Goal: Task Accomplishment & Management: Manage account settings

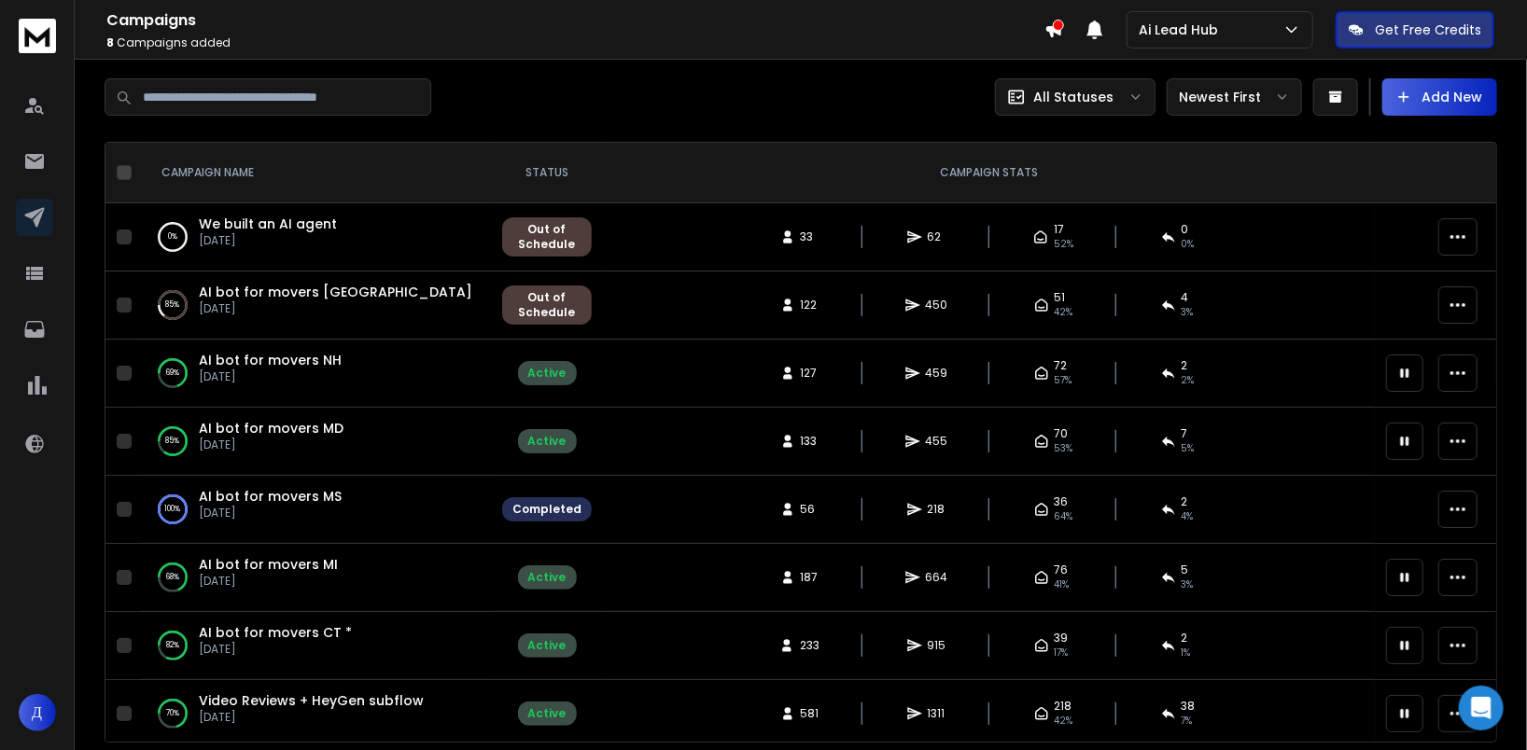
click at [603, 285] on td "122 450 51 42 % 4 3 %" at bounding box center [989, 306] width 772 height 68
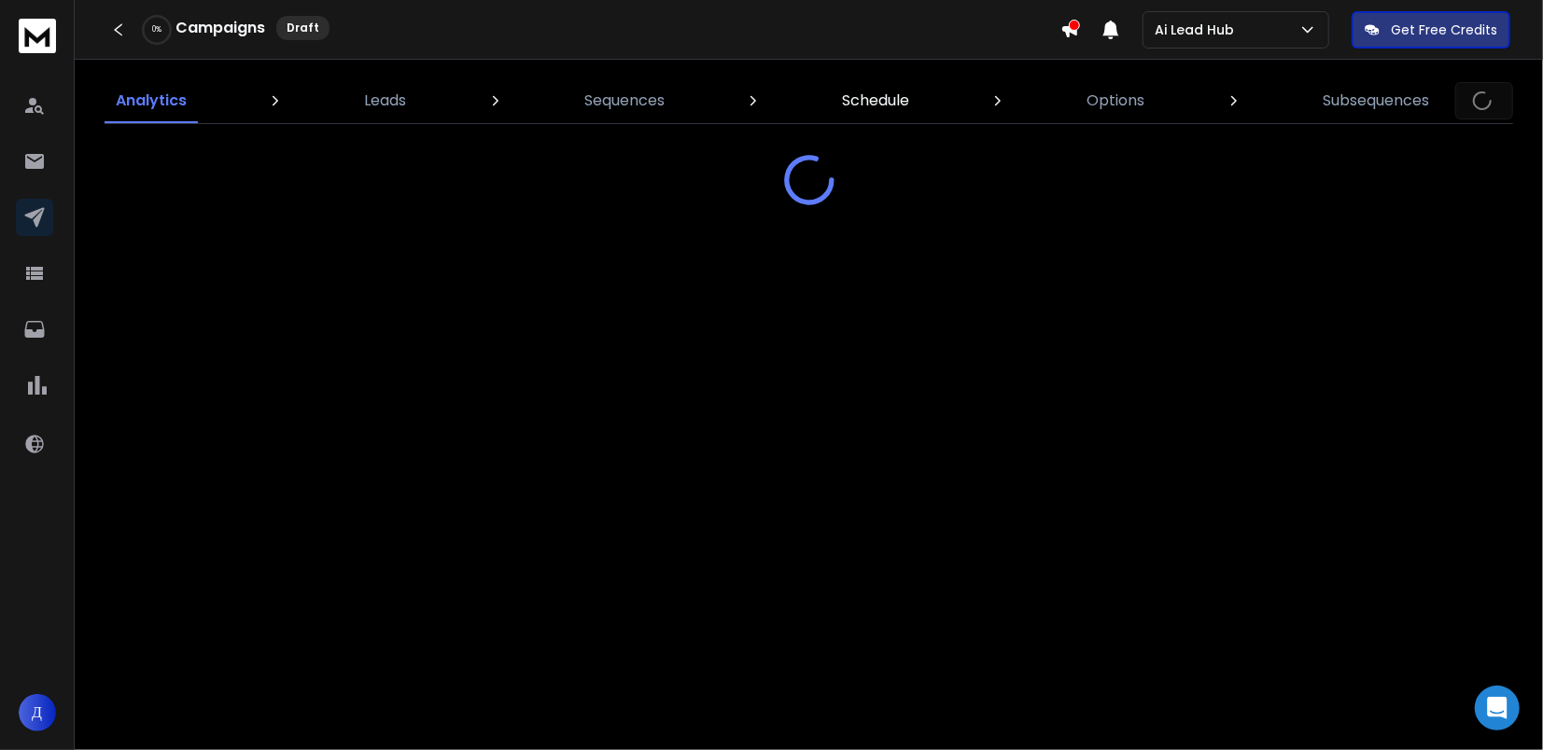
click at [905, 103] on p "Schedule" at bounding box center [875, 101] width 67 height 22
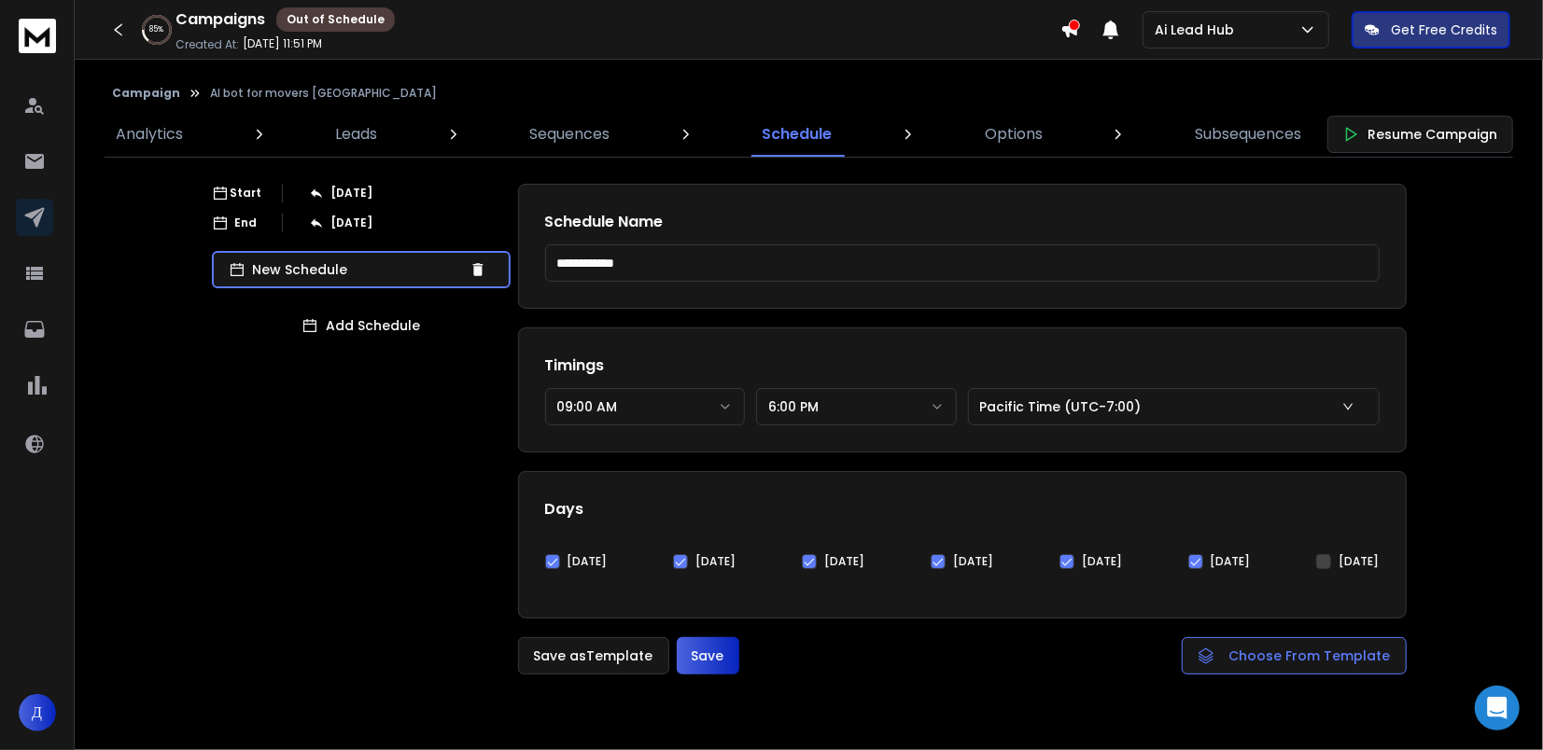
click at [373, 222] on p "Sat Aug 09 2025" at bounding box center [352, 223] width 42 height 15
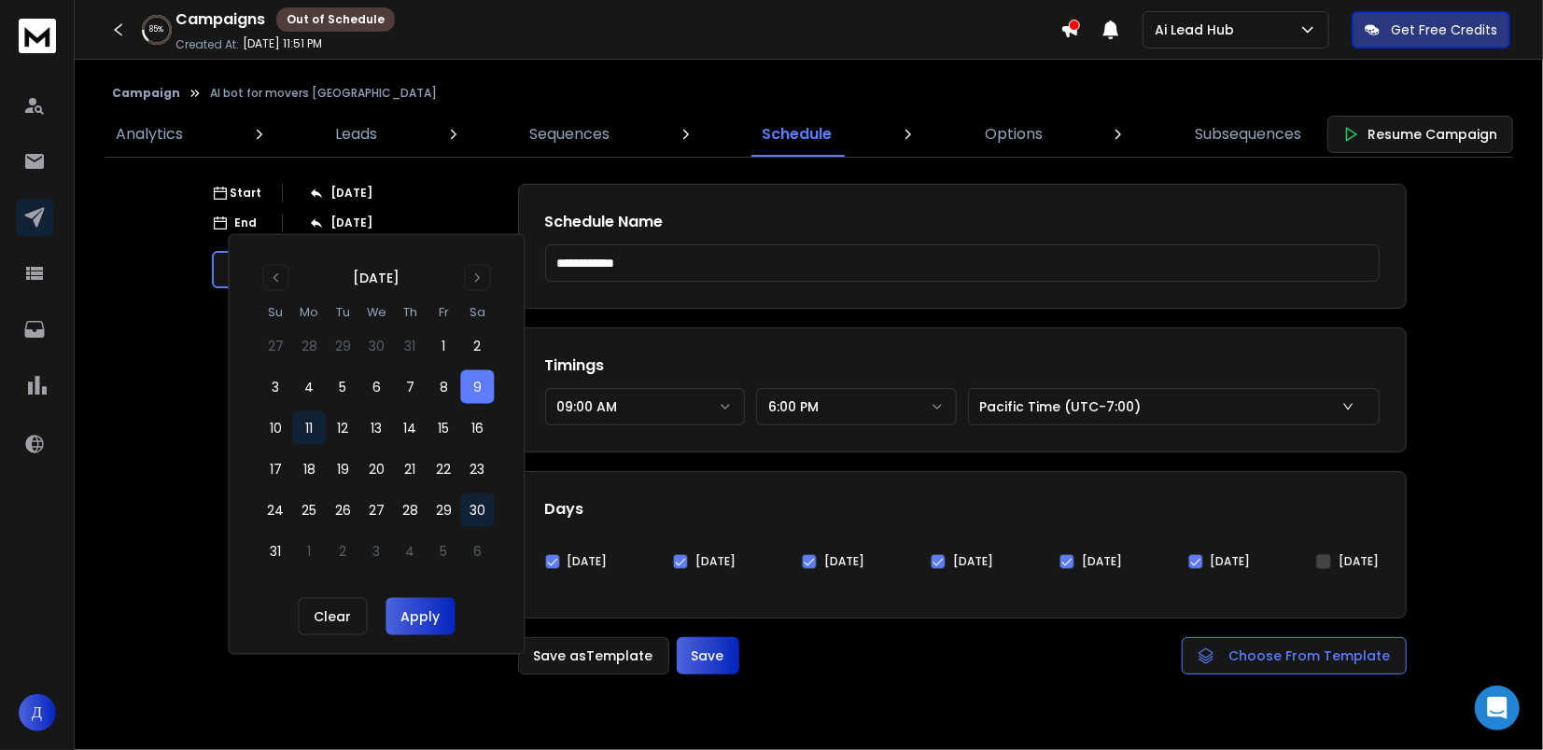
click at [472, 514] on button "30" at bounding box center [477, 511] width 34 height 34
click at [415, 626] on button "Apply" at bounding box center [420, 616] width 69 height 37
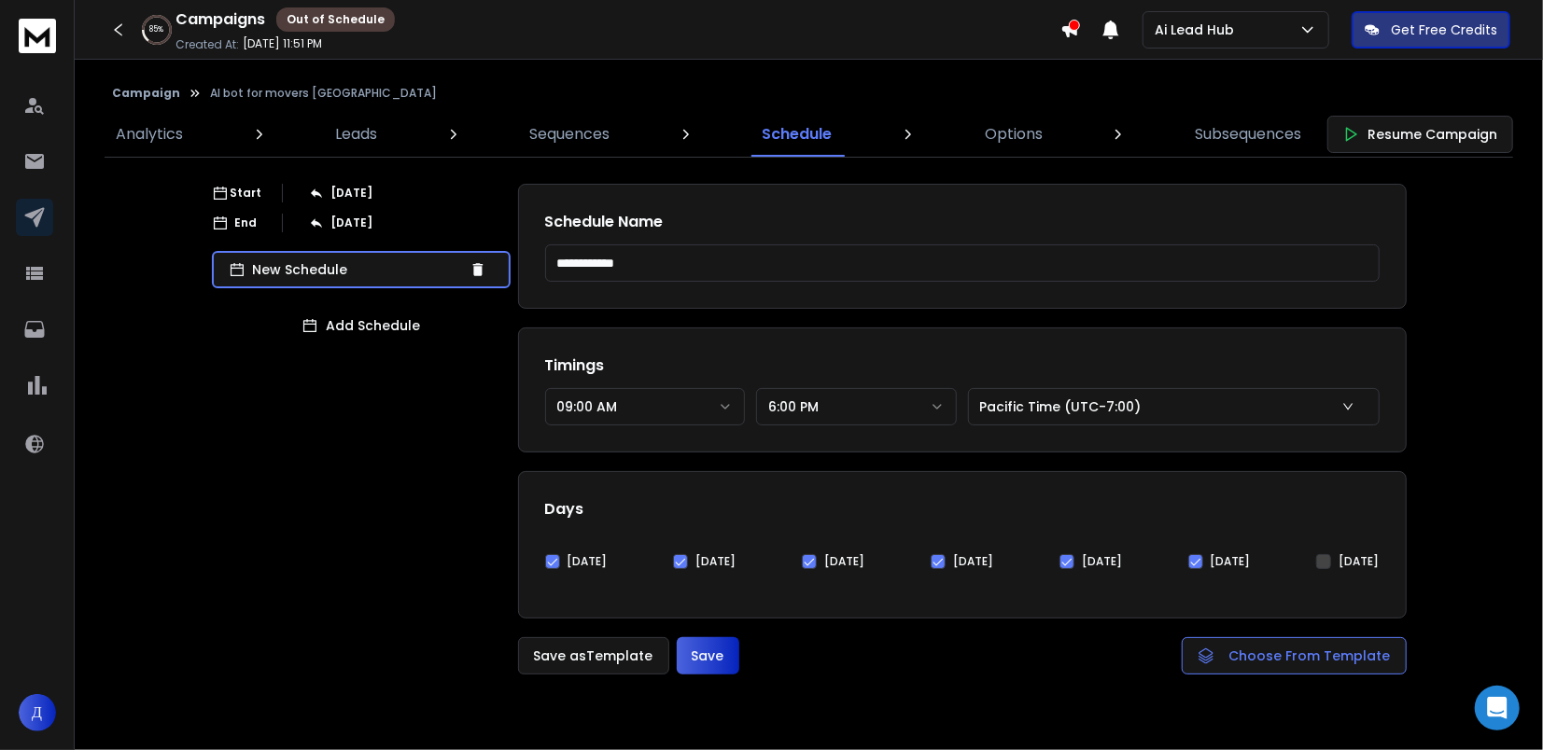
click at [714, 662] on button "Save" at bounding box center [708, 656] width 63 height 37
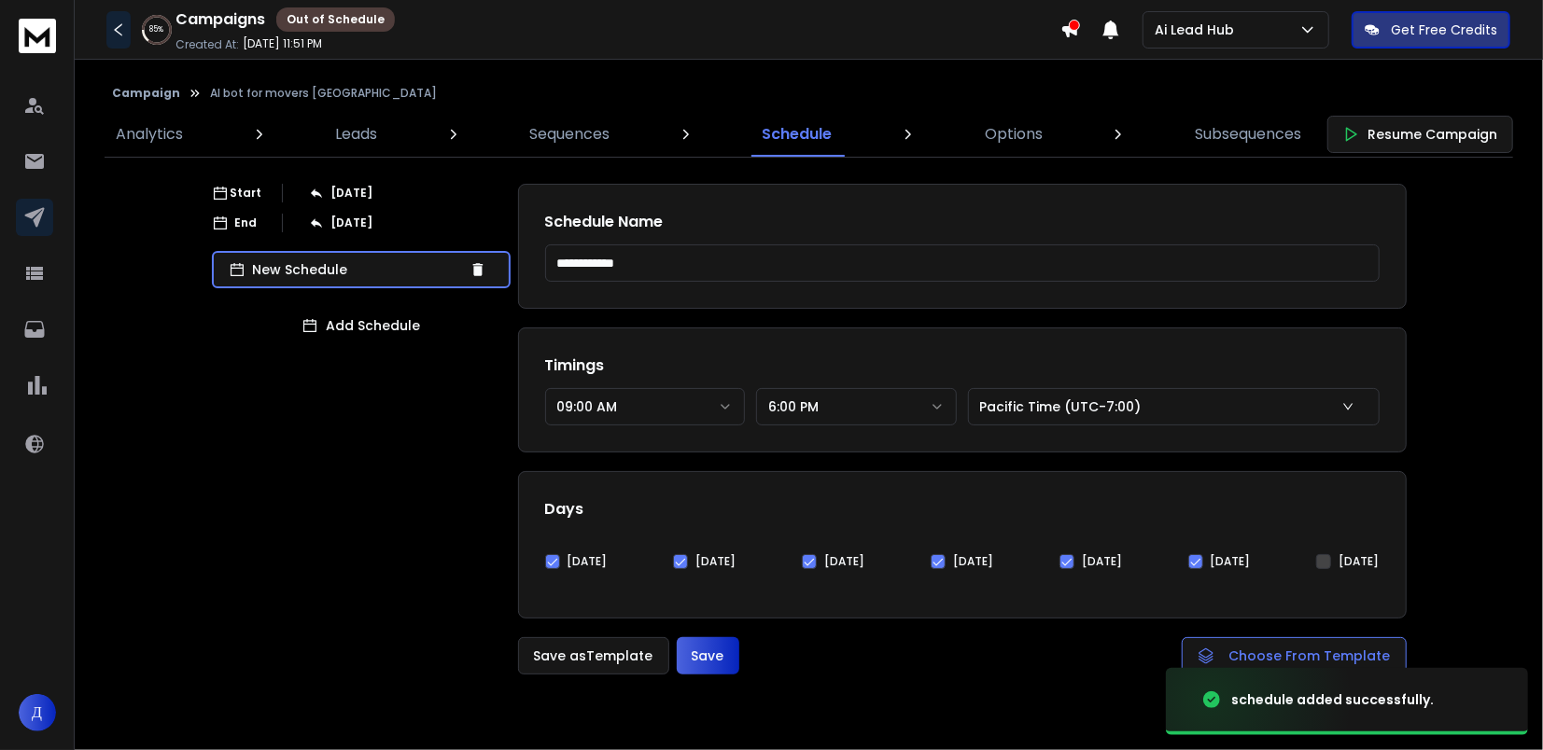
click at [119, 28] on icon at bounding box center [118, 29] width 17 height 17
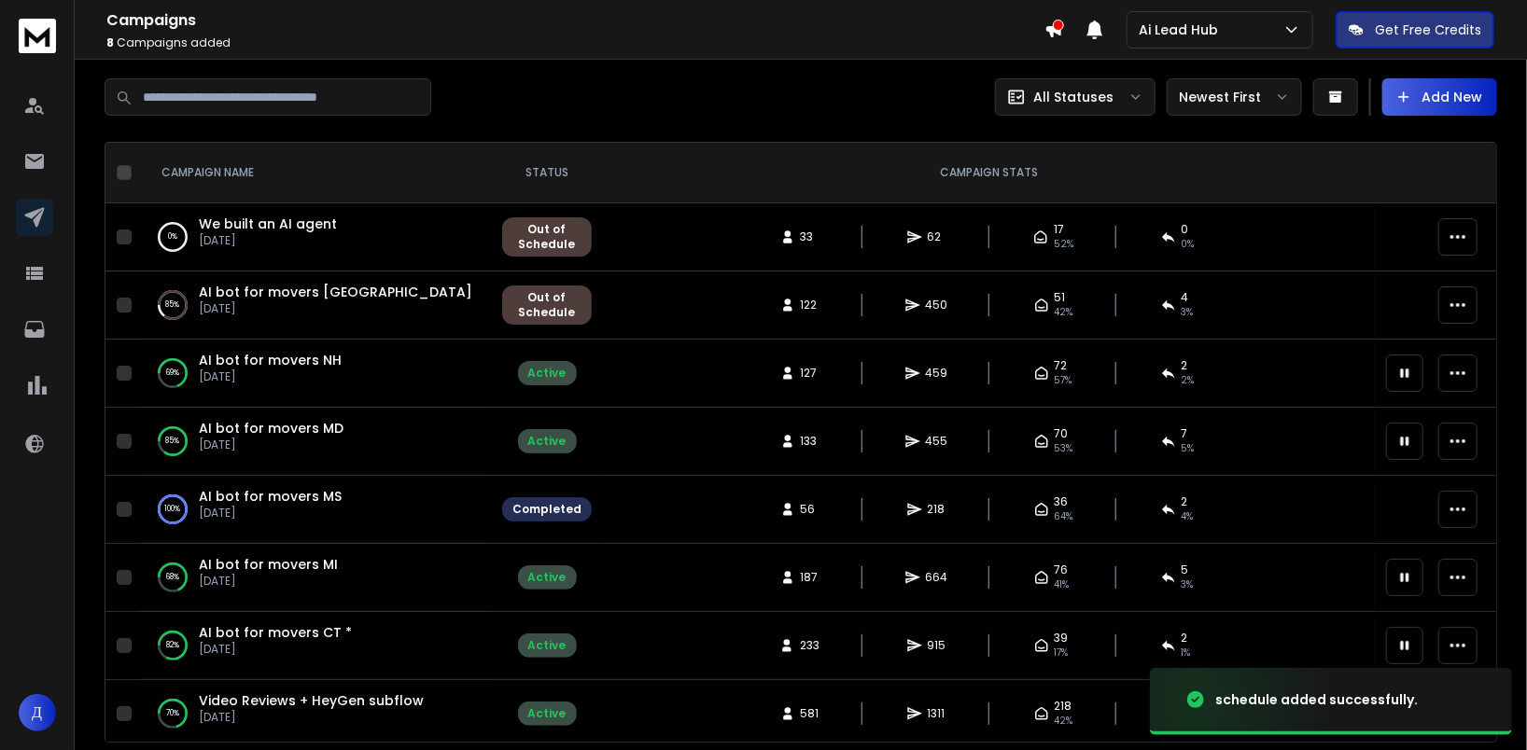
click at [397, 246] on div "0 % We built an AI agent 3 days ago" at bounding box center [315, 237] width 315 height 45
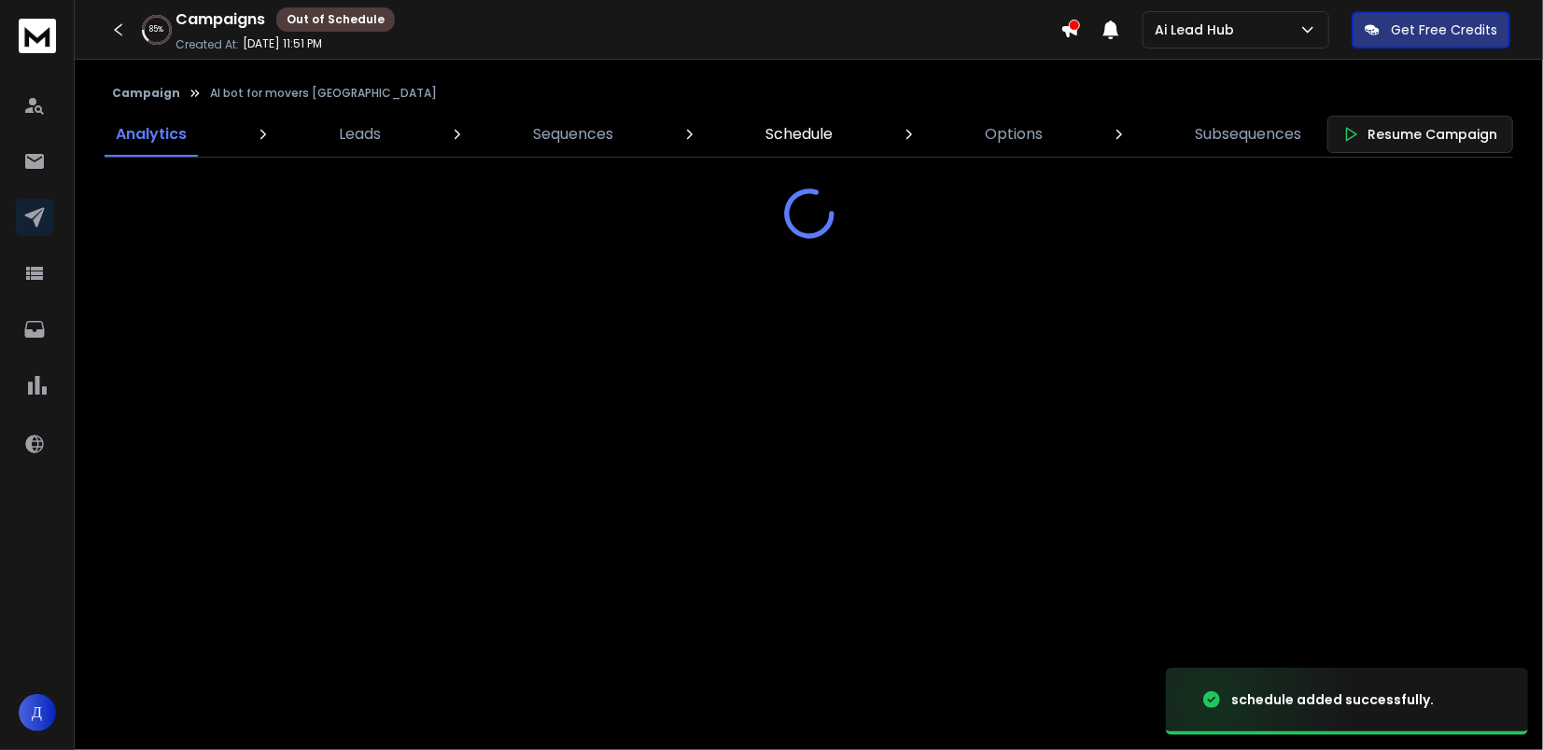
click at [785, 141] on p "Schedule" at bounding box center [798, 134] width 67 height 22
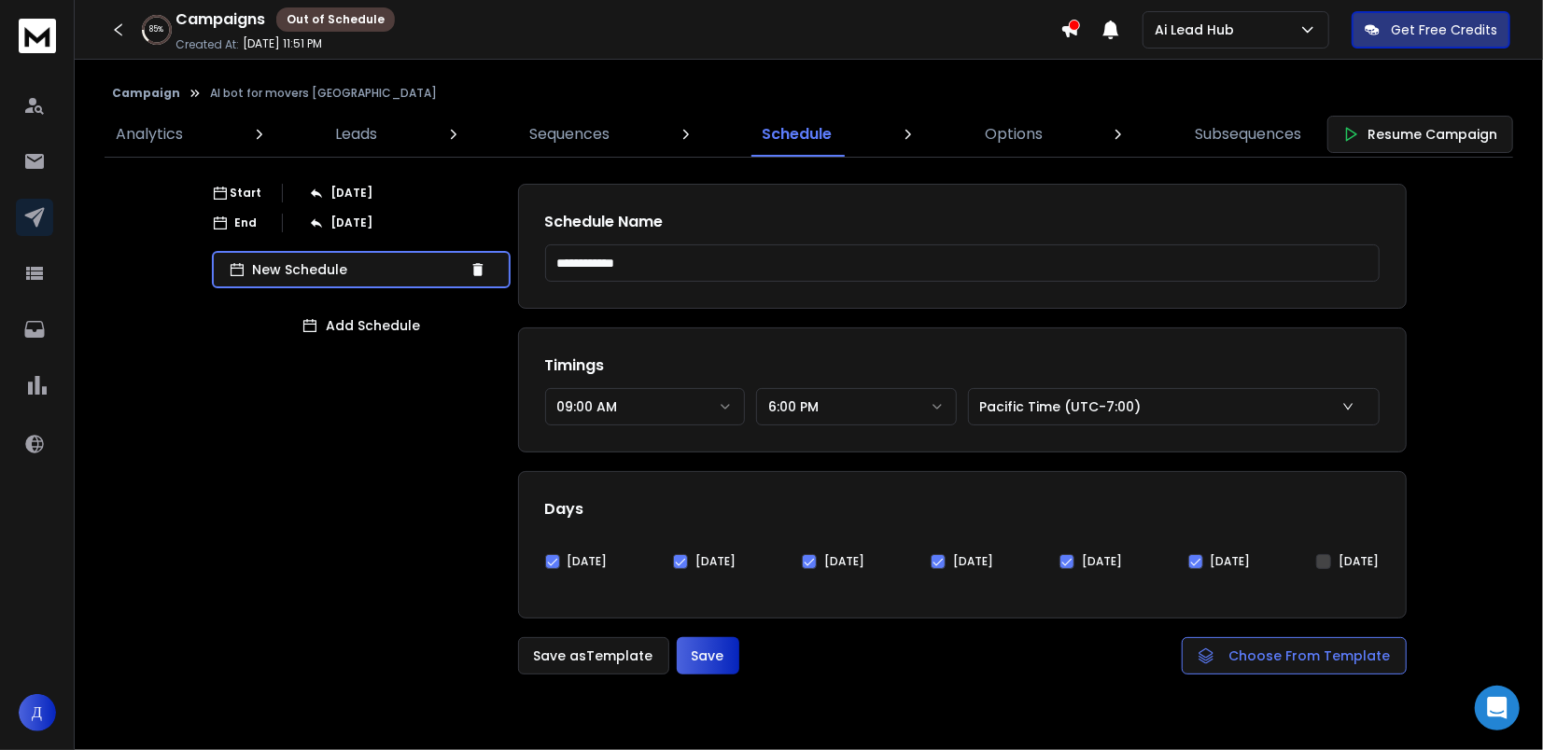
click at [373, 221] on p "Sat Aug 09 2025" at bounding box center [352, 223] width 42 height 15
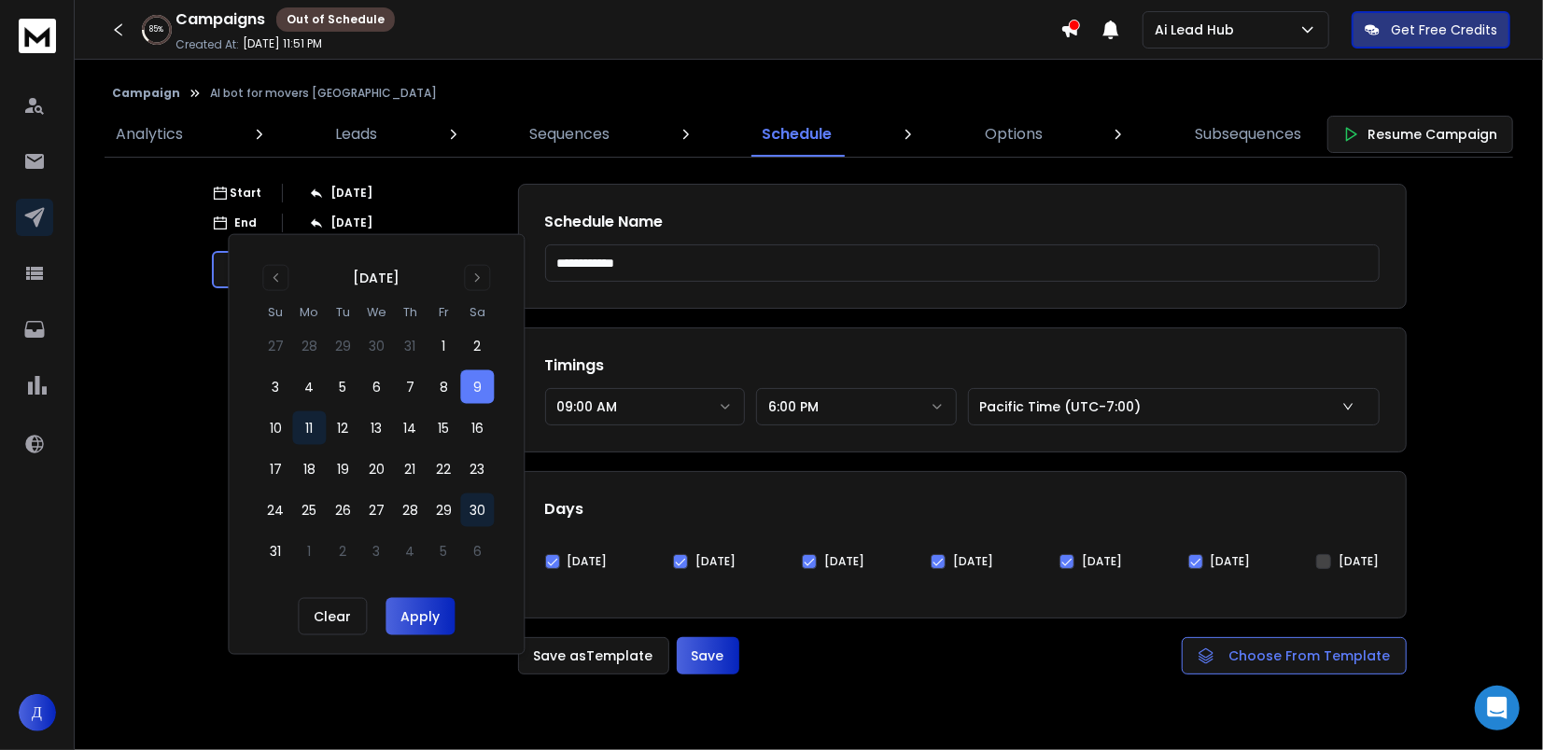
click at [480, 502] on button "30" at bounding box center [477, 511] width 34 height 34
click at [417, 620] on button "Apply" at bounding box center [420, 616] width 69 height 37
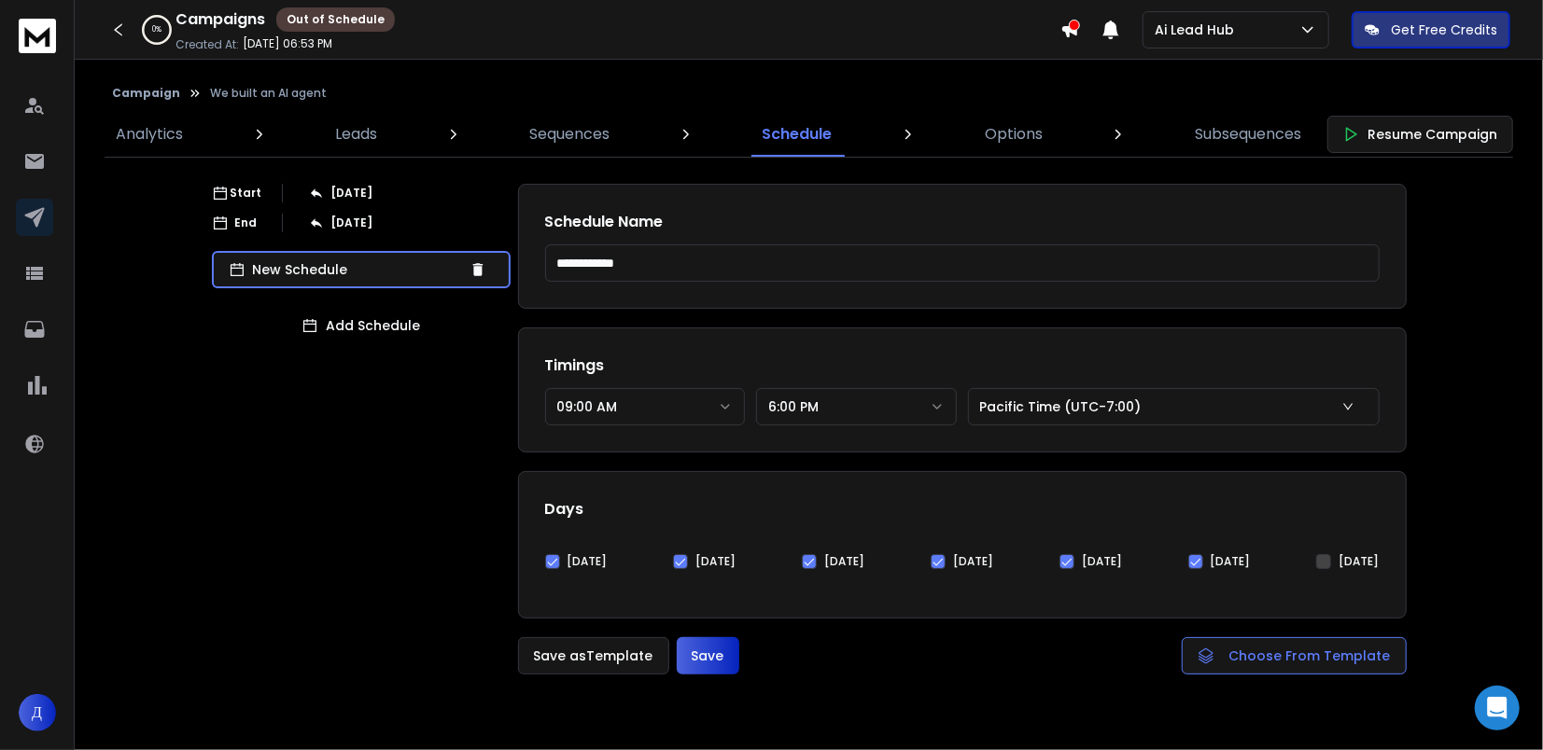
click at [724, 659] on button "Save" at bounding box center [708, 656] width 63 height 37
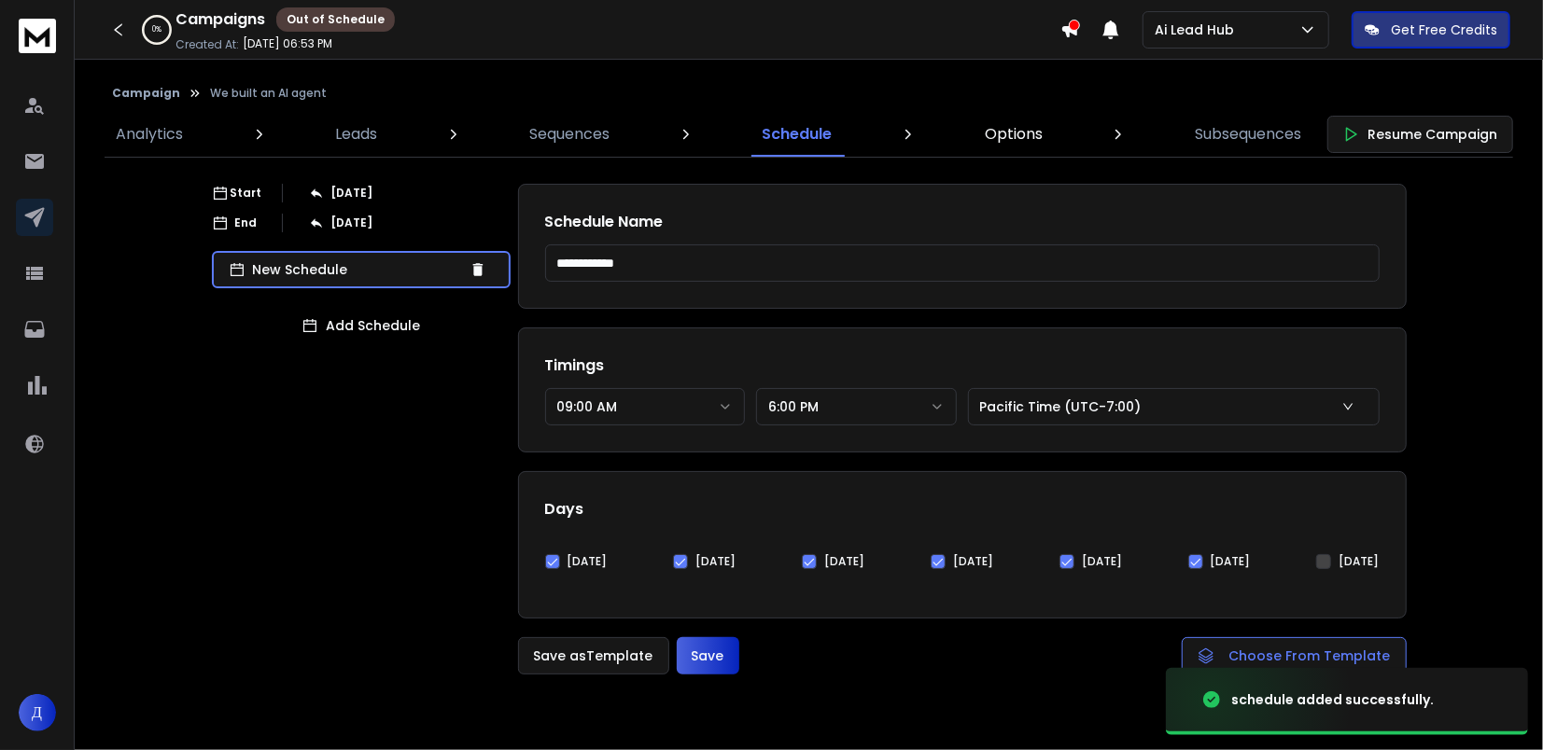
click at [1017, 144] on p "Options" at bounding box center [1014, 134] width 58 height 22
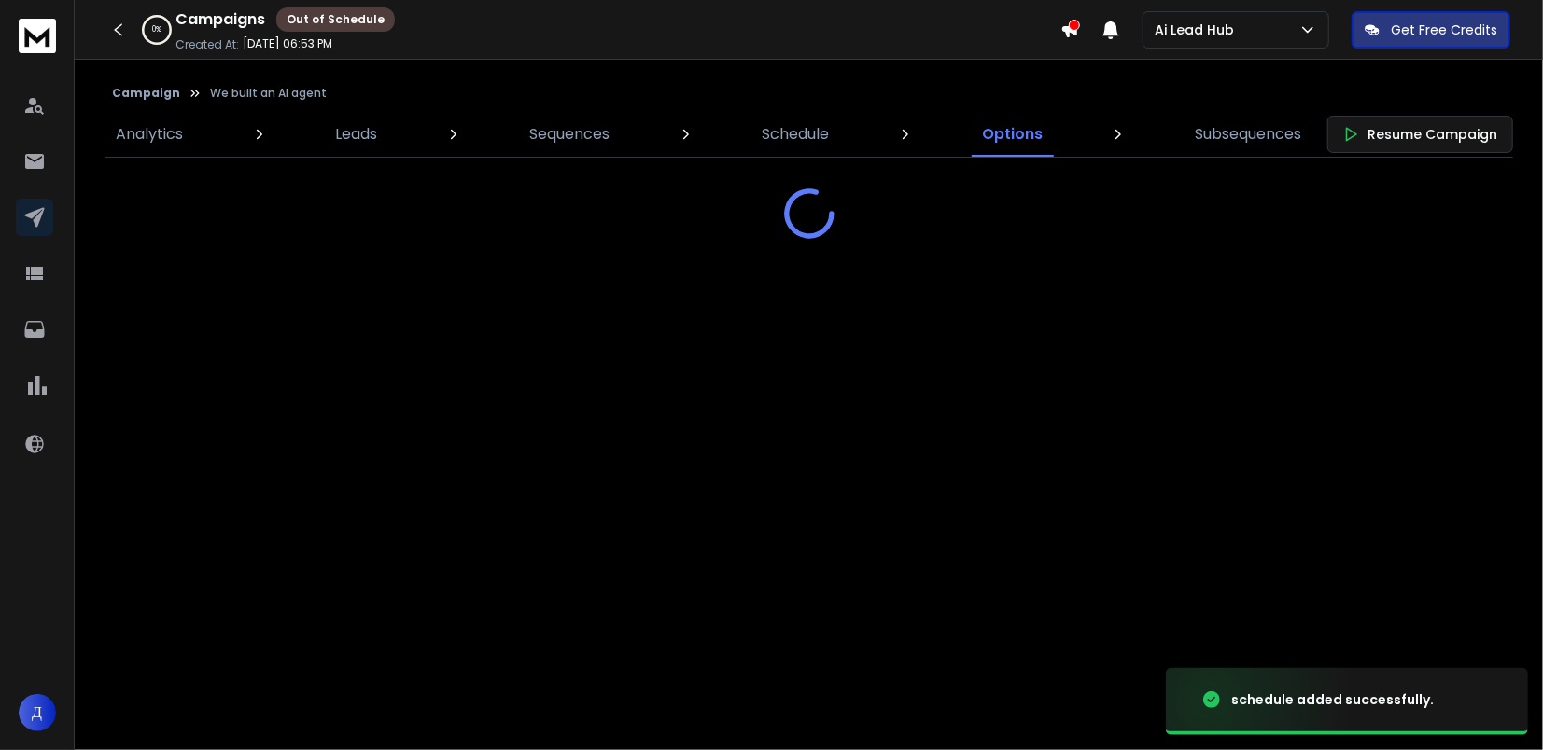
select select "*"
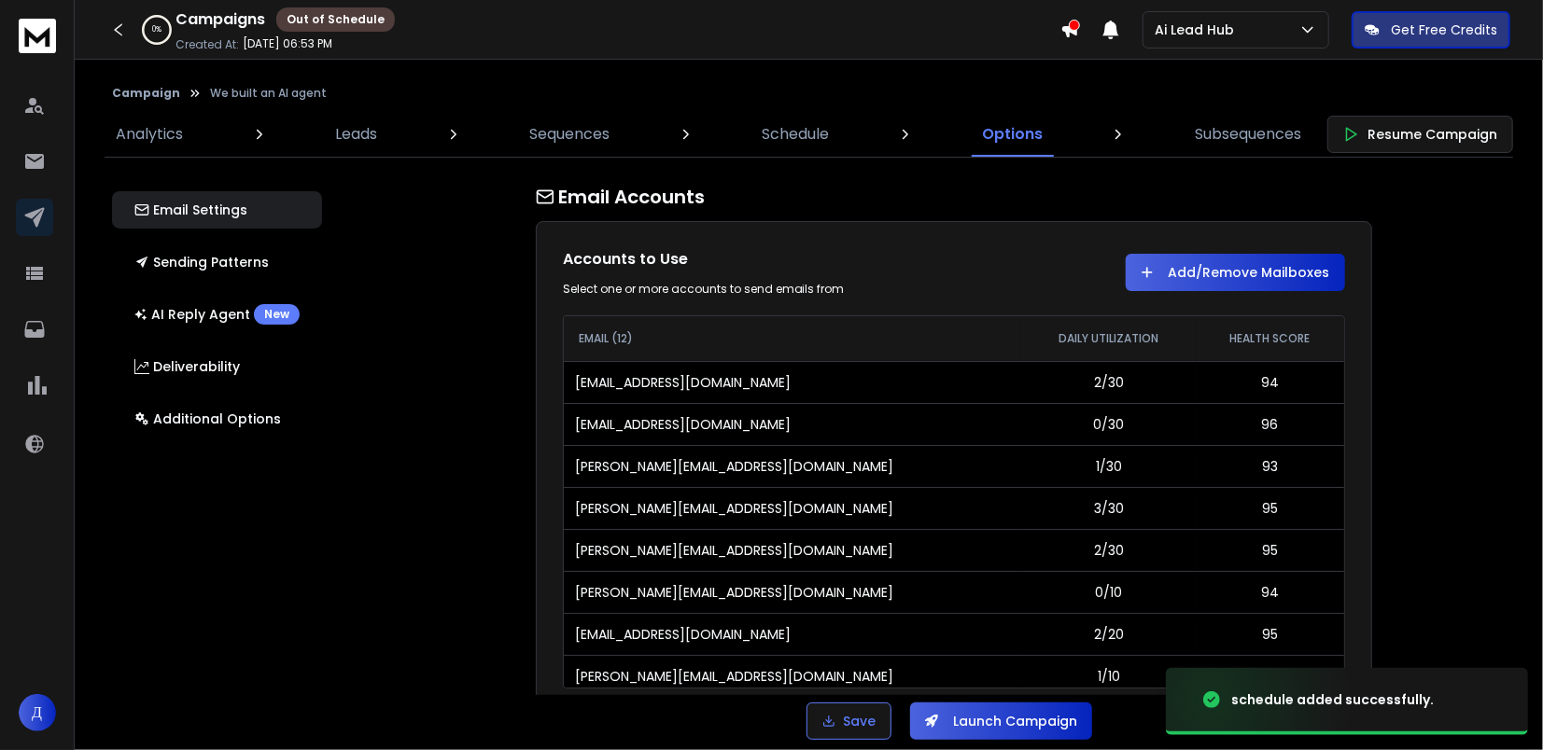
click at [1008, 723] on button "Launch Campaign" at bounding box center [1001, 721] width 182 height 37
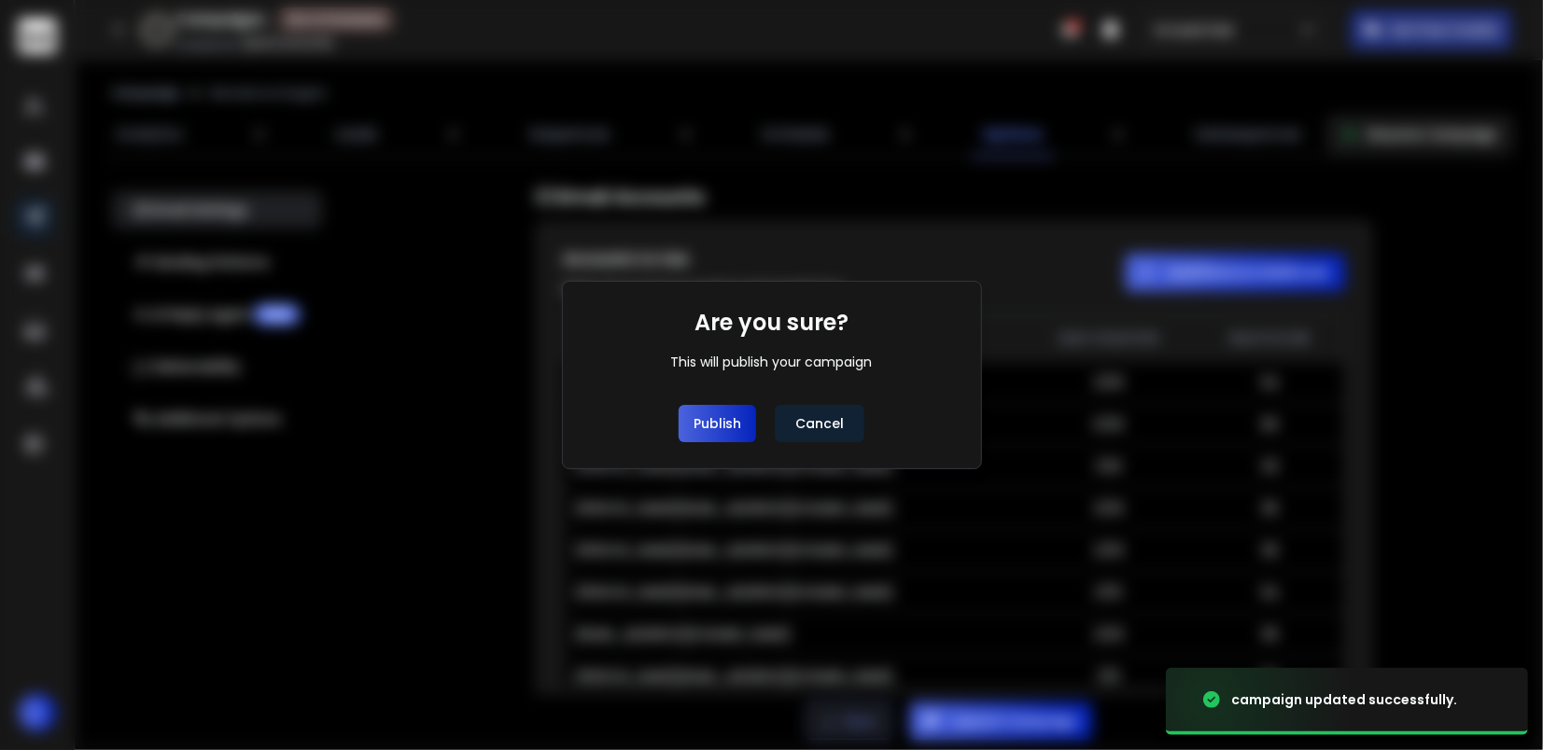
click at [720, 427] on button "Publish" at bounding box center [717, 423] width 77 height 37
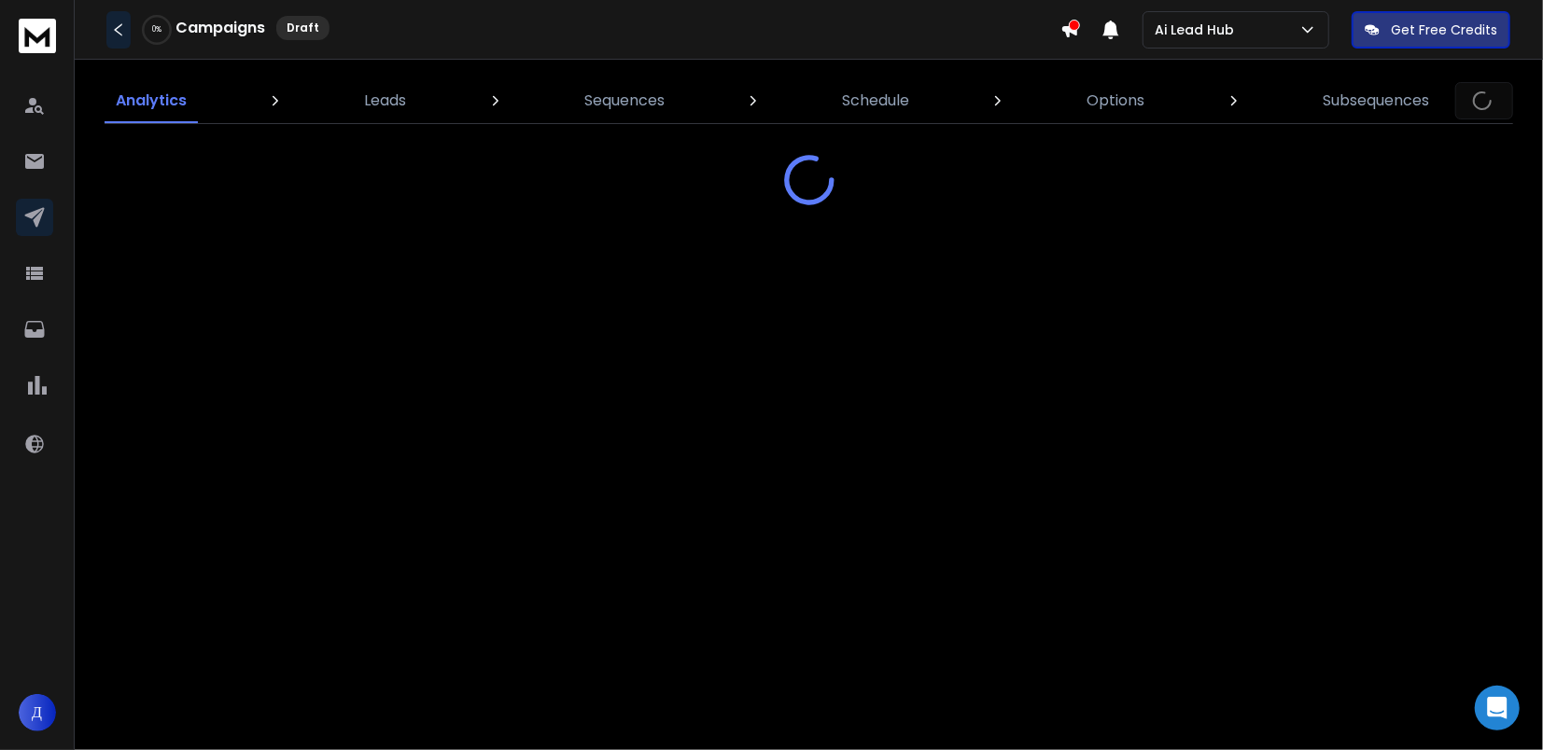
click at [120, 27] on icon at bounding box center [118, 29] width 17 height 17
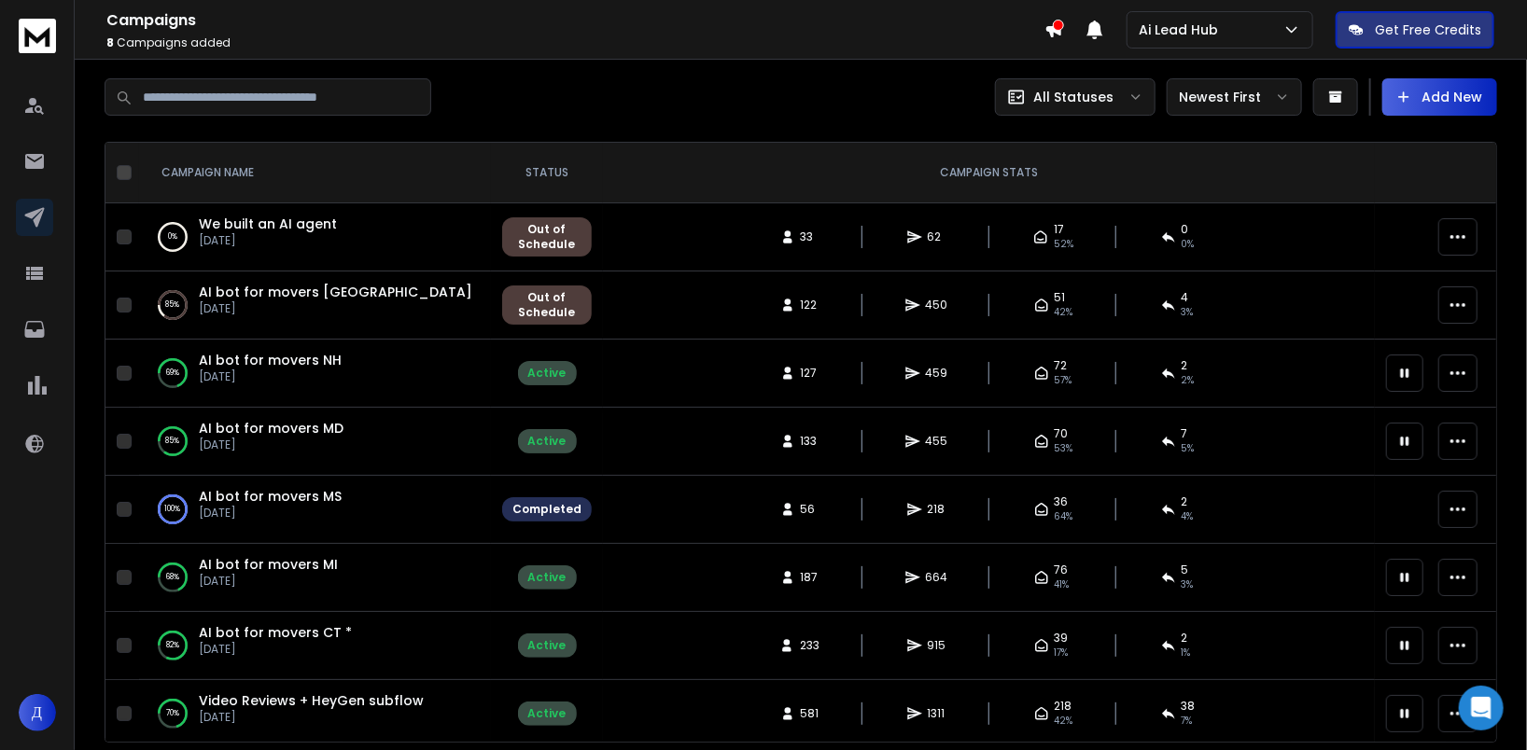
click at [316, 295] on span "AI bot for movers [GEOGRAPHIC_DATA]" at bounding box center [335, 292] width 273 height 19
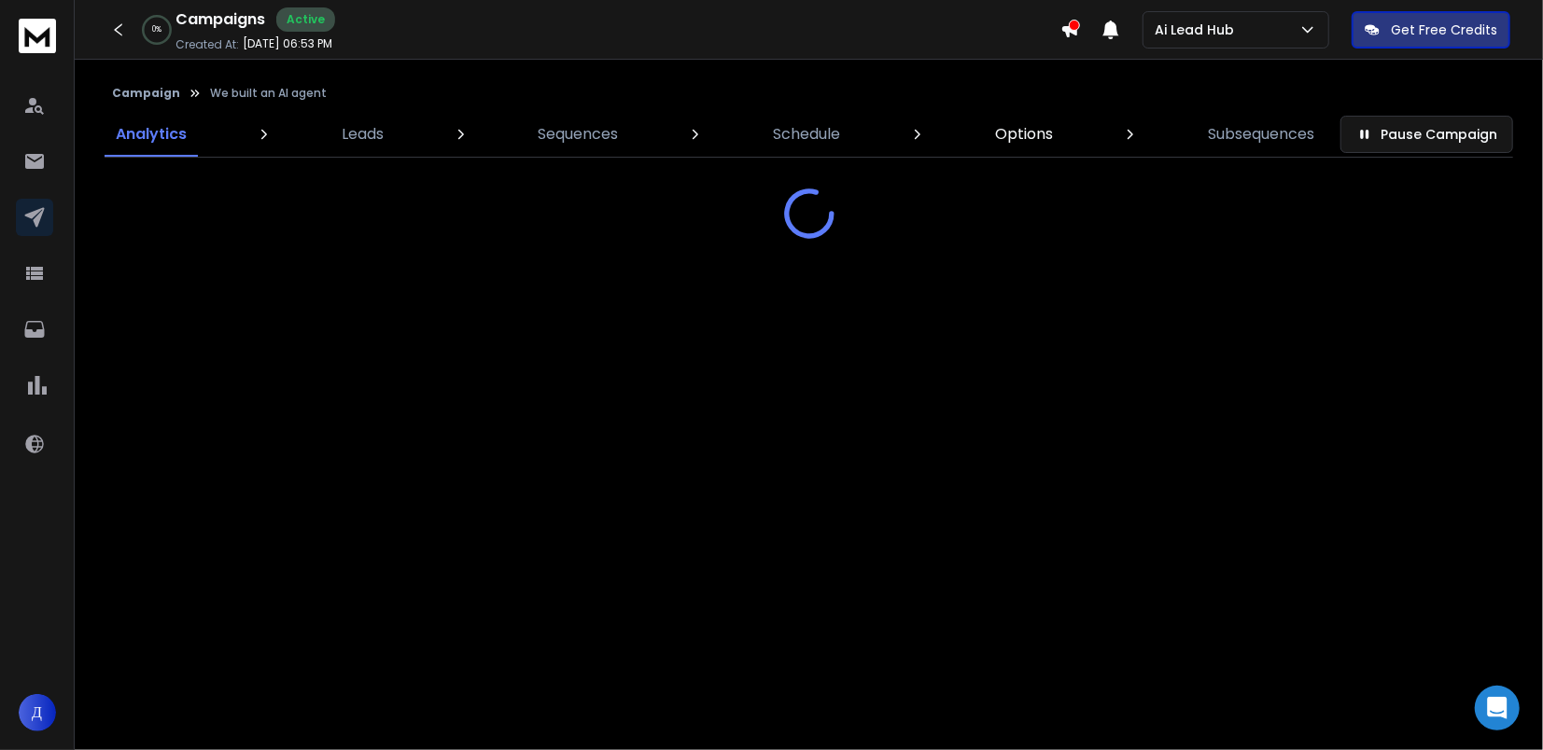
click at [1055, 133] on link "Options" at bounding box center [1024, 134] width 80 height 45
select select "*"
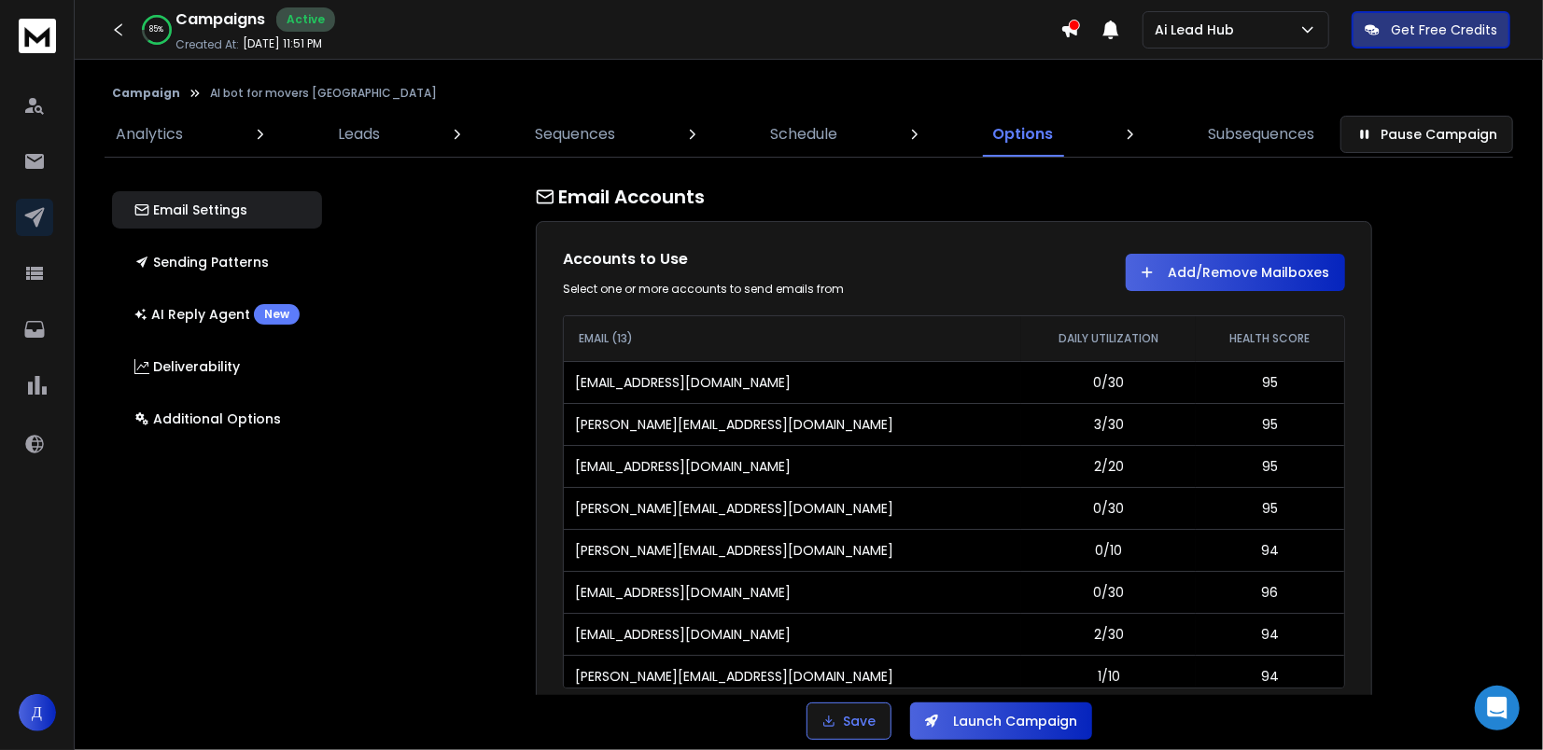
click at [996, 716] on button "Launch Campaign" at bounding box center [1001, 721] width 182 height 37
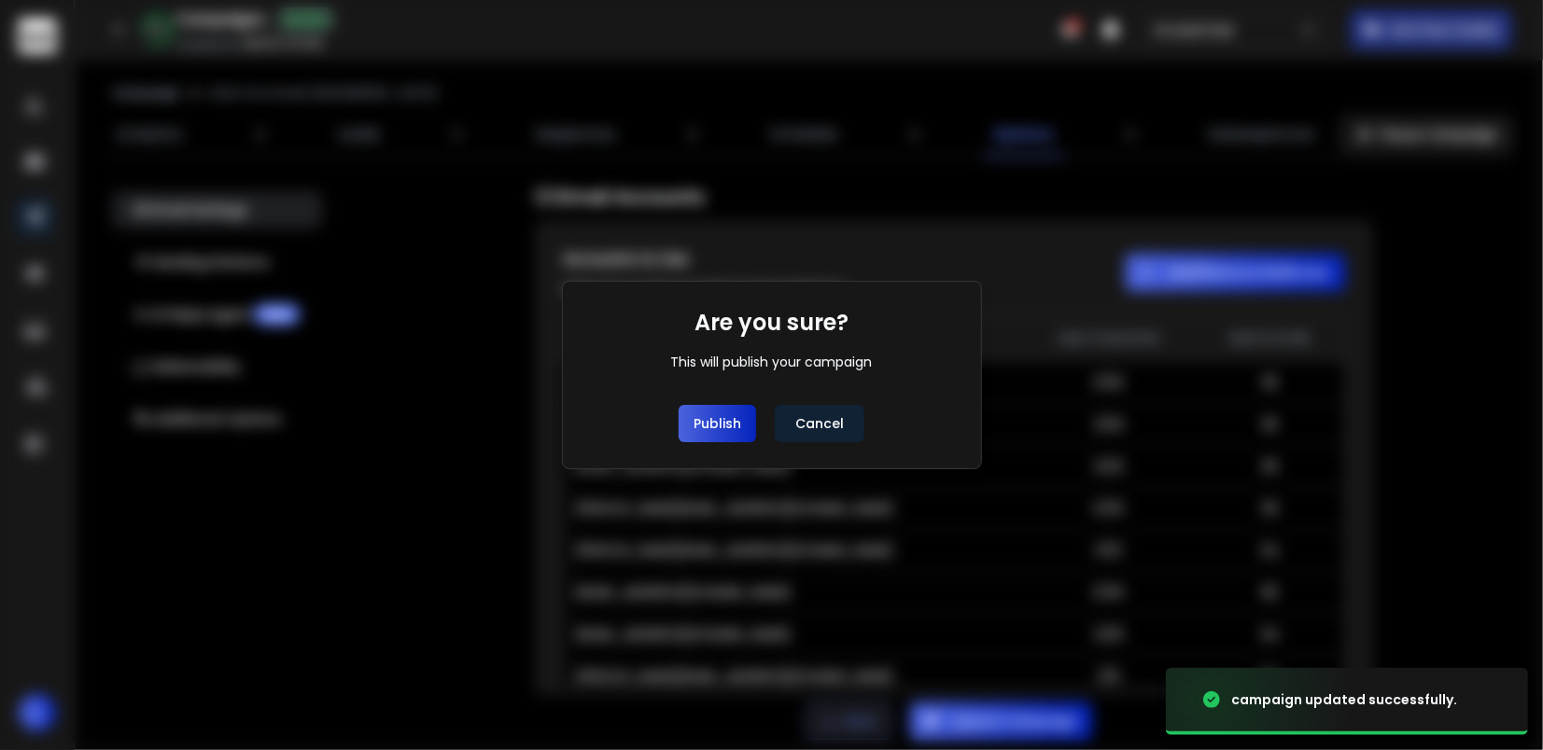
click at [704, 427] on button "Publish" at bounding box center [717, 423] width 77 height 37
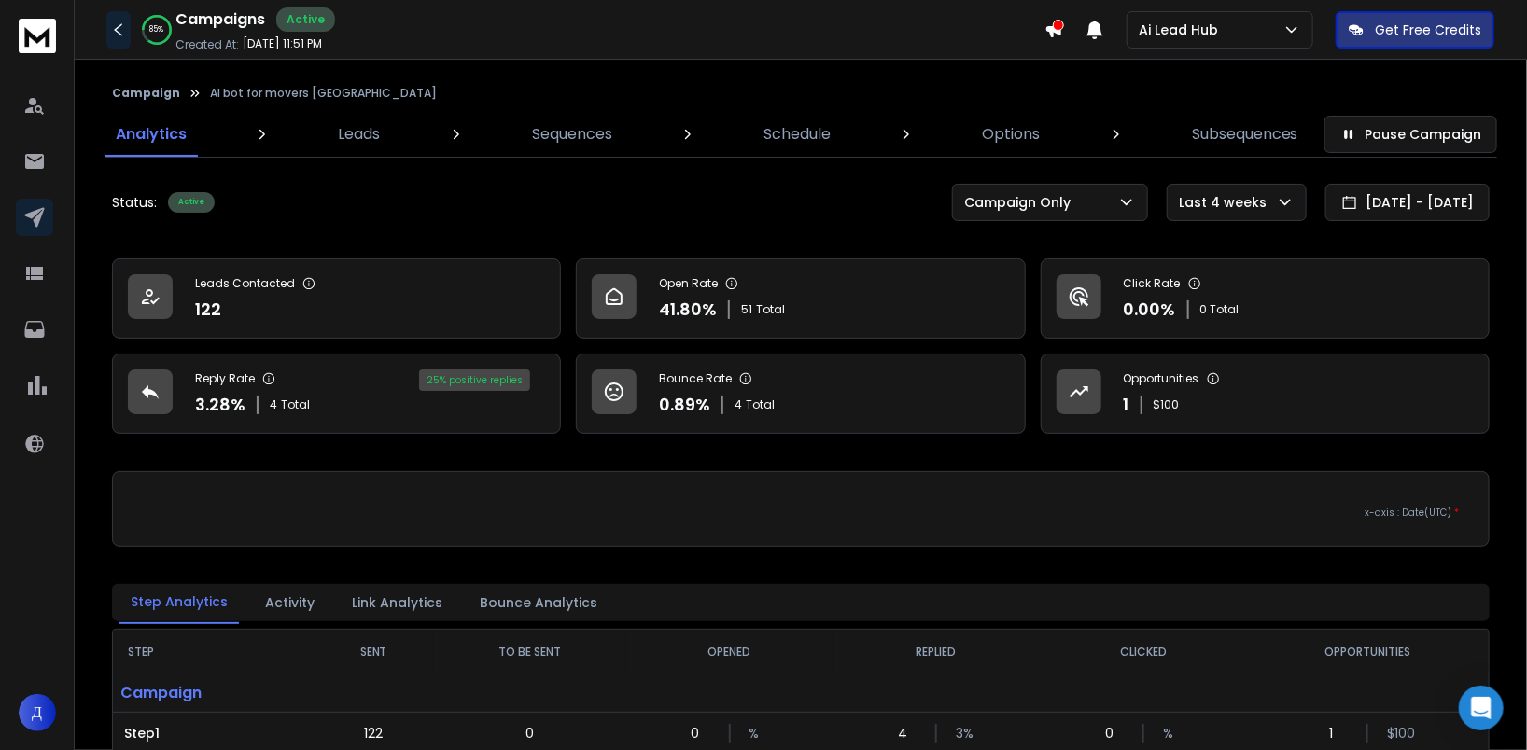
click at [114, 28] on icon at bounding box center [118, 29] width 17 height 17
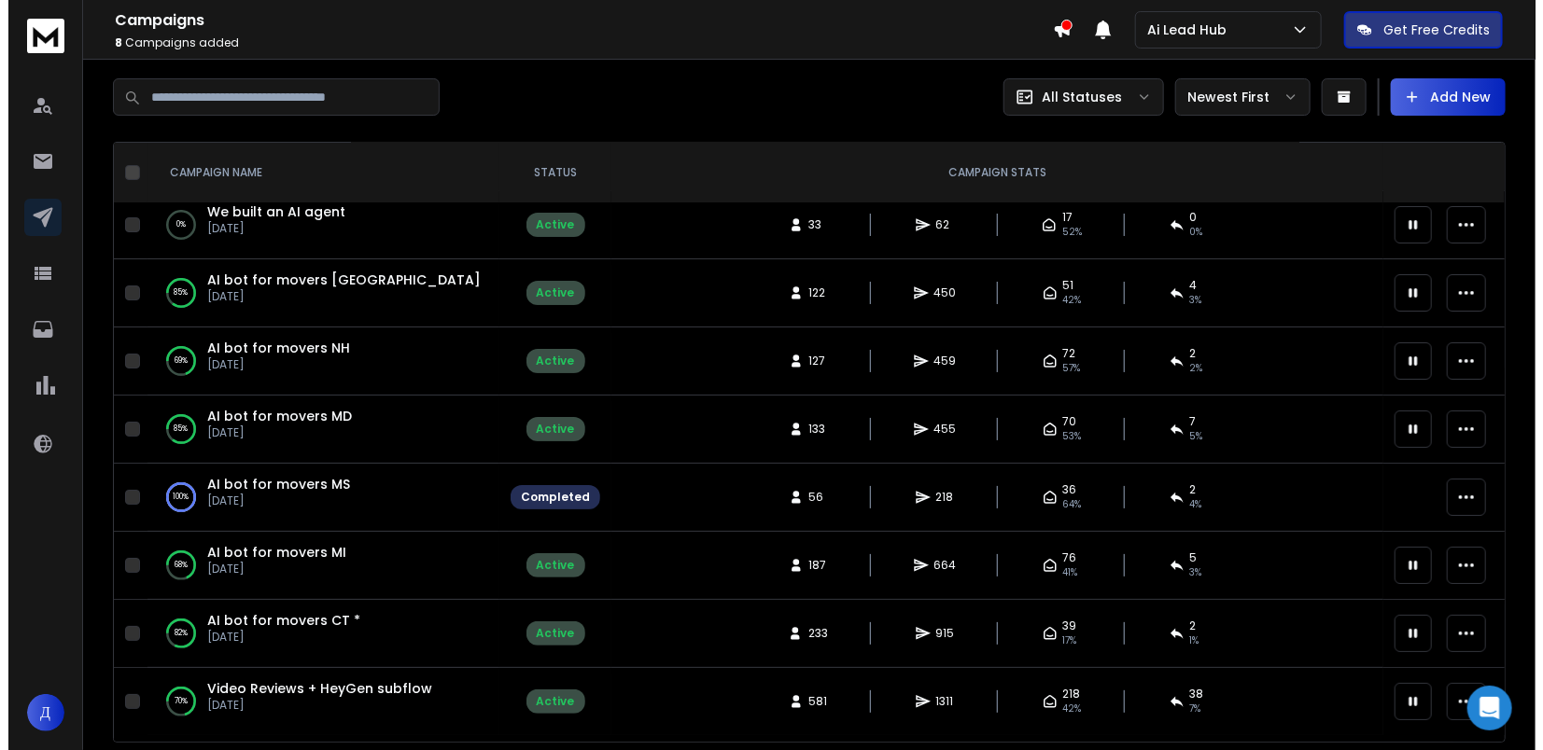
scroll to position [19, 0]
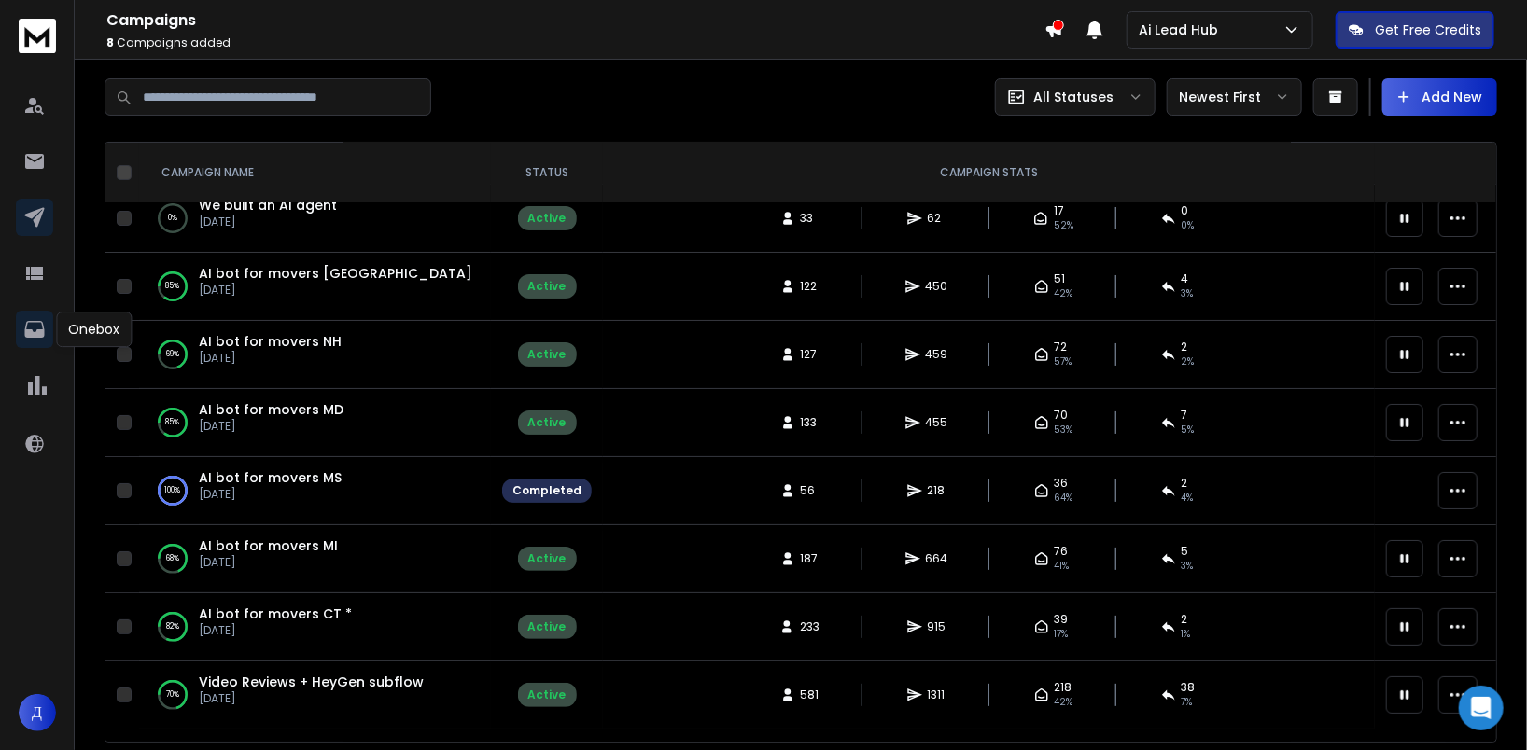
click at [43, 320] on icon at bounding box center [34, 329] width 22 height 22
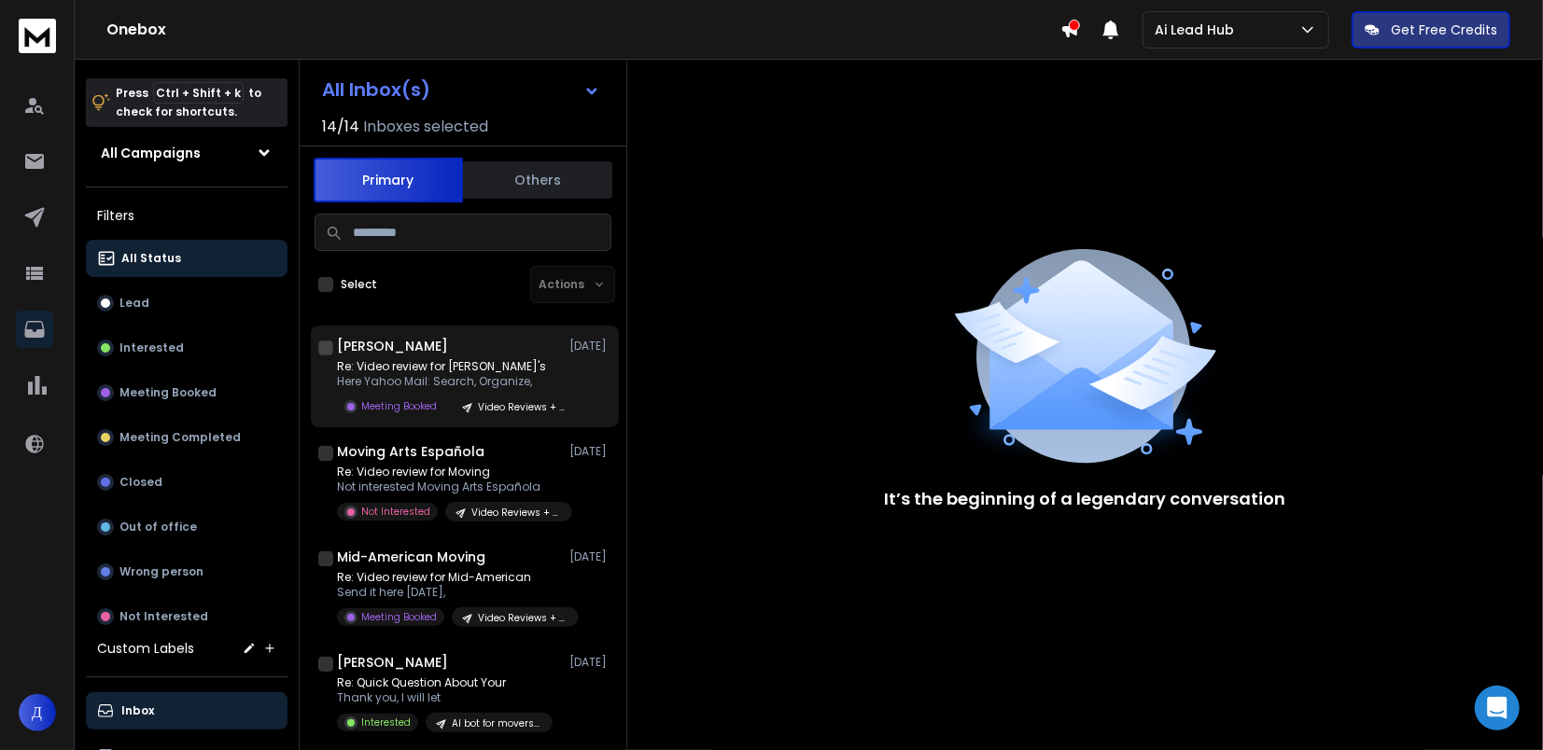
click at [531, 366] on p "Re: Video review for [PERSON_NAME]'s" at bounding box center [449, 366] width 224 height 15
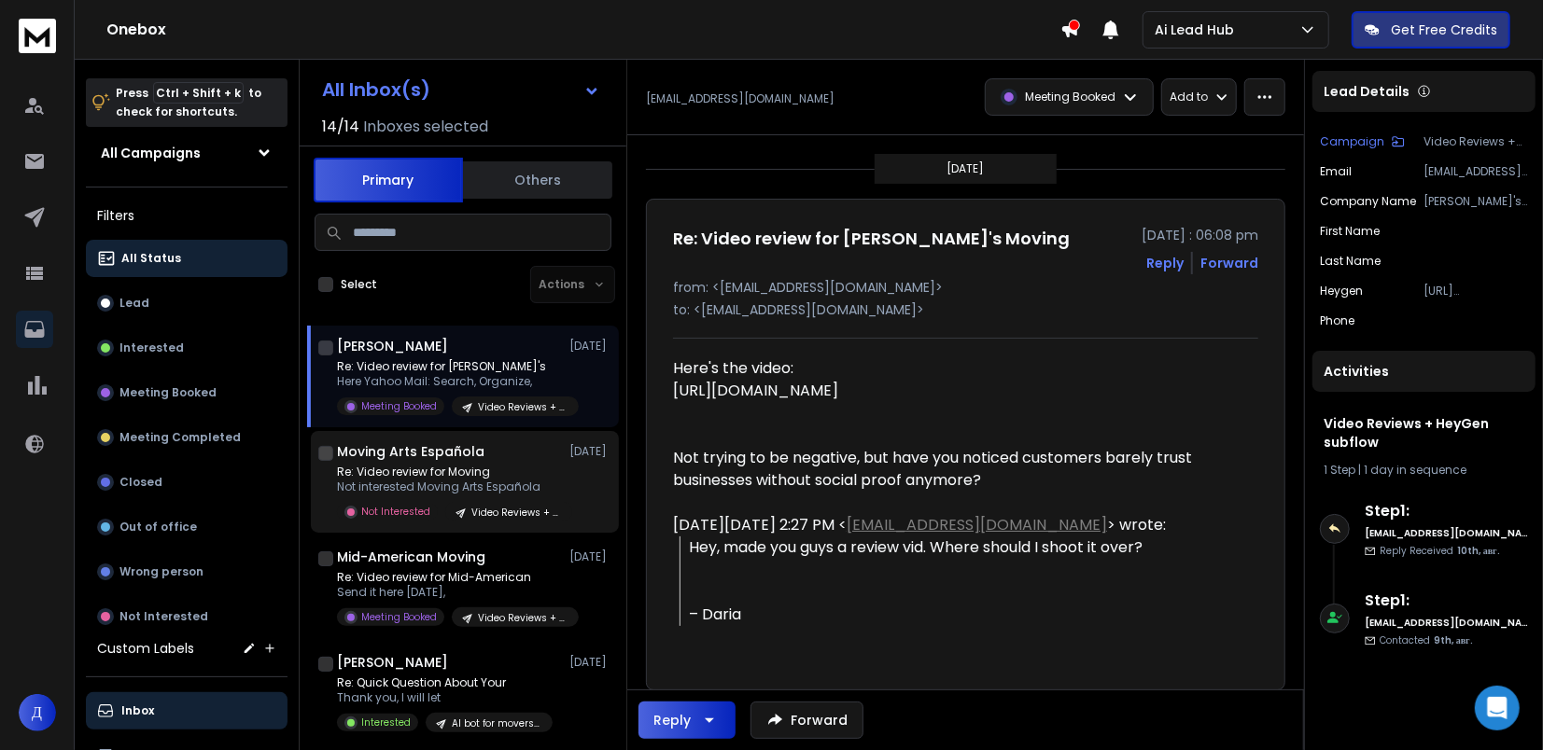
click at [553, 463] on div "Moving Arts Española [DATE] Re: Video review for Moving Not interested Moving A…" at bounding box center [474, 481] width 274 height 79
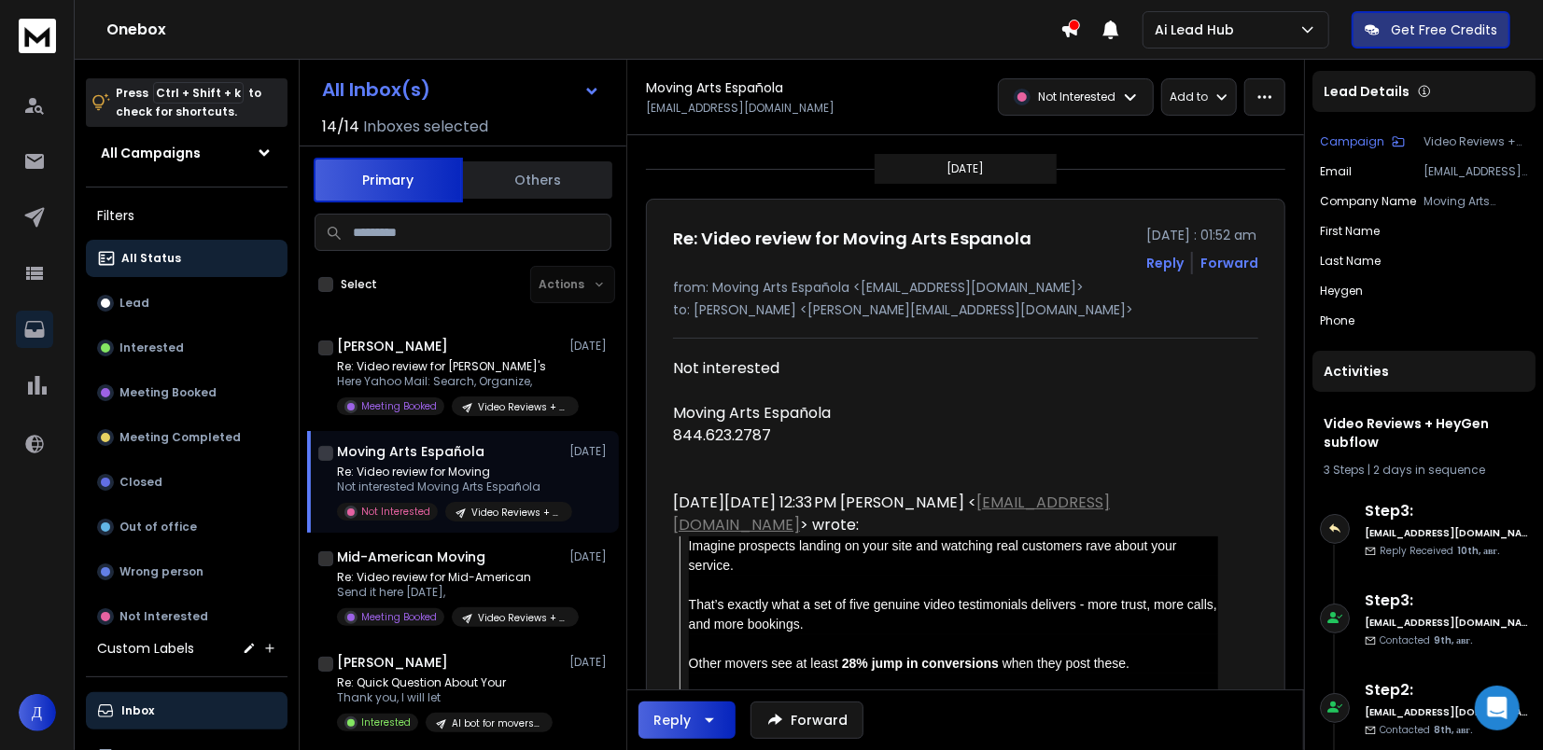
click at [508, 452] on div "Moving Arts Española [DATE]" at bounding box center [474, 451] width 274 height 19
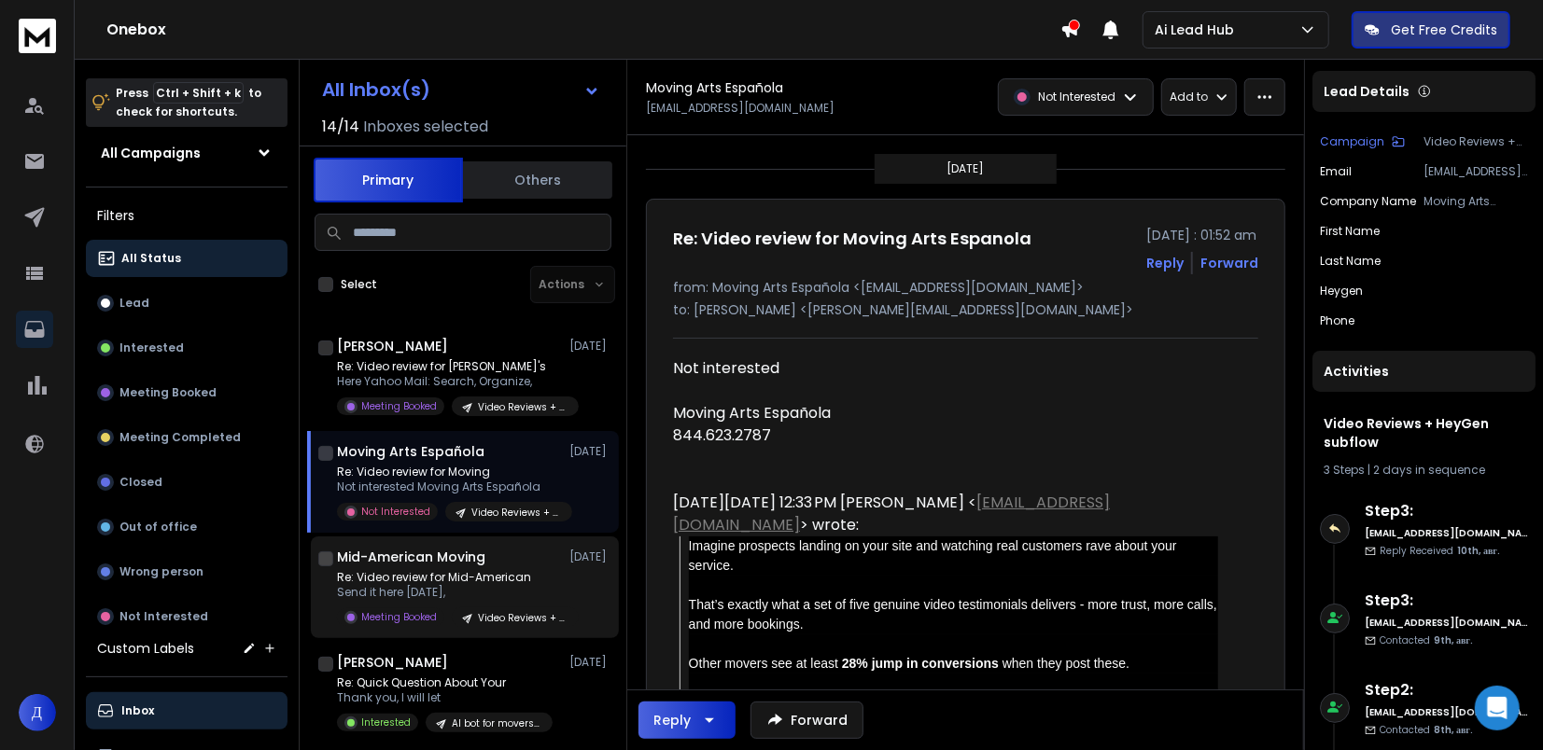
click at [523, 570] on p "Re: Video review for Mid-American" at bounding box center [449, 577] width 224 height 15
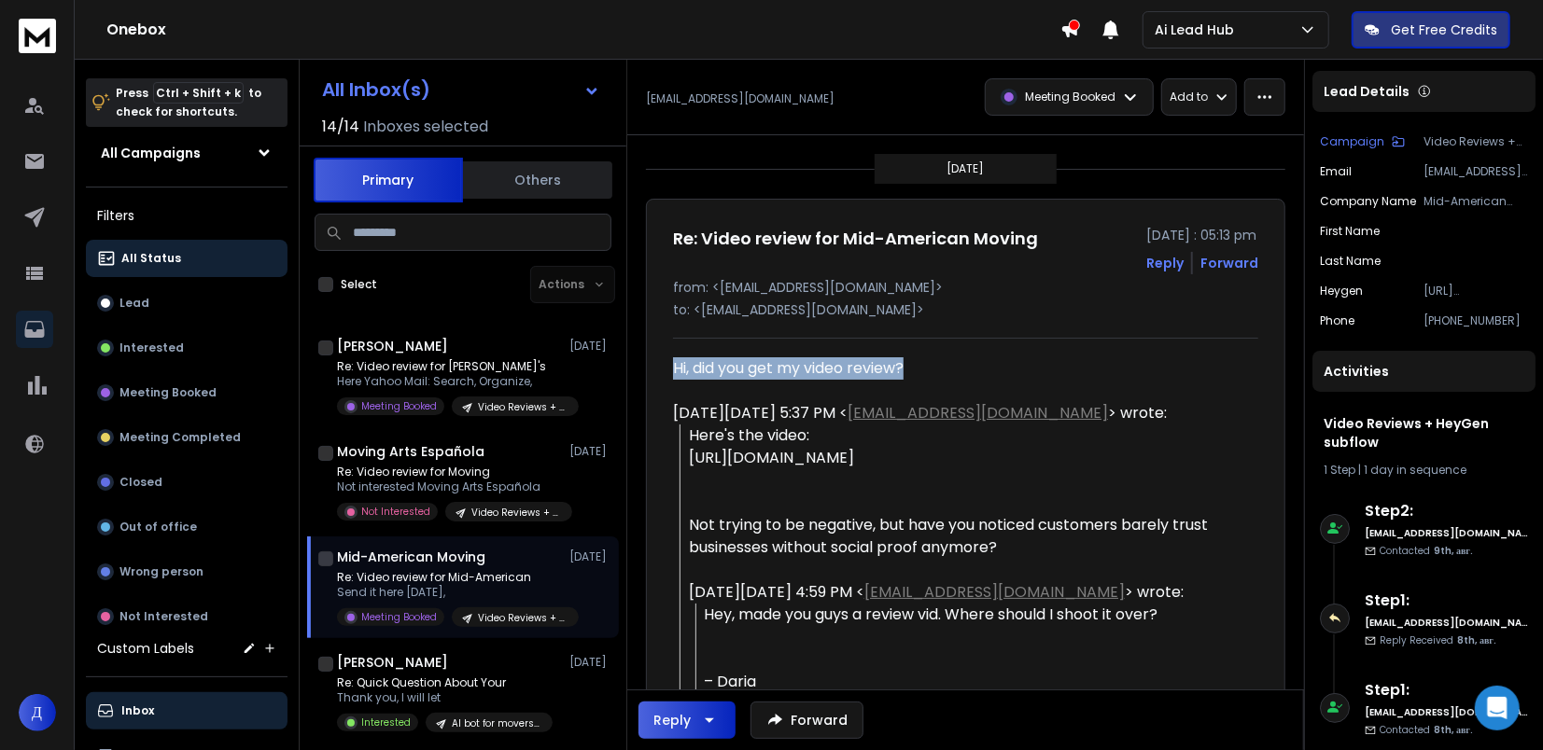
drag, startPoint x: 933, startPoint y: 357, endPoint x: 660, endPoint y: 358, distance: 273.5
click at [660, 358] on div "Re: Video review for Mid-American Moving [DATE] : 05:13 pm Reply Forward from: …" at bounding box center [965, 478] width 639 height 559
click at [692, 369] on div "Hi, did you get my video review?" at bounding box center [945, 369] width 545 height 22
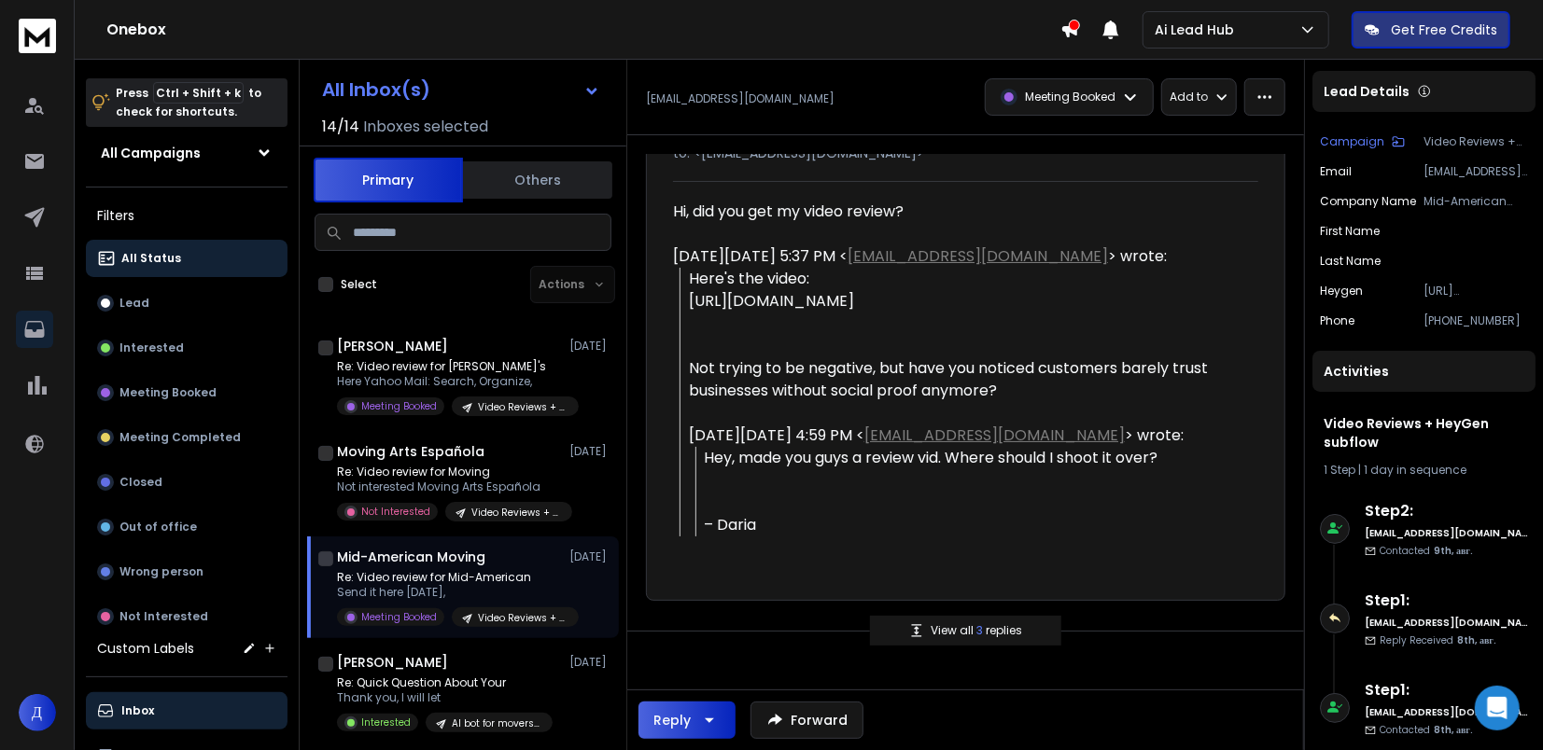
scroll to position [178, 0]
click at [1003, 639] on div "View all 3 replies" at bounding box center [965, 631] width 191 height 30
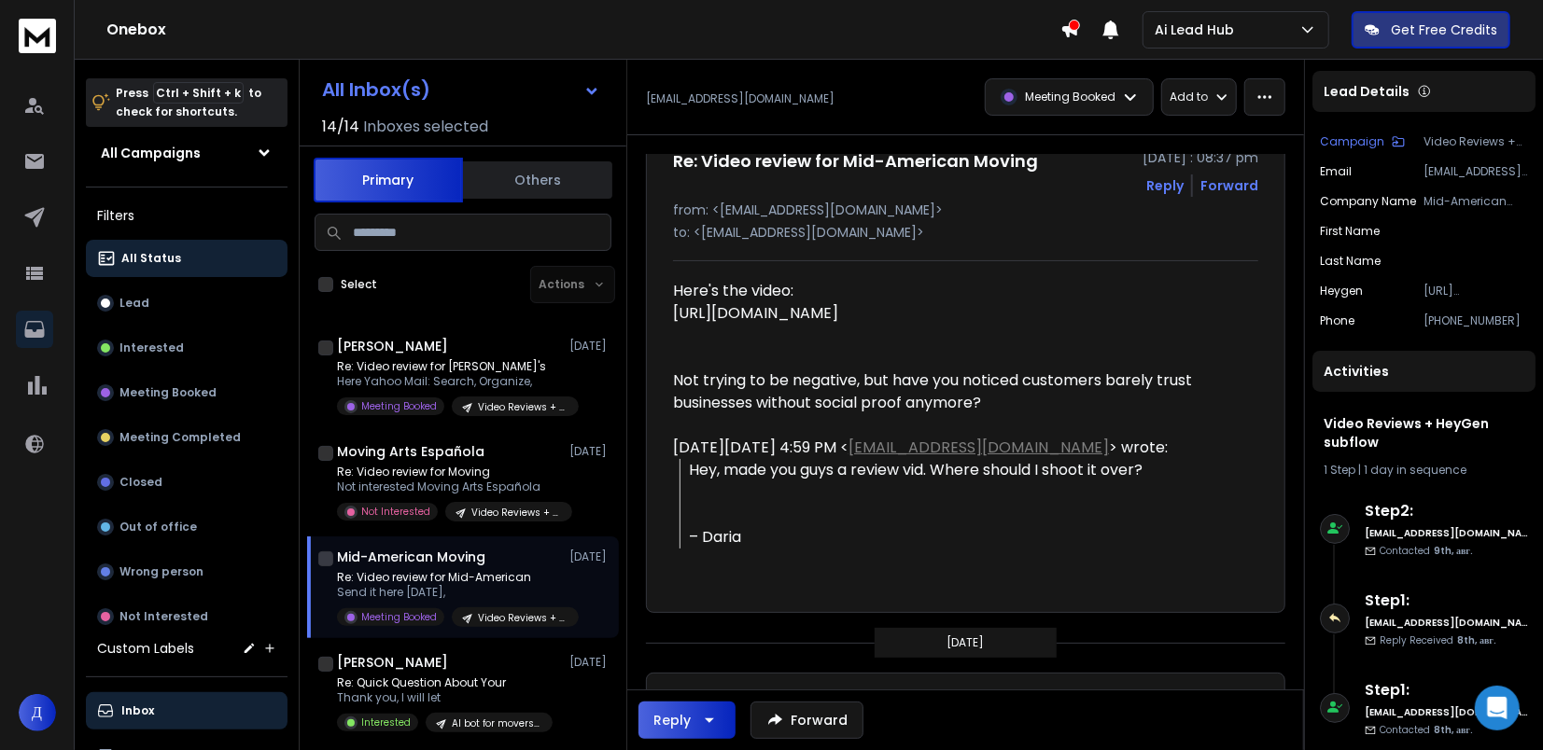
scroll to position [904, 0]
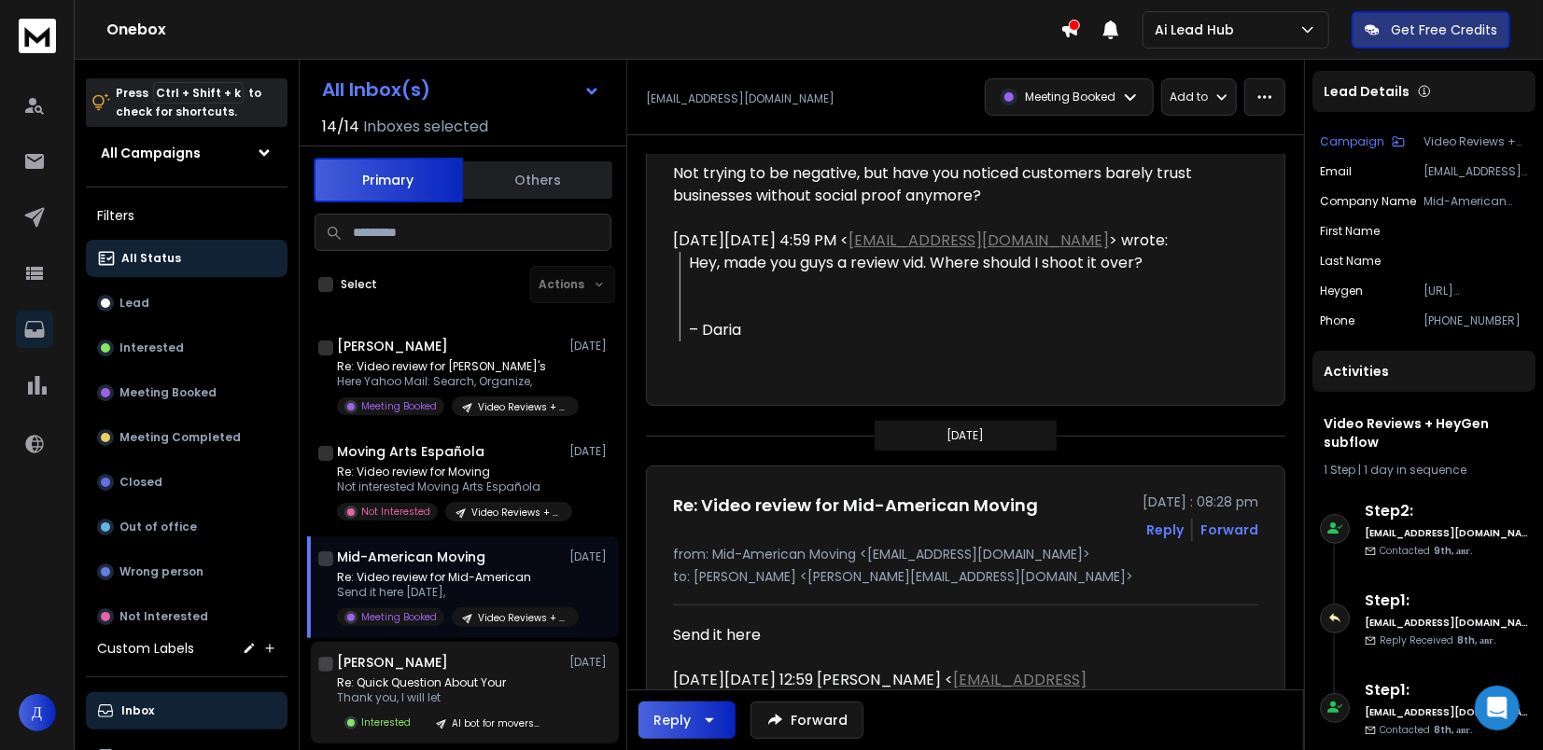
click at [482, 664] on div "[PERSON_NAME] [DATE]" at bounding box center [474, 662] width 274 height 19
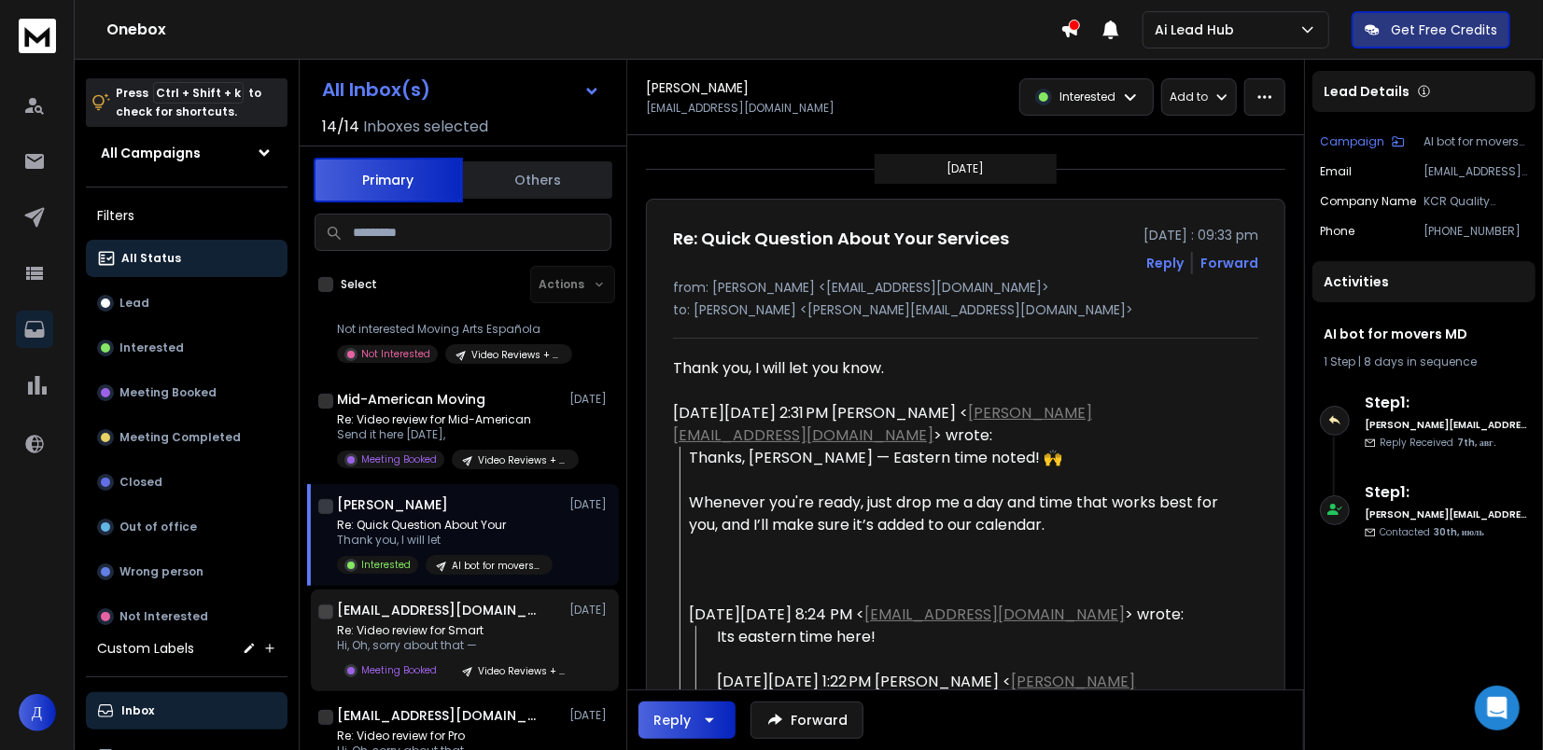
scroll to position [207, 0]
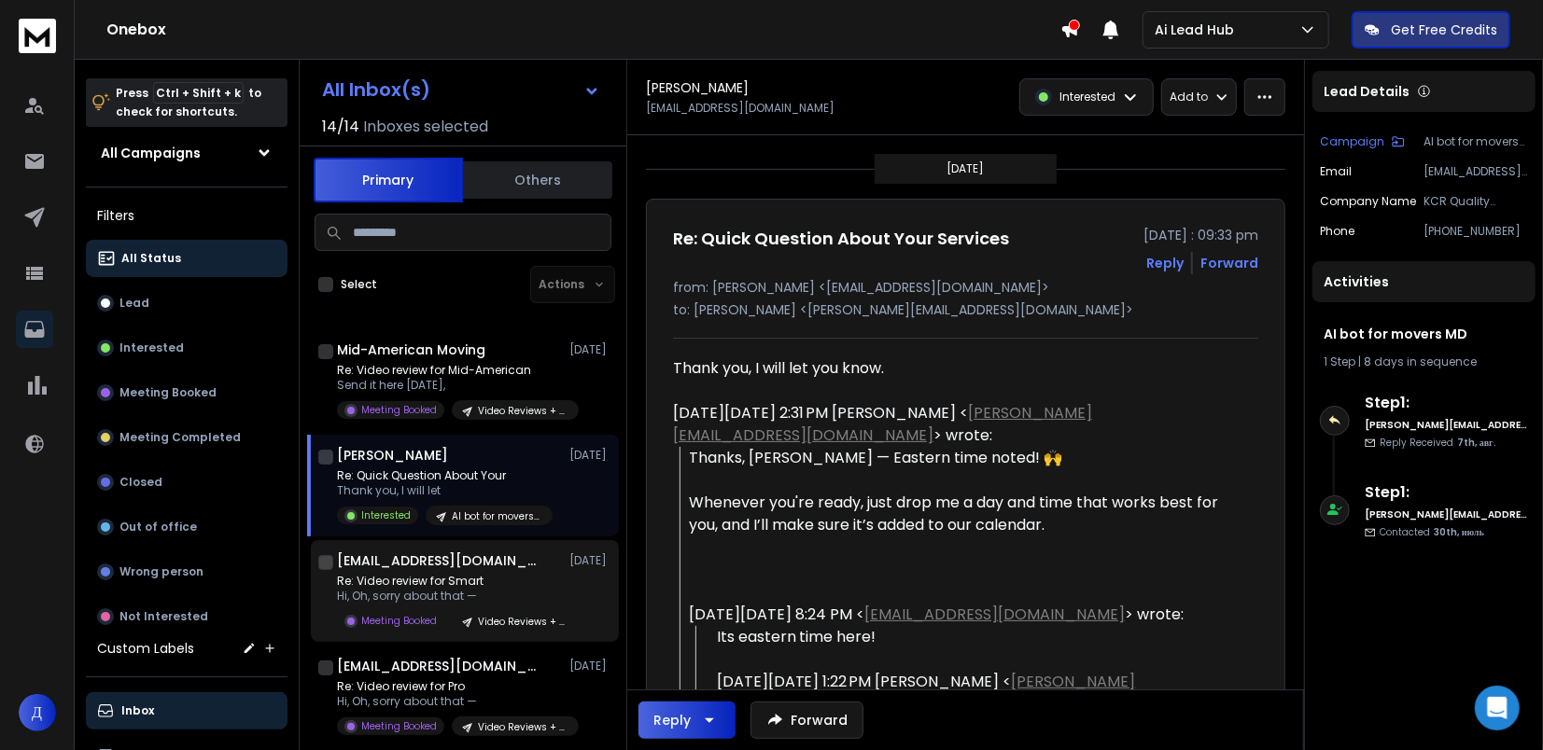
click at [475, 591] on p "Hi, Oh, sorry about that —" at bounding box center [449, 596] width 224 height 15
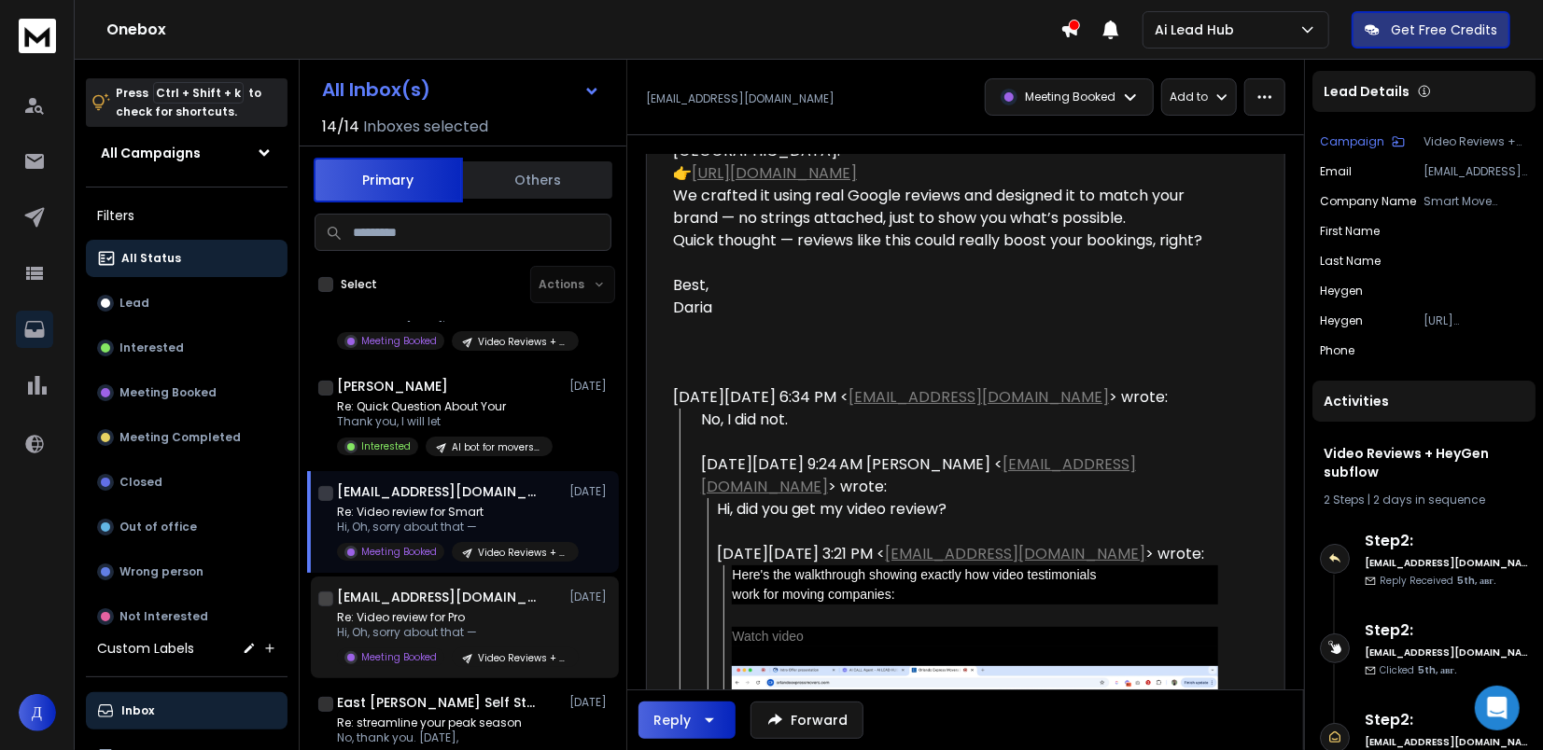
scroll to position [311, 0]
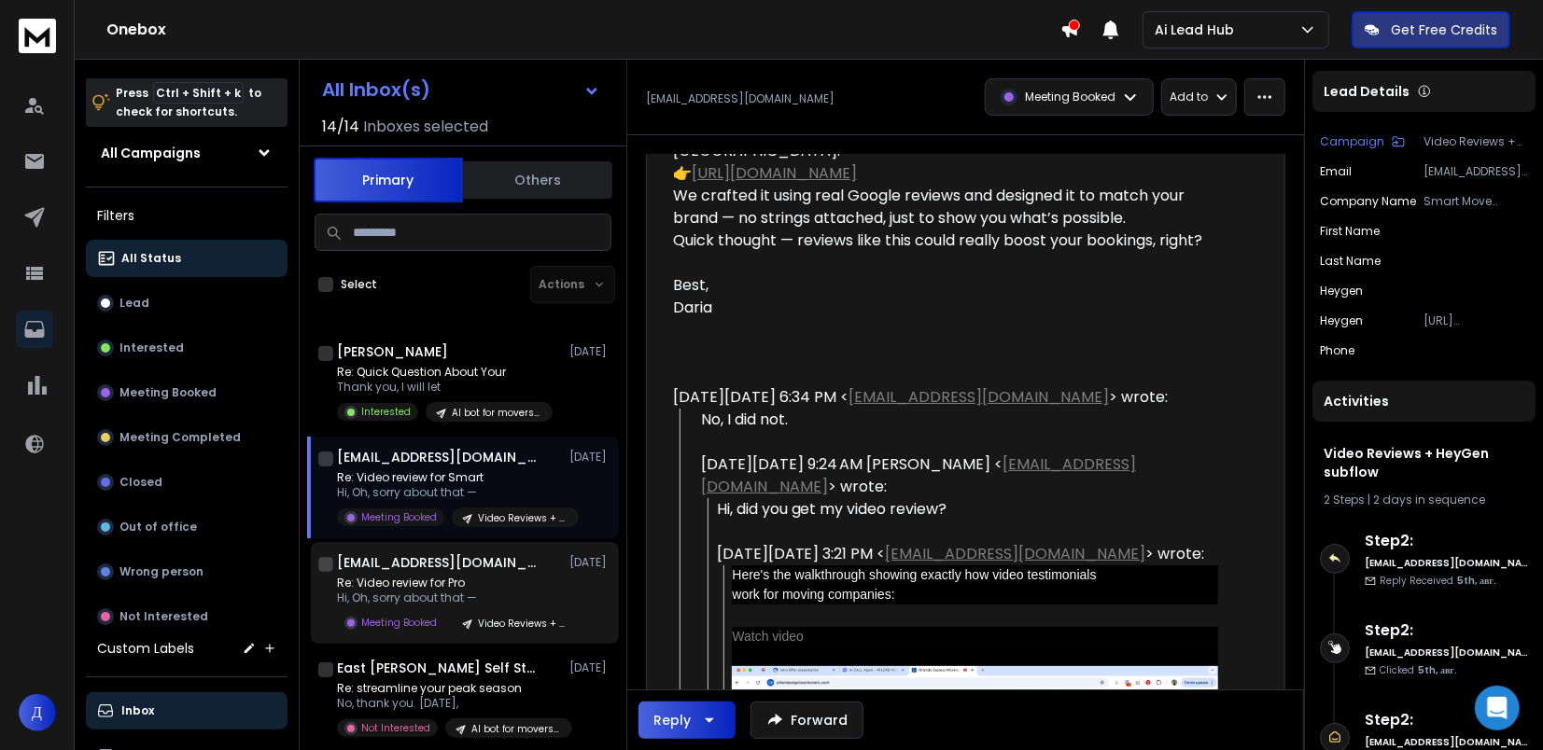
click at [545, 577] on p "Re: Video review for Pro" at bounding box center [449, 583] width 224 height 15
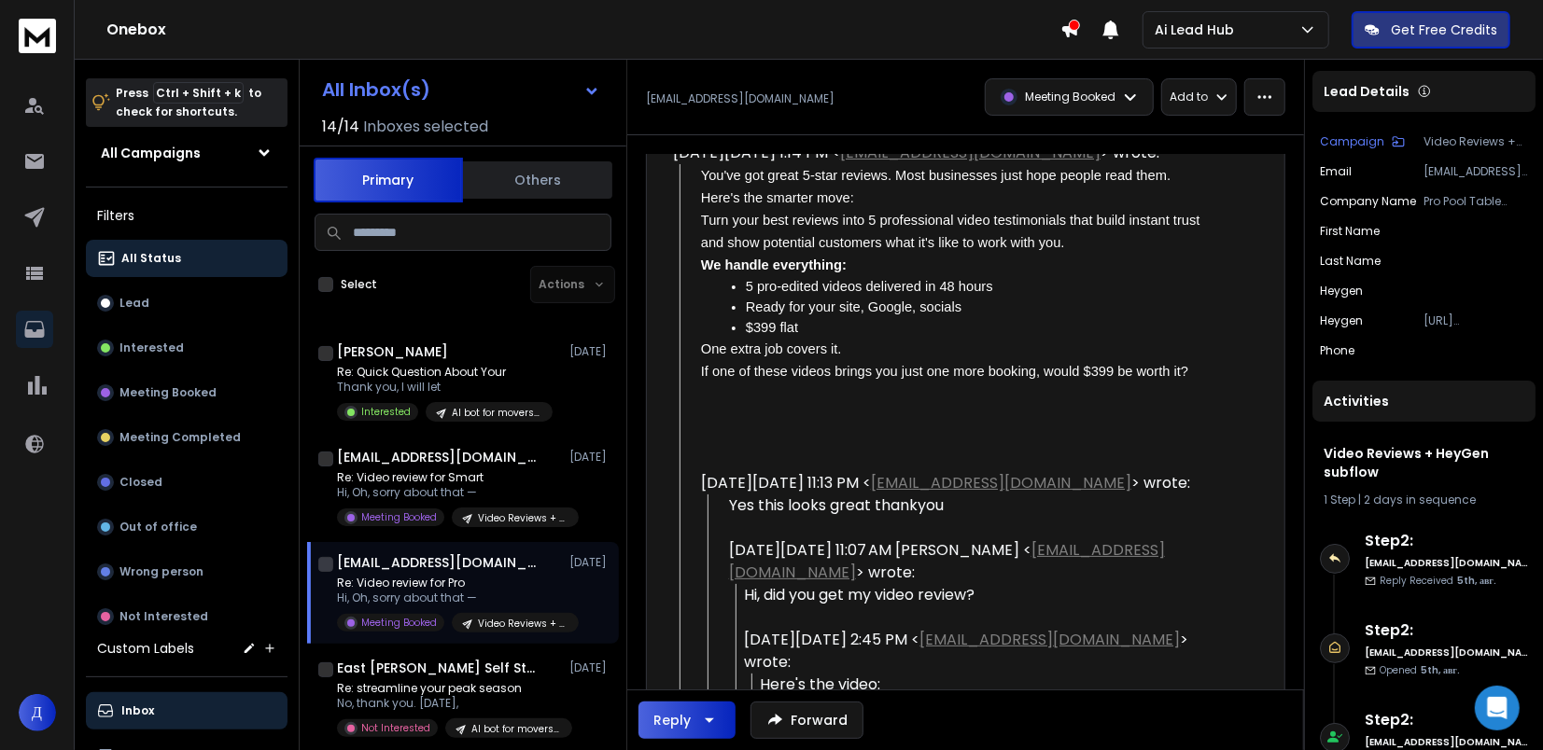
scroll to position [725, 0]
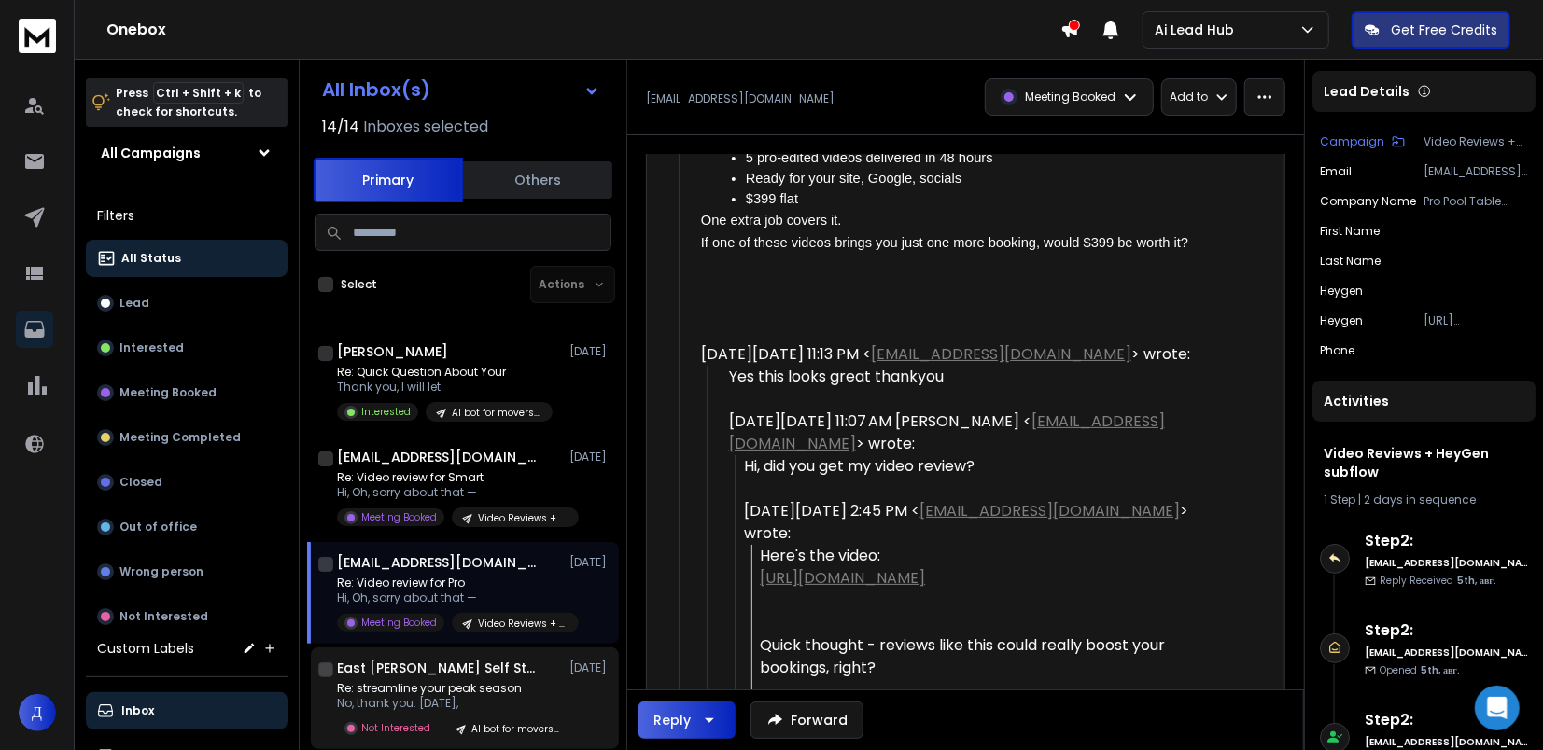
click at [511, 674] on div "East [PERSON_NAME] Self Storage [DATE]" at bounding box center [474, 668] width 274 height 19
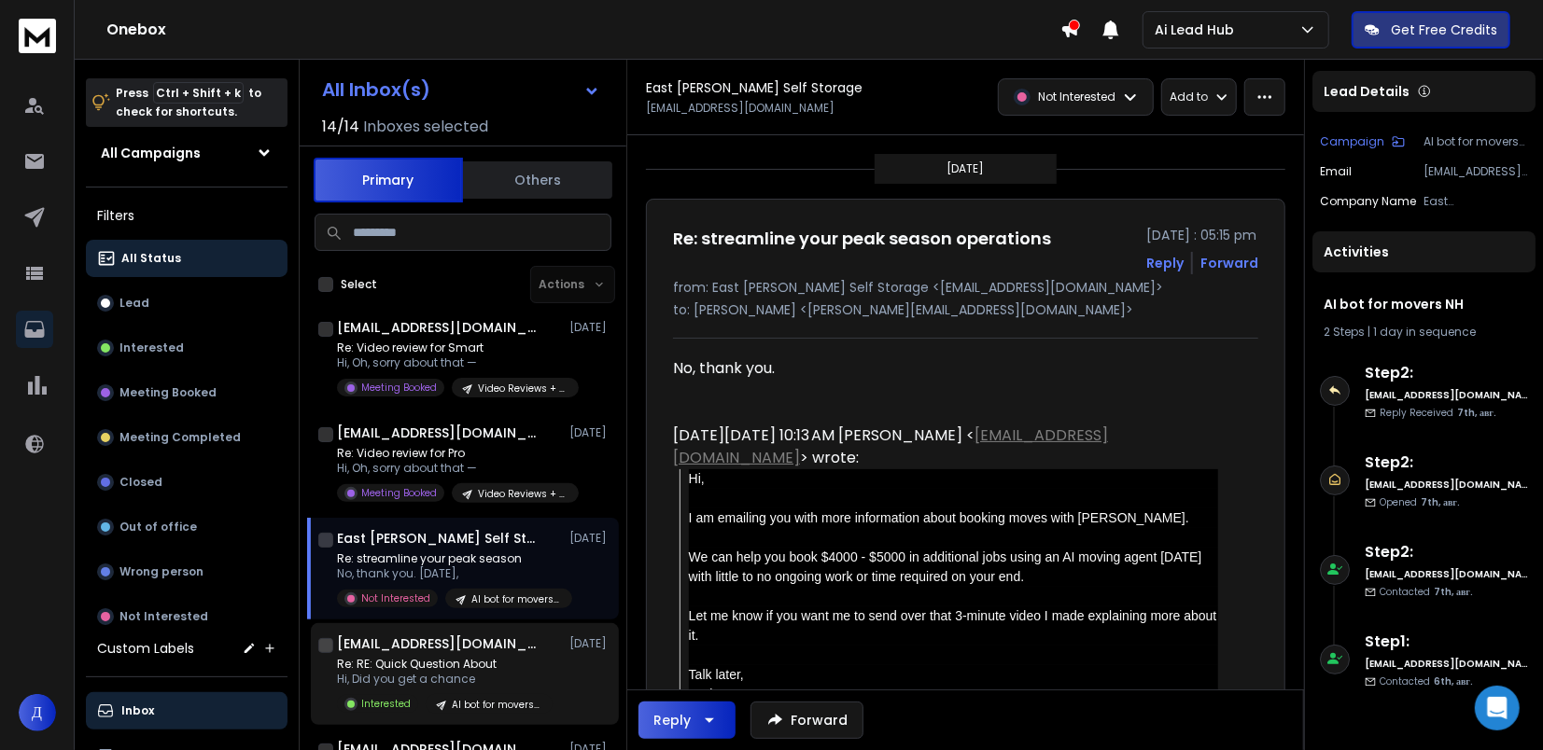
scroll to position [518, 0]
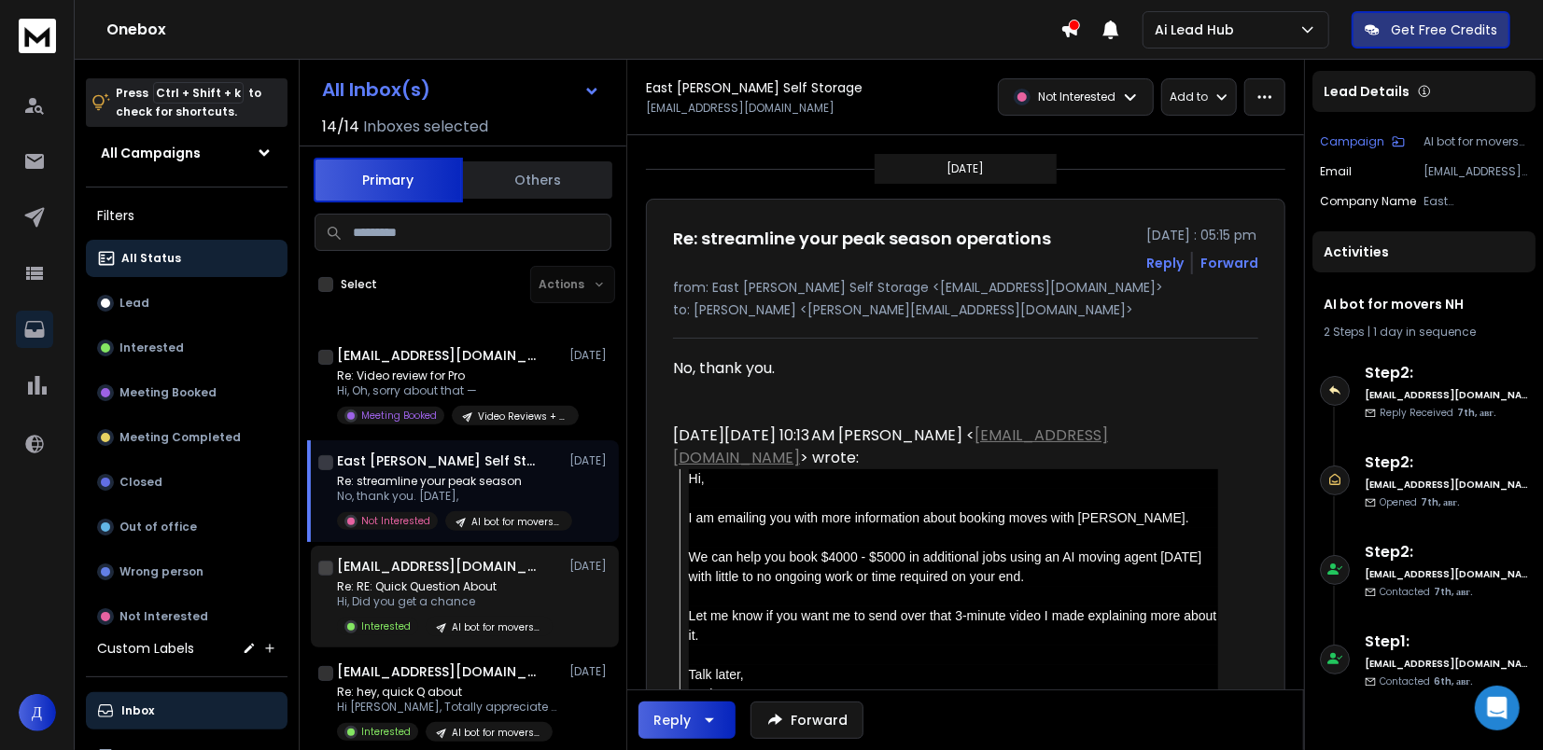
click at [471, 568] on h1 "[EMAIL_ADDRESS][DOMAIN_NAME]" at bounding box center [439, 566] width 205 height 19
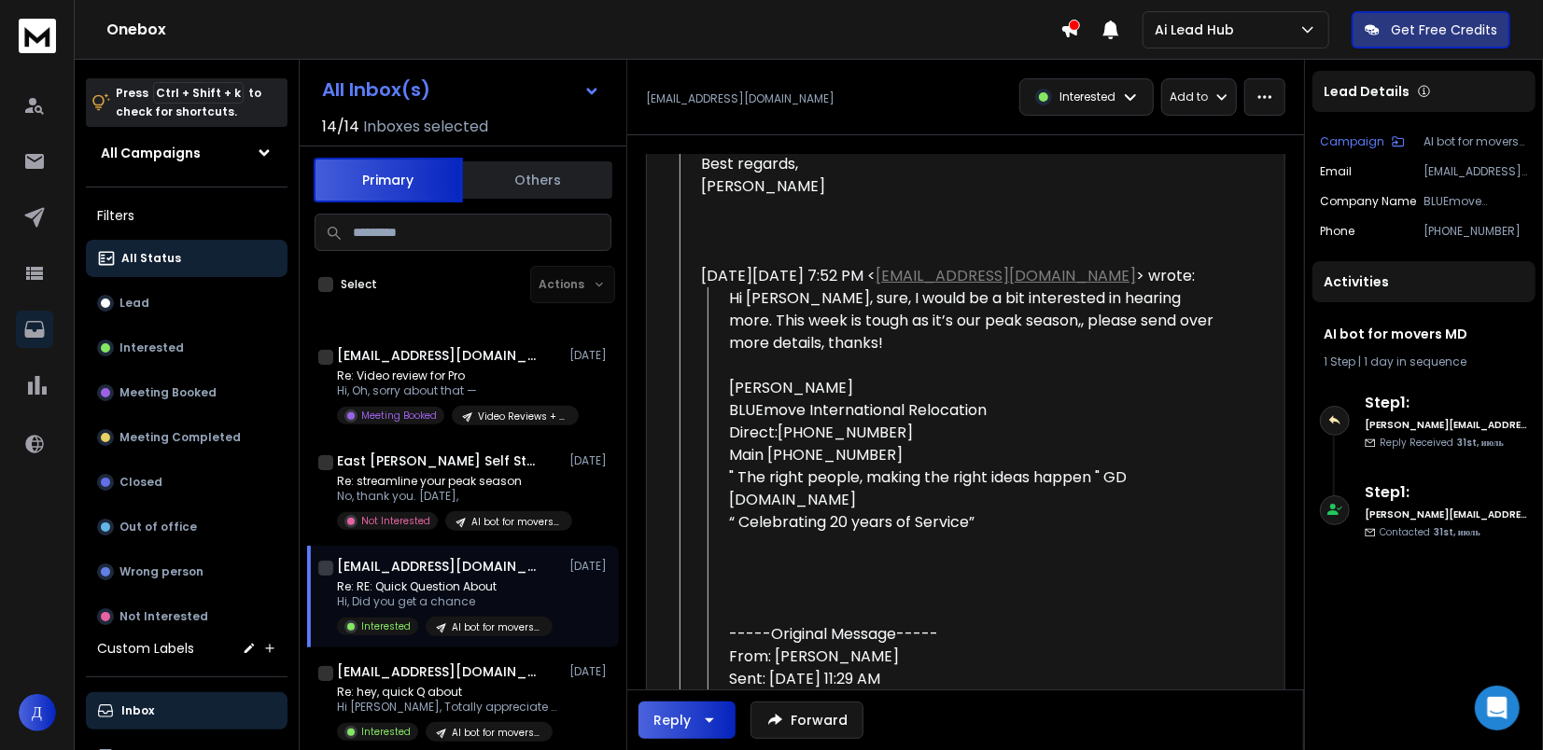
scroll to position [933, 0]
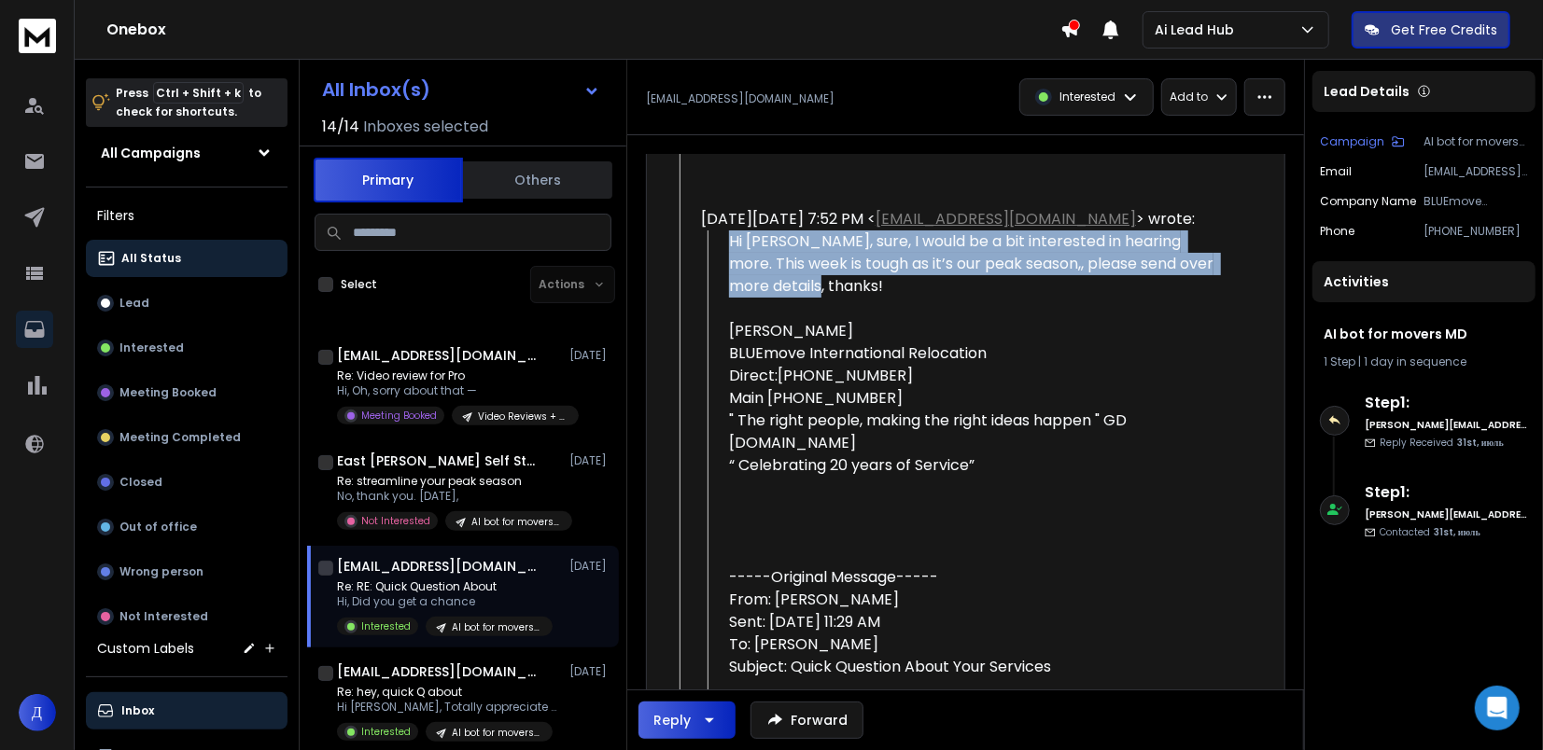
drag, startPoint x: 869, startPoint y: 282, endPoint x: 709, endPoint y: 232, distance: 167.1
click at [709, 232] on div "Hi [PERSON_NAME], sure, I would be a bit interested in hearing more. This week …" at bounding box center [963, 645] width 511 height 829
click at [754, 263] on div "Hi [PERSON_NAME], sure, I would be a bit interested in hearing more. This week …" at bounding box center [963, 645] width 511 height 829
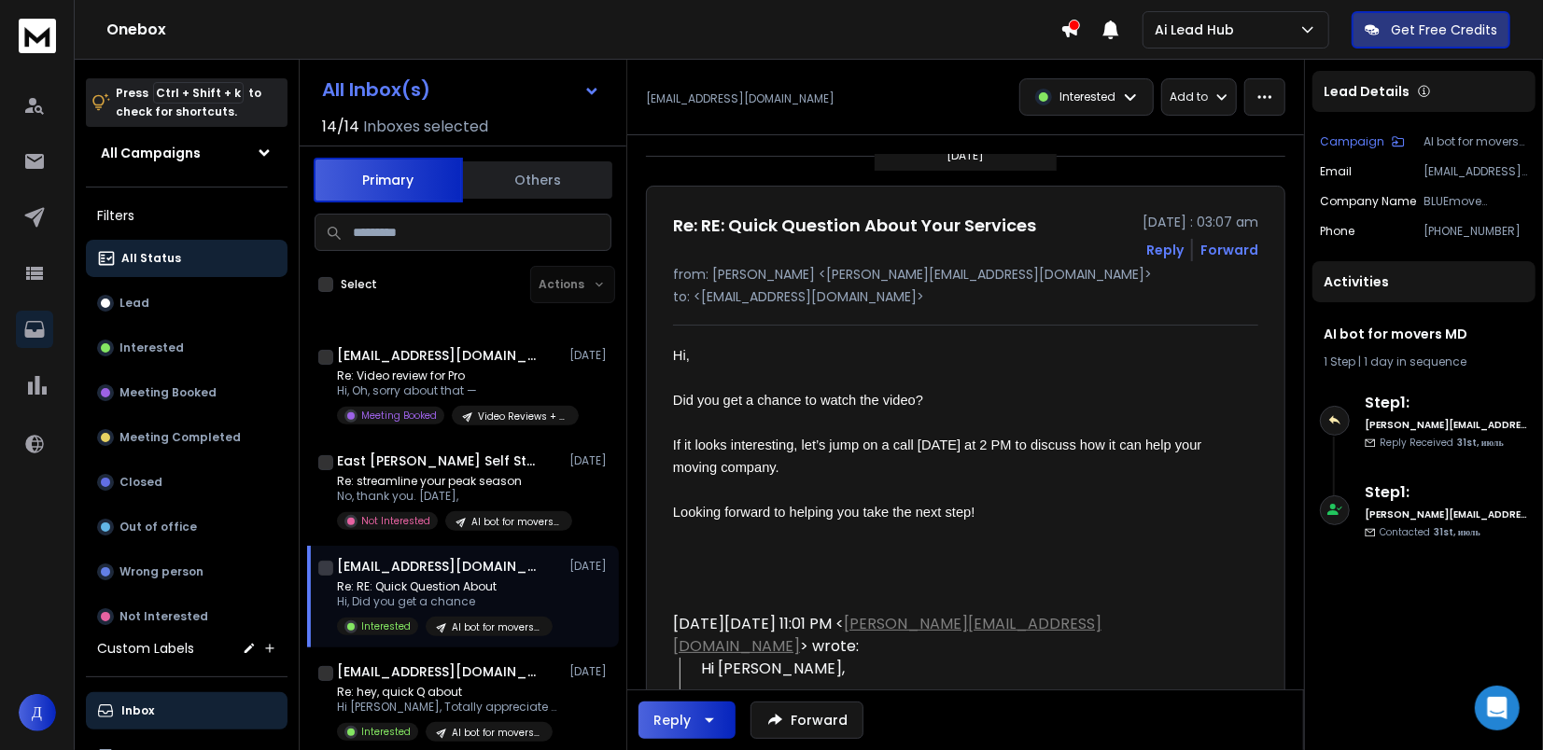
scroll to position [0, 0]
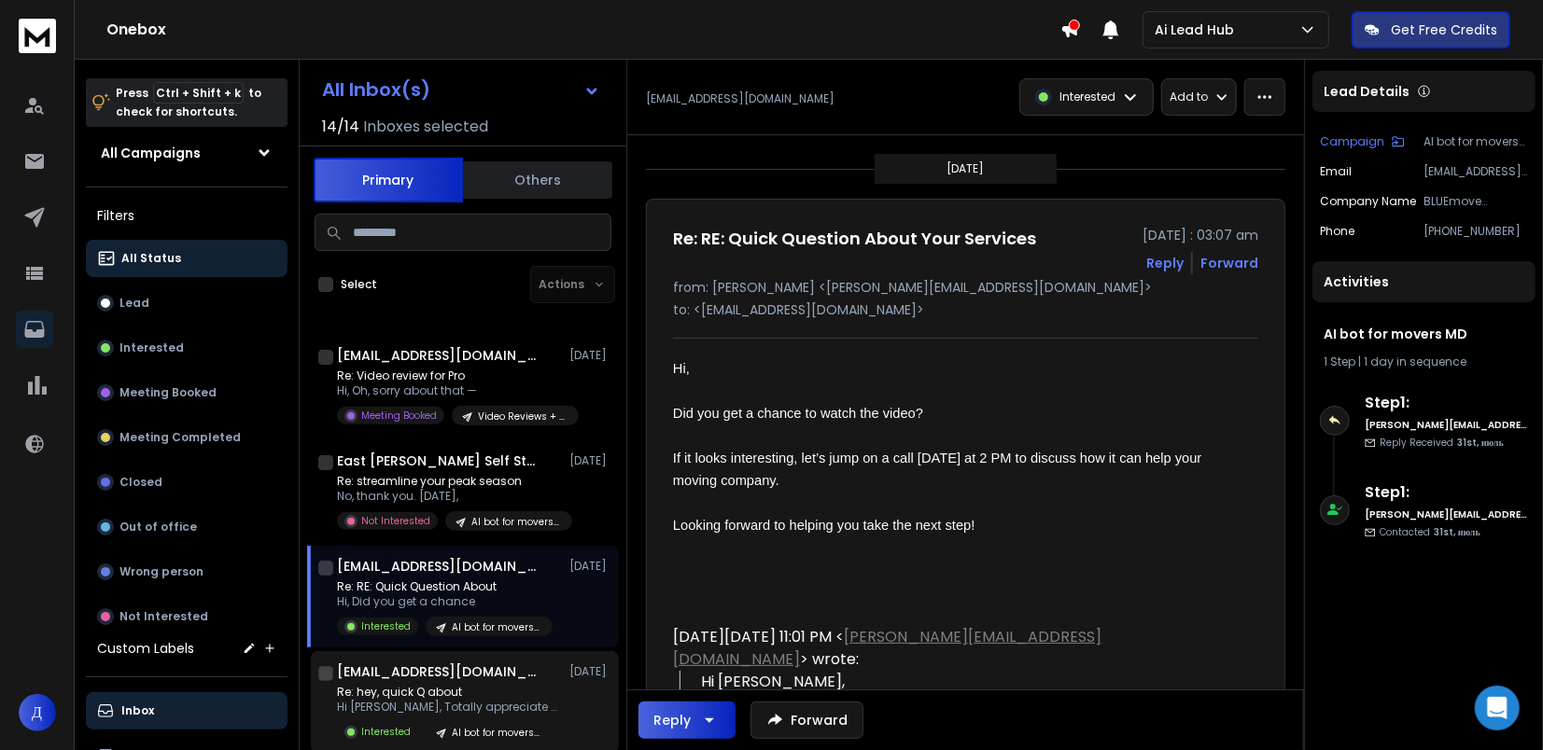
click at [519, 685] on p "Re: hey, quick Q about" at bounding box center [449, 692] width 224 height 15
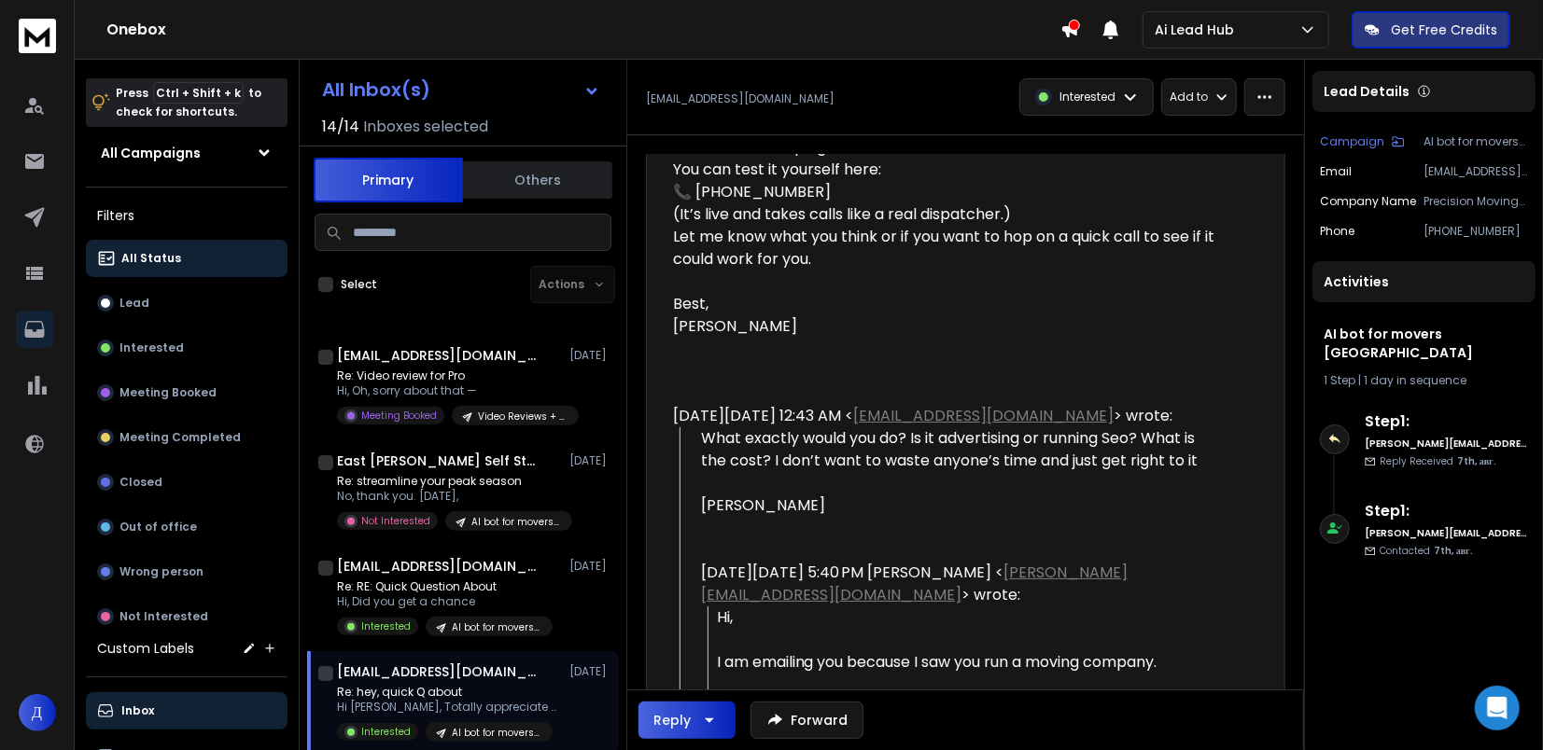
scroll to position [414, 0]
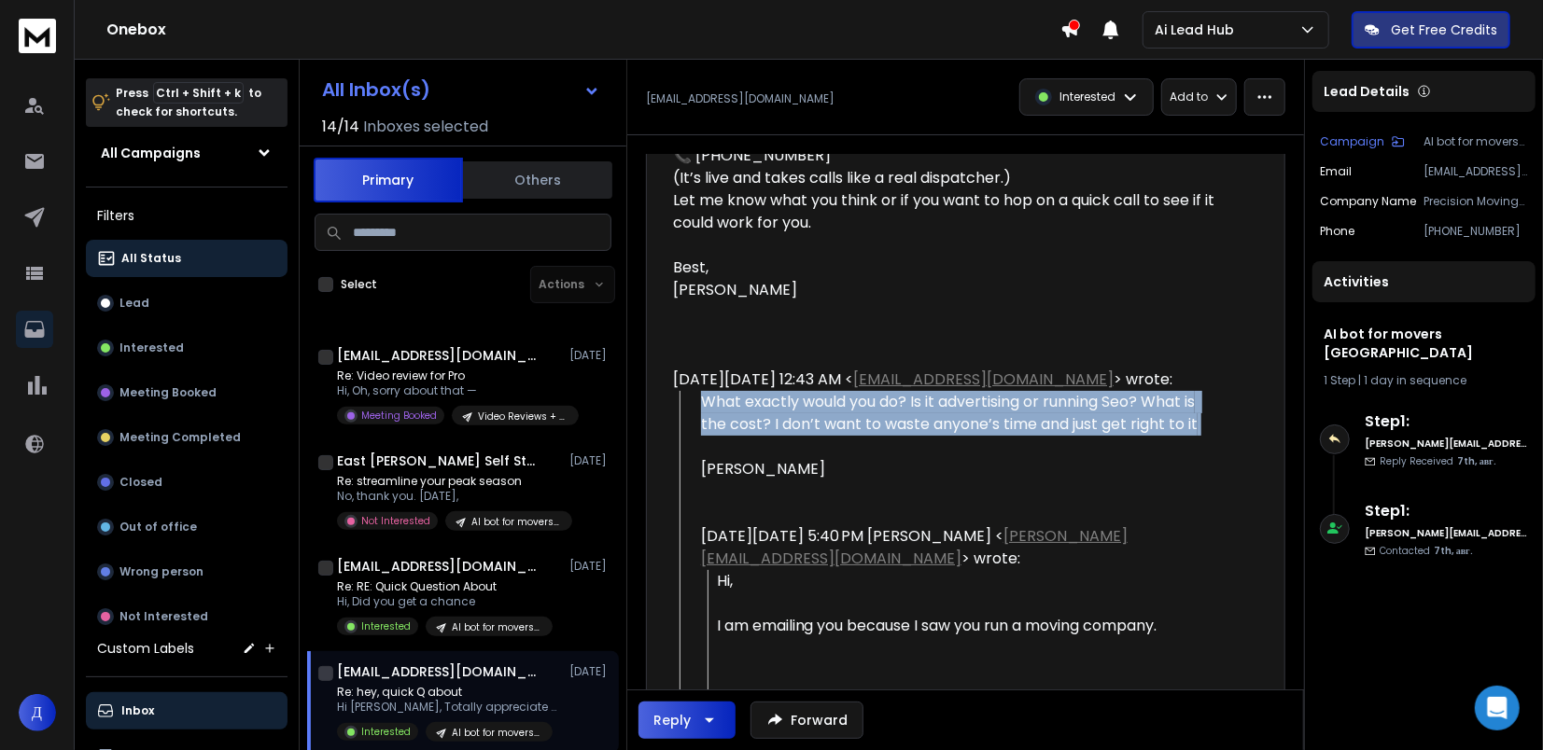
drag, startPoint x: 1242, startPoint y: 465, endPoint x: 706, endPoint y: 412, distance: 539.4
click at [706, 412] on div "Re: hey, quick Q about moving services [DATE] : 03:06 am Reply Forward from: [P…" at bounding box center [965, 612] width 639 height 1657
click at [702, 431] on div "What exactly would you do? Is it advertising or running Seo? What is the cost? …" at bounding box center [959, 436] width 517 height 90
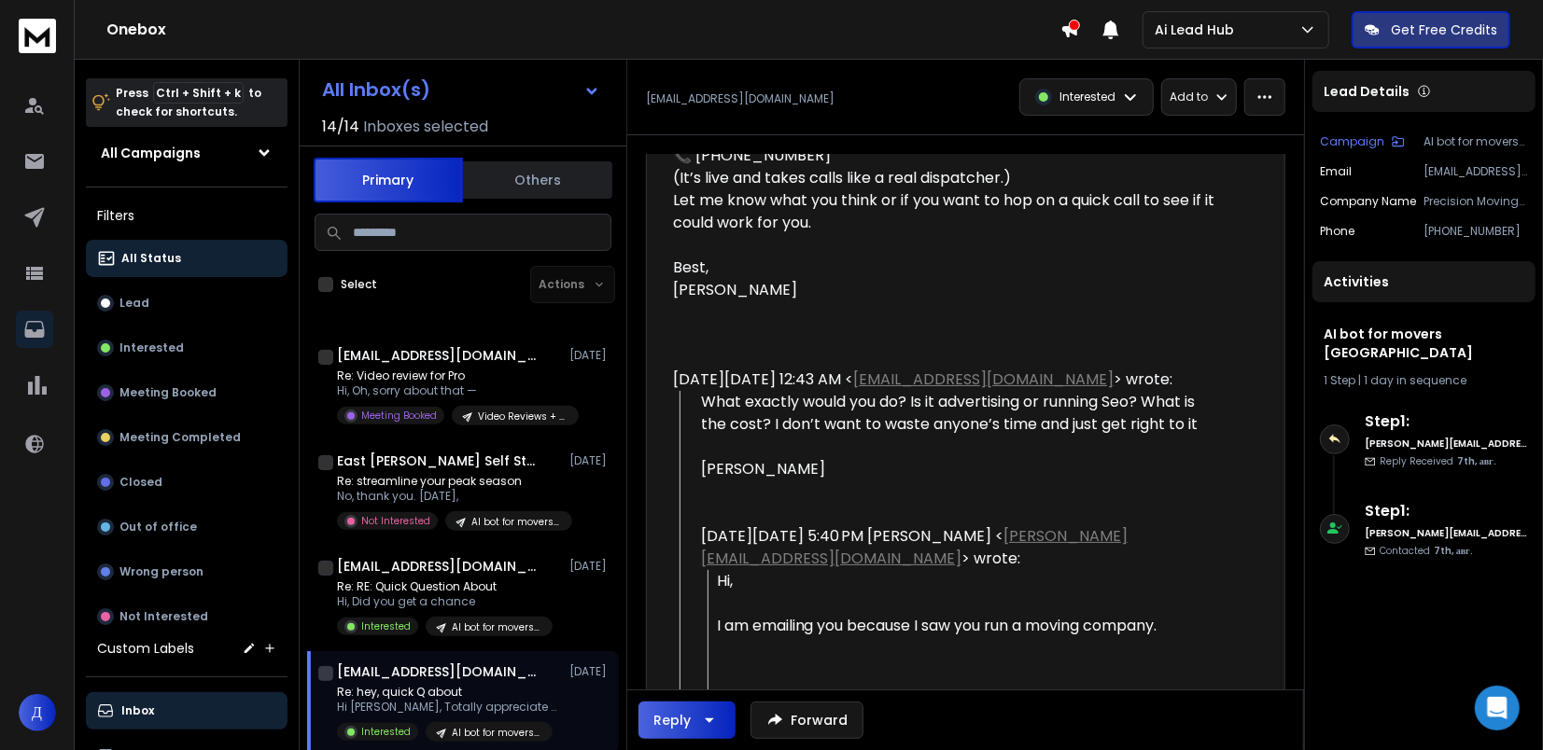
scroll to position [104, 0]
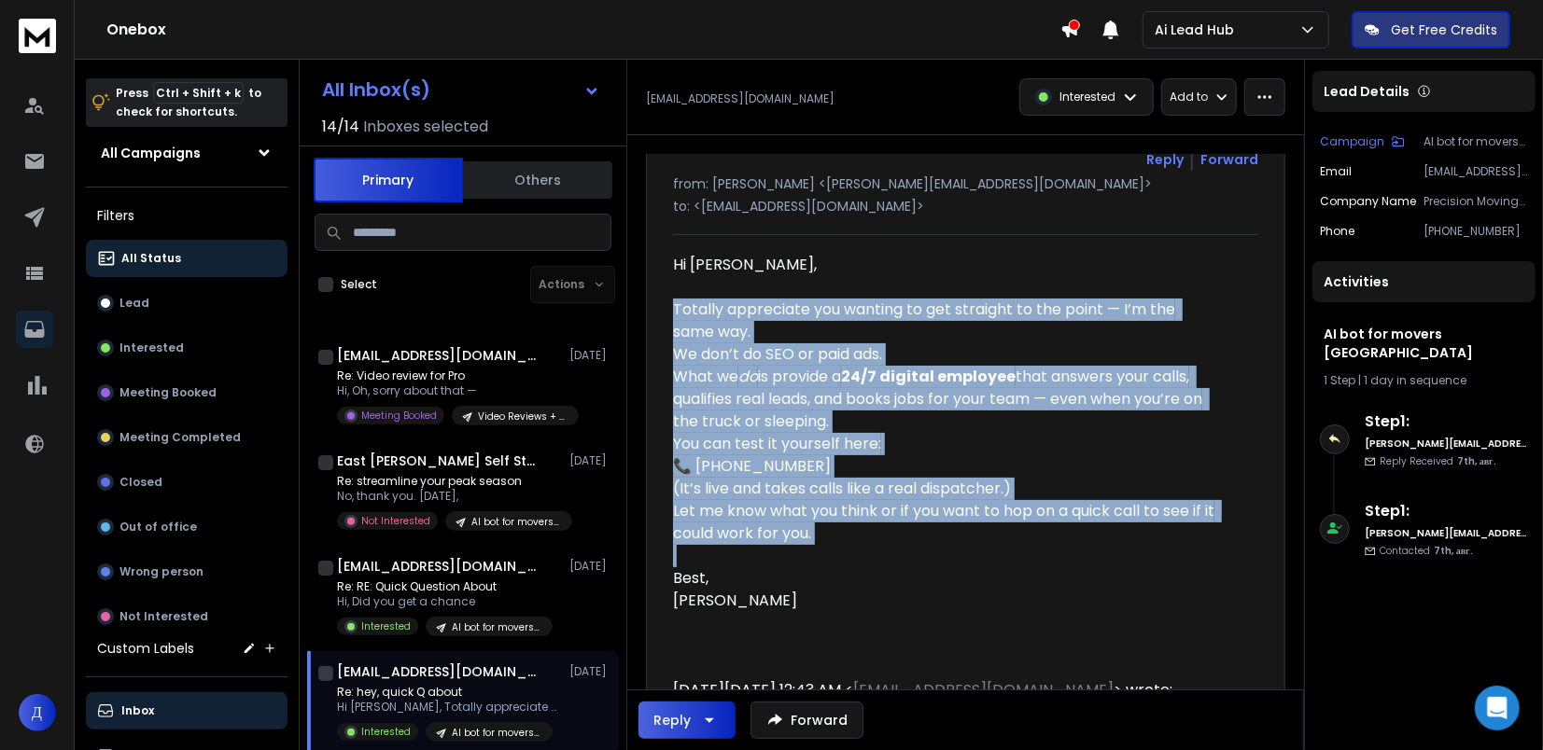
drag, startPoint x: 865, startPoint y: 549, endPoint x: 666, endPoint y: 307, distance: 313.0
click at [686, 330] on div "Totally appreciate you wanting to get straight to the point — I’m the same way." at bounding box center [945, 321] width 545 height 45
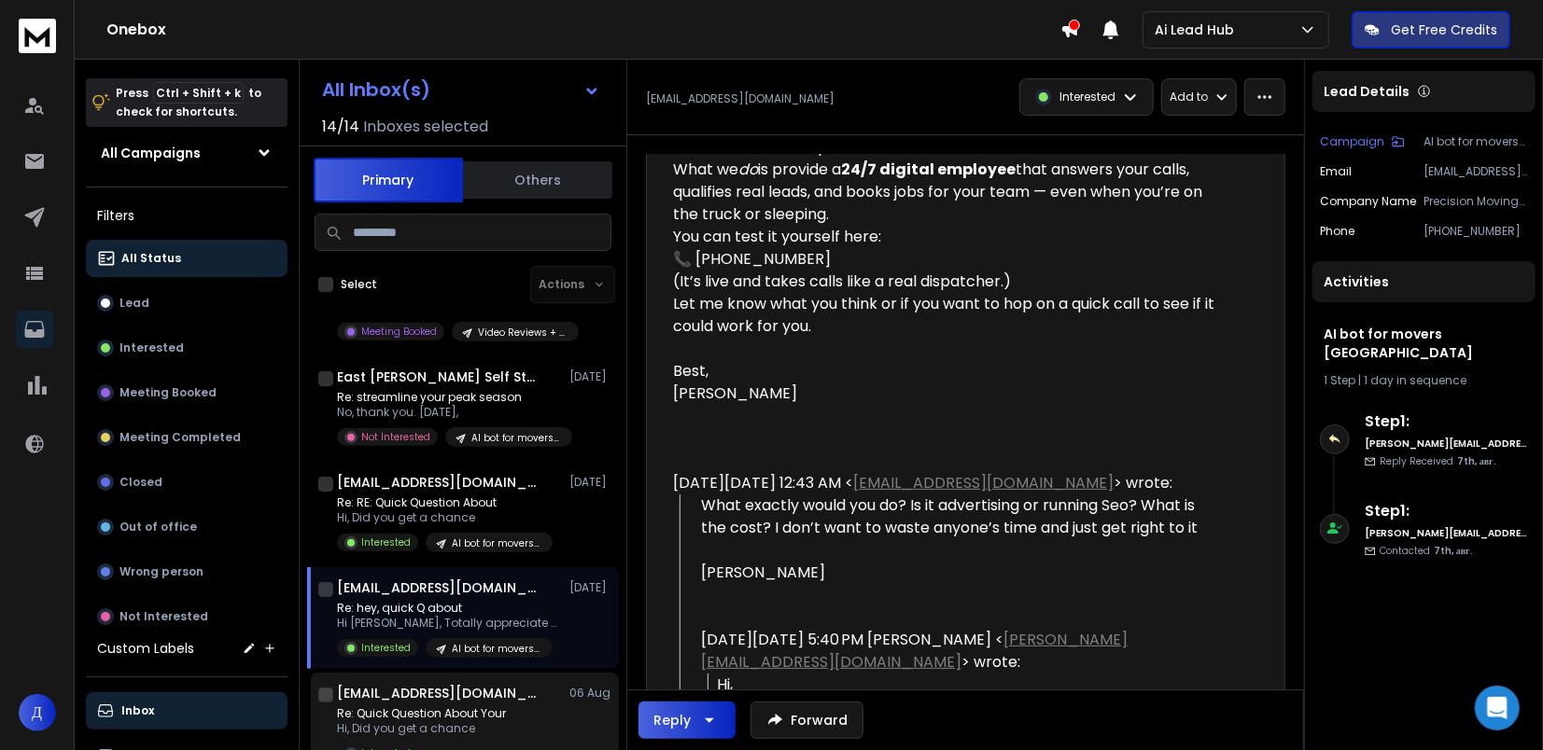
scroll to position [725, 0]
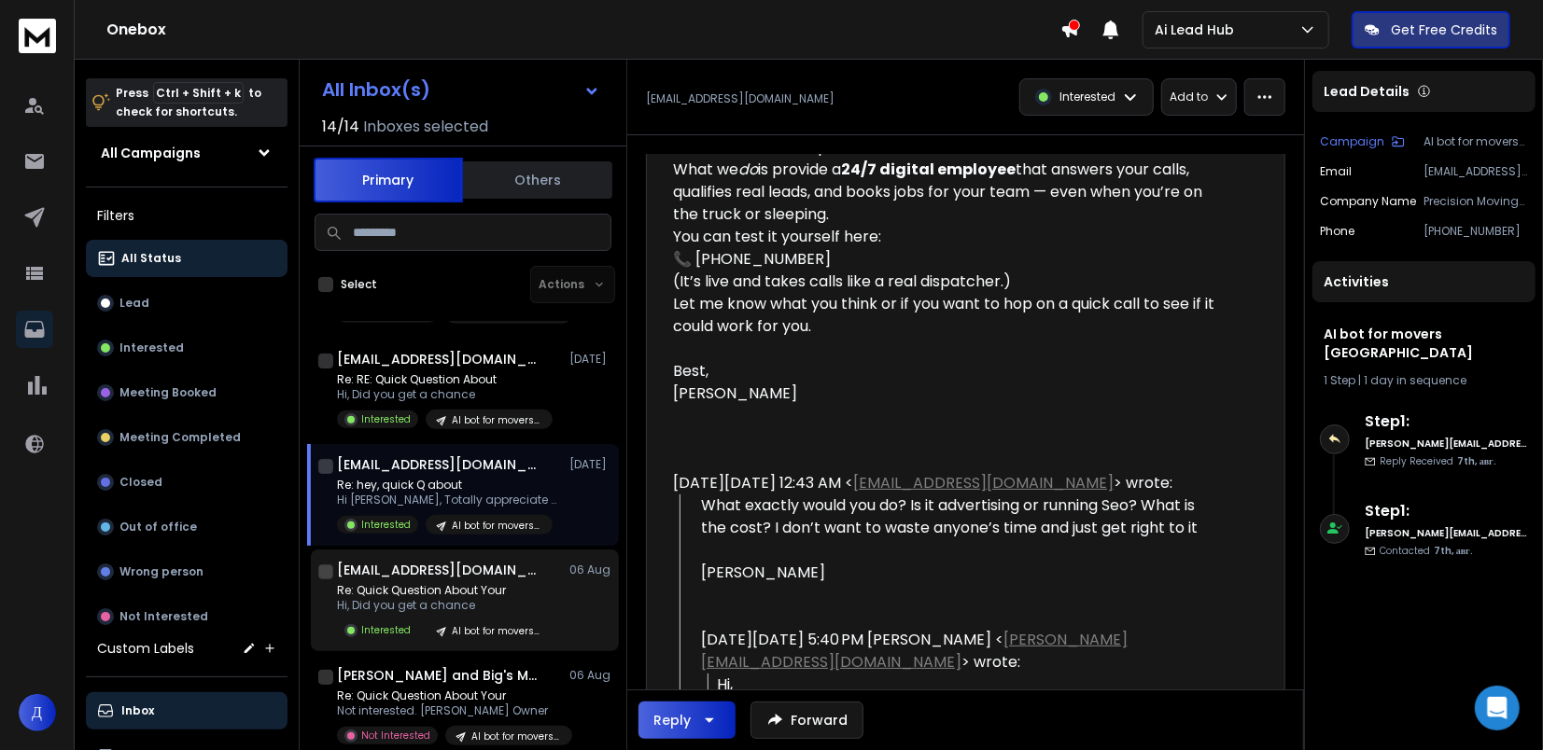
click at [531, 589] on p "Re: Quick Question About Your" at bounding box center [445, 590] width 216 height 15
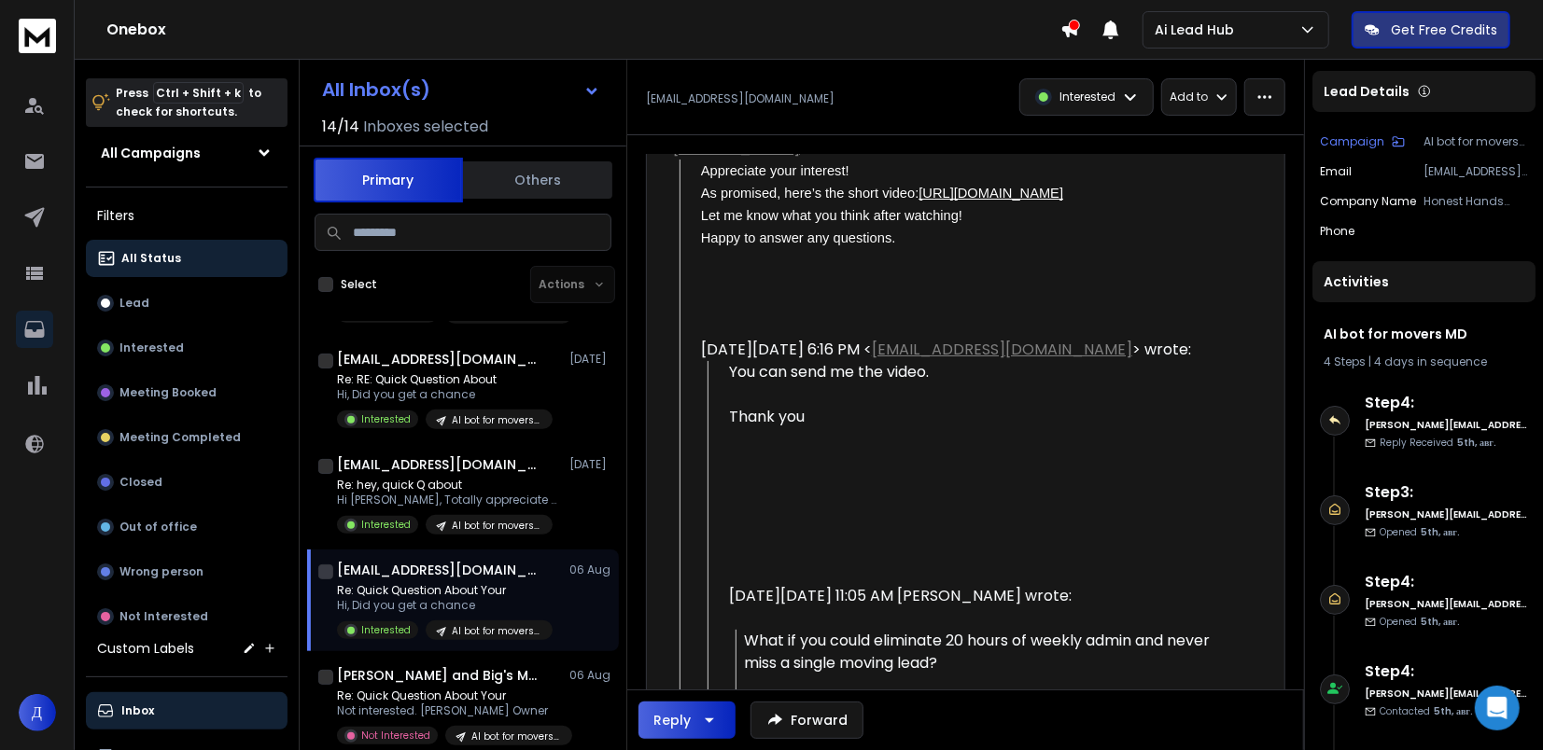
scroll to position [518, 0]
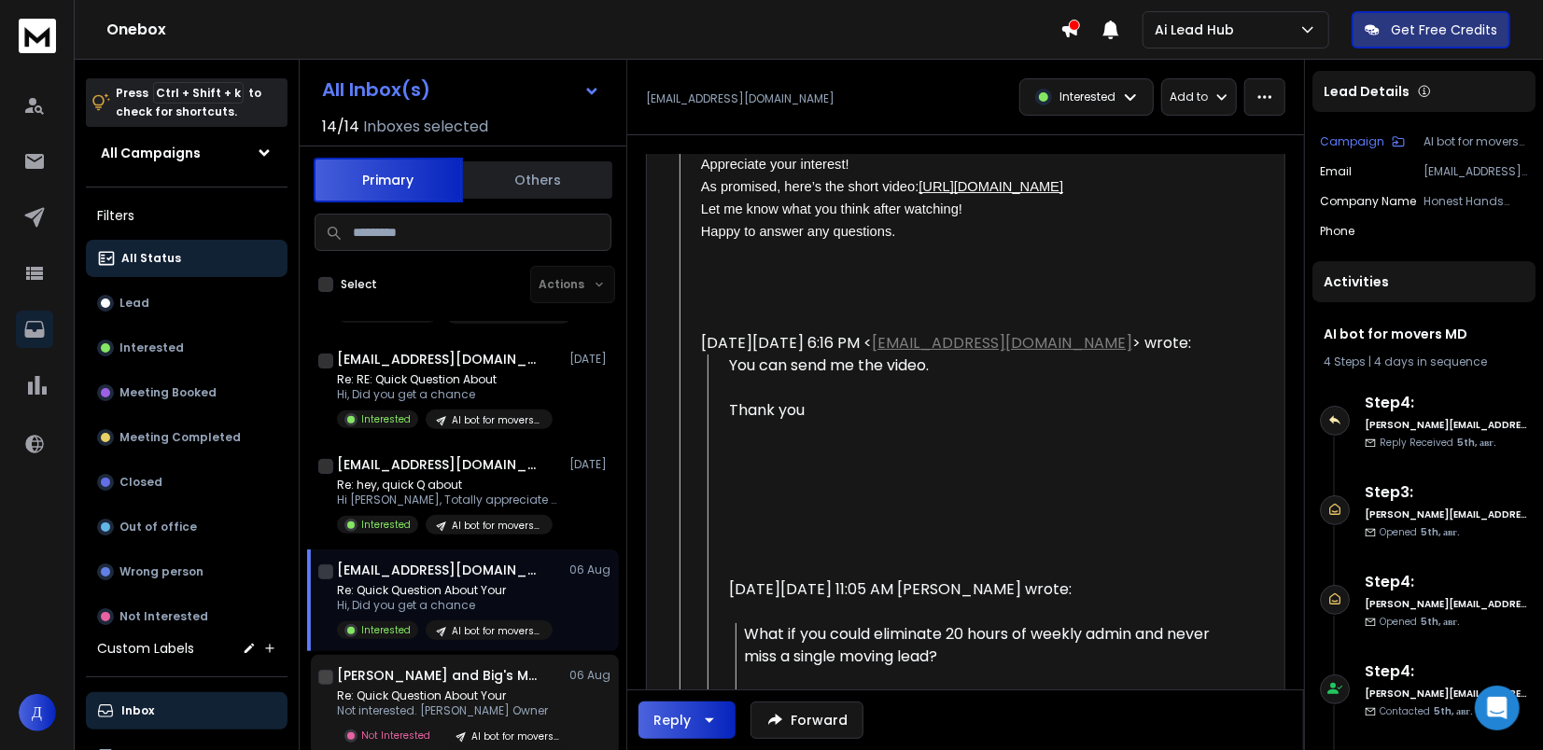
click at [540, 685] on div "[PERSON_NAME] and Big's Moving Company LLC [DATE] Re: Quick Question About Your…" at bounding box center [474, 705] width 274 height 79
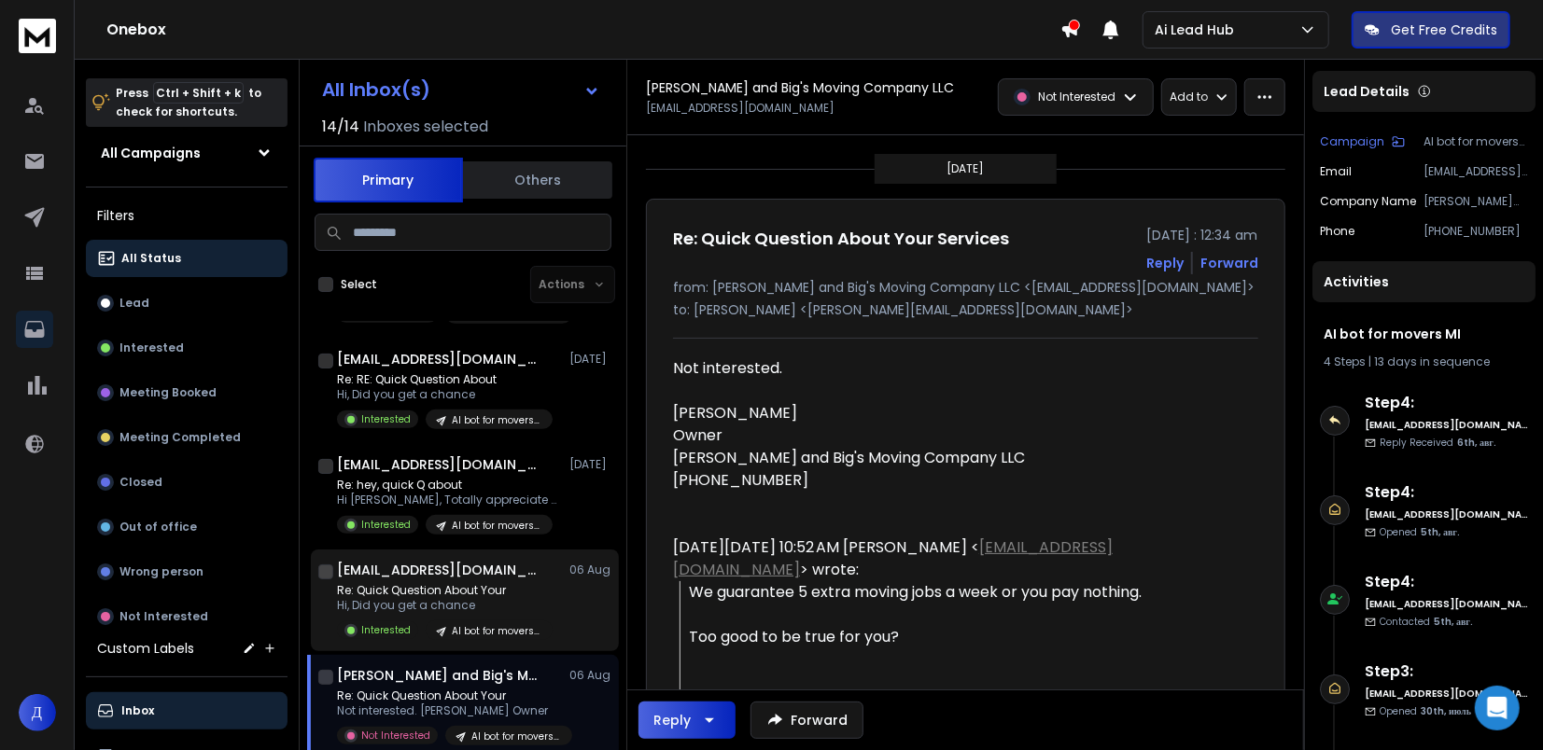
scroll to position [933, 0]
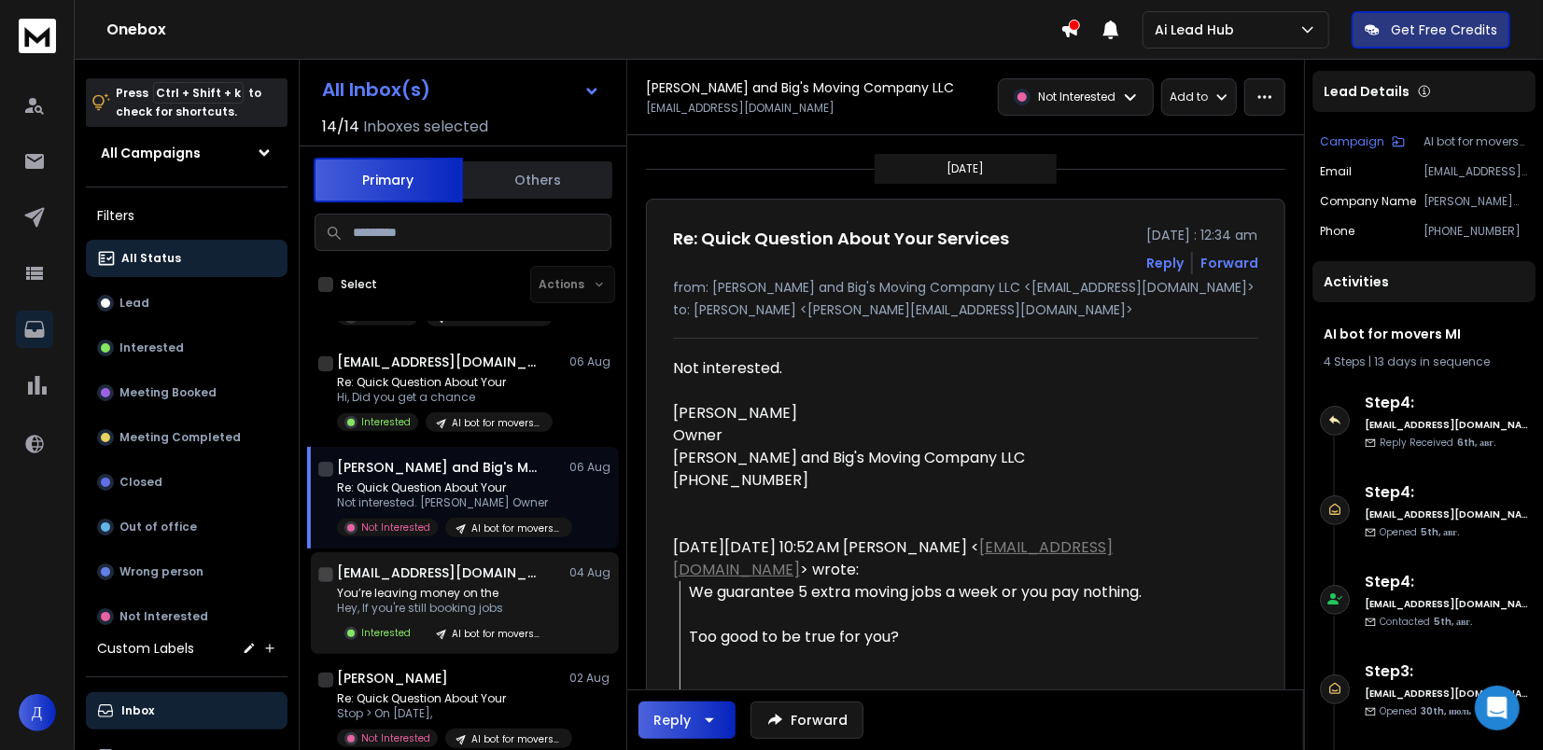
click at [555, 602] on div "You’re leaving money on the Hey, If you're still booking jobs Interested AI bot…" at bounding box center [474, 614] width 274 height 57
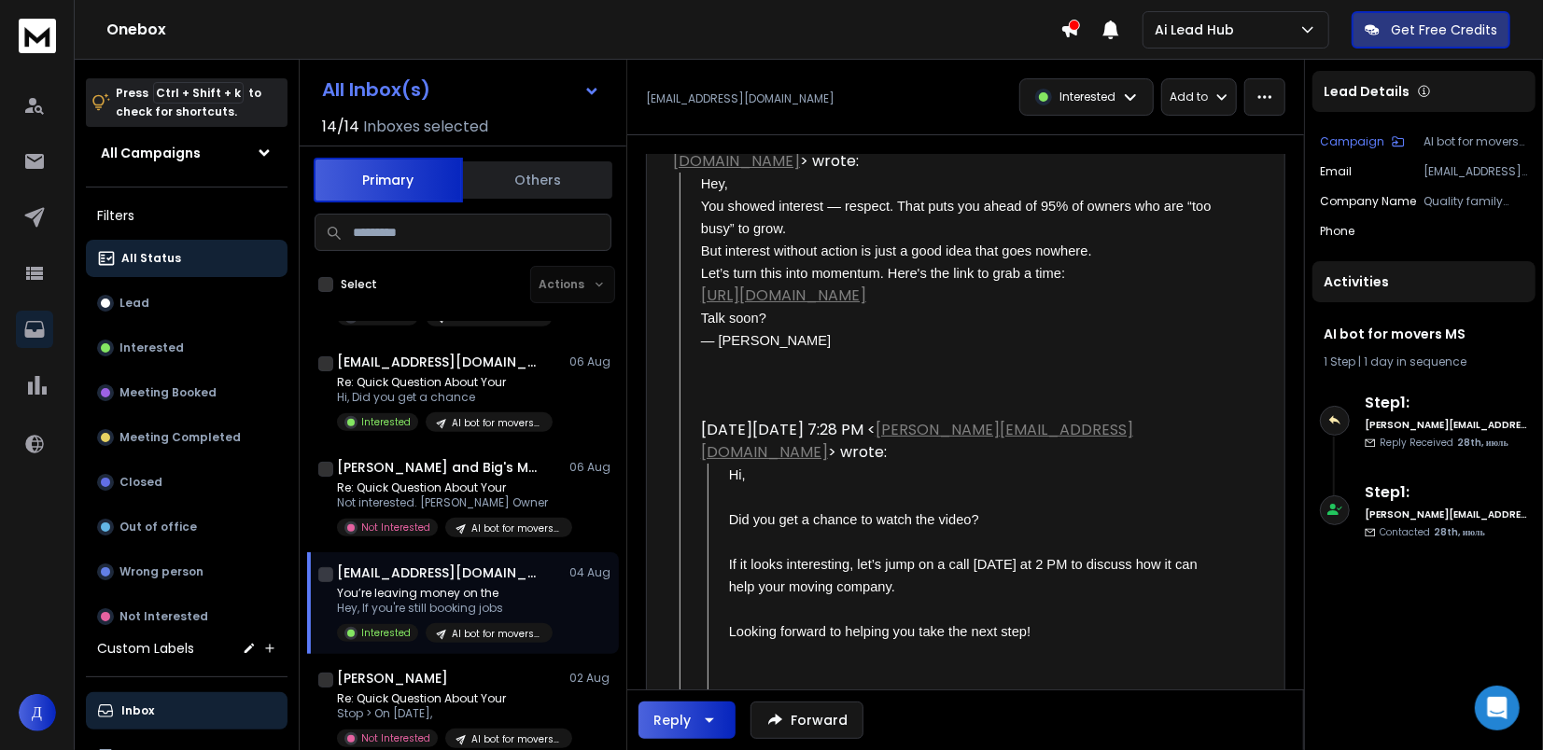
scroll to position [518, 0]
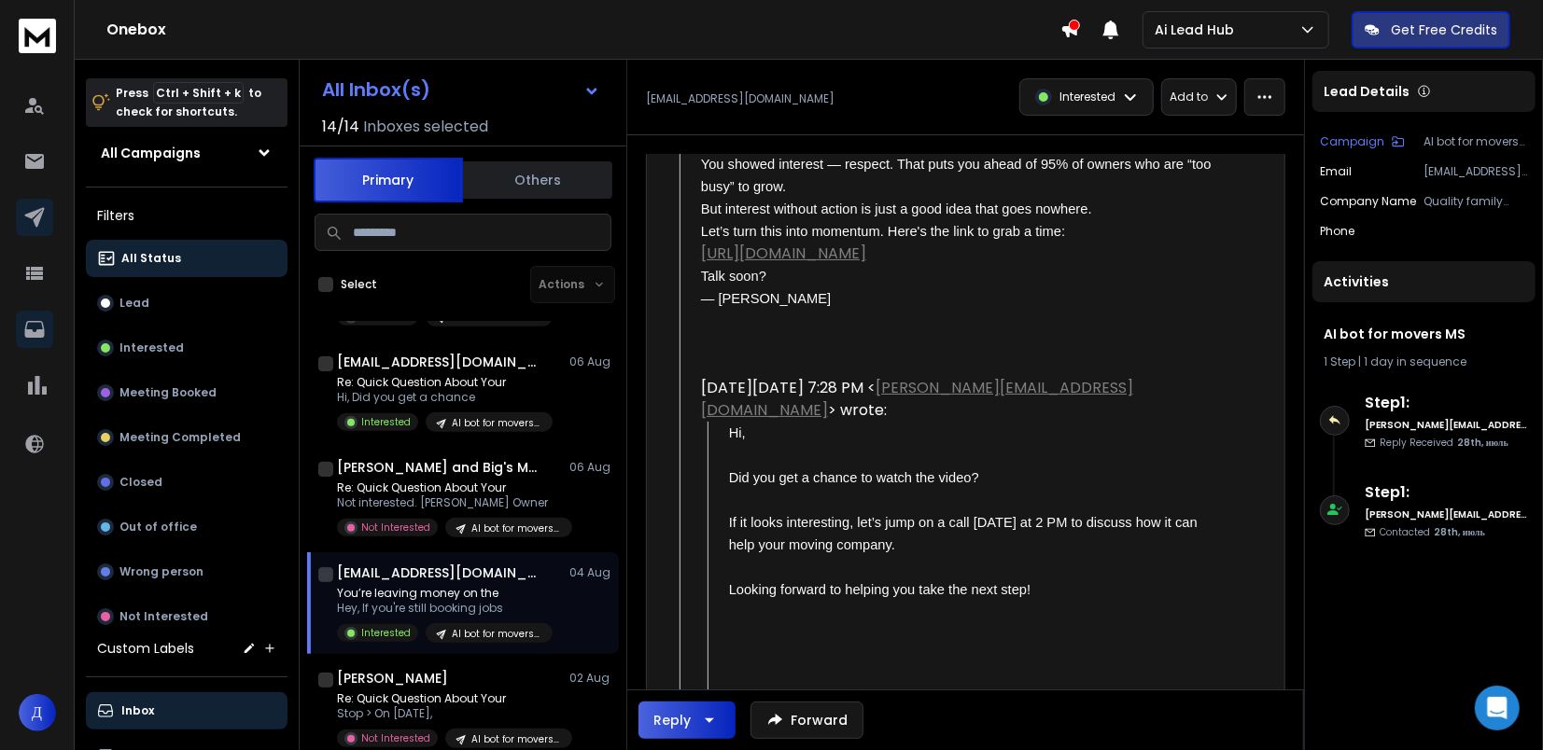
click at [39, 217] on icon at bounding box center [34, 217] width 22 height 22
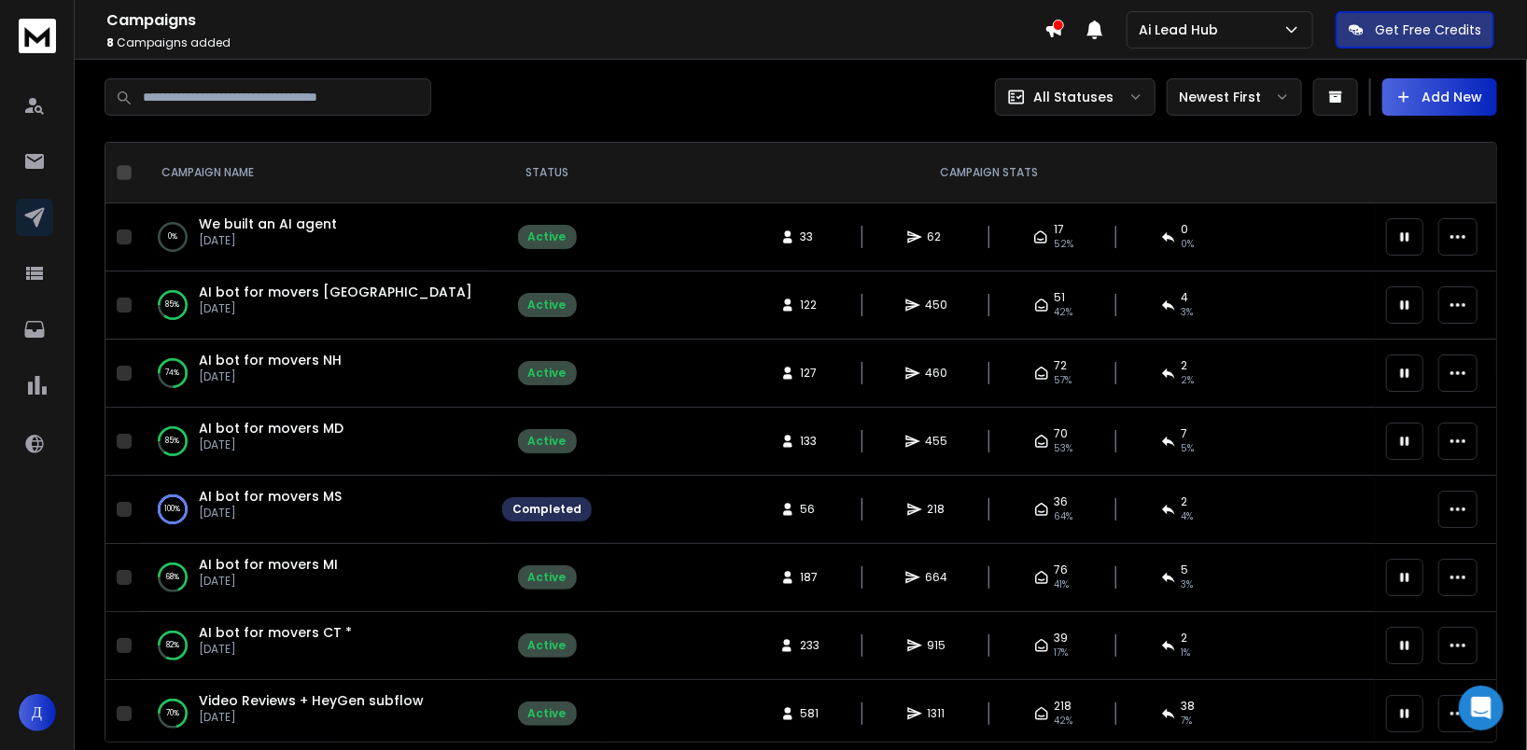
click at [386, 702] on span "Video Reviews + HeyGen subflow" at bounding box center [311, 701] width 225 height 19
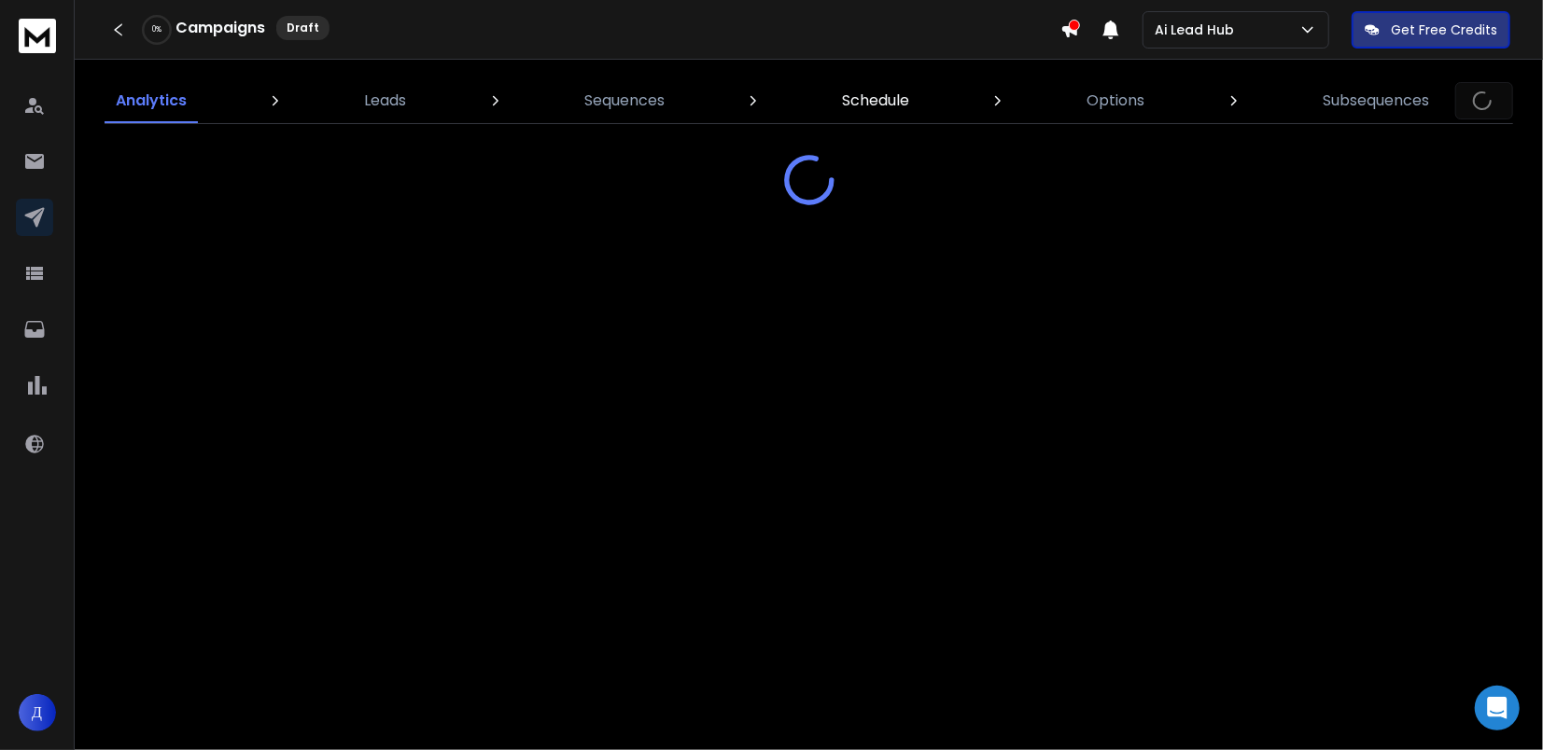
click at [894, 105] on p "Schedule" at bounding box center [875, 101] width 67 height 22
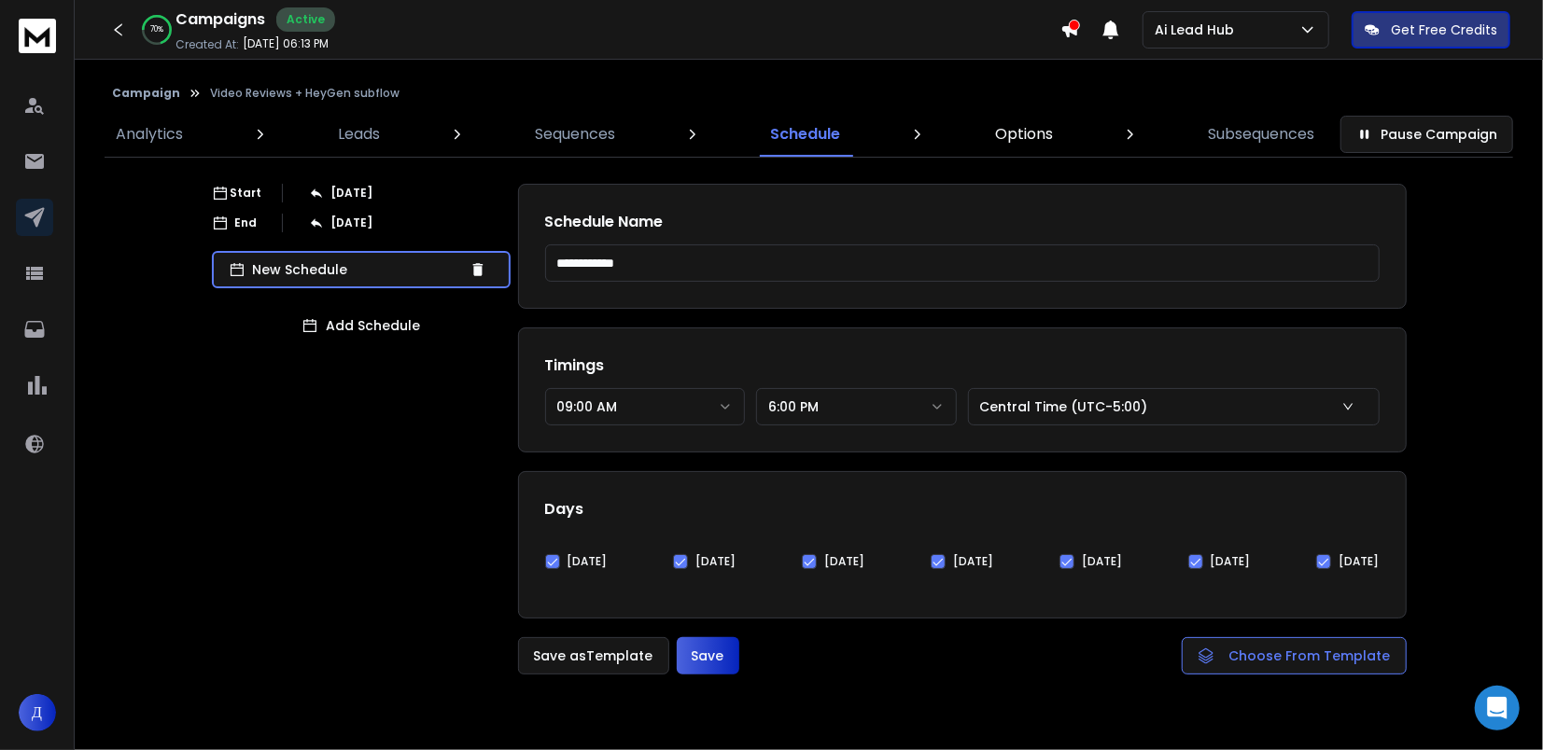
click at [1043, 128] on p "Options" at bounding box center [1024, 134] width 58 height 22
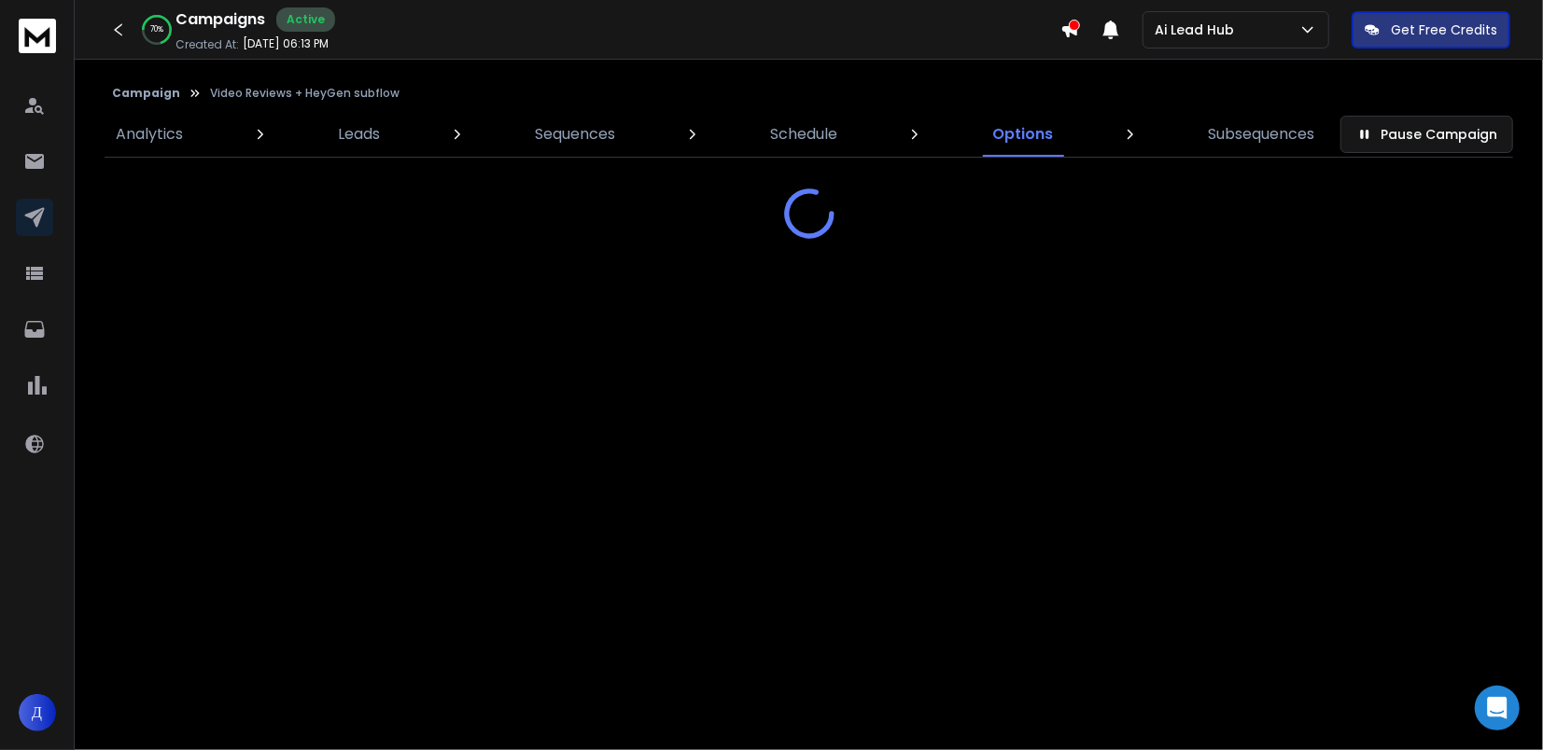
select select "*********"
select select "*"
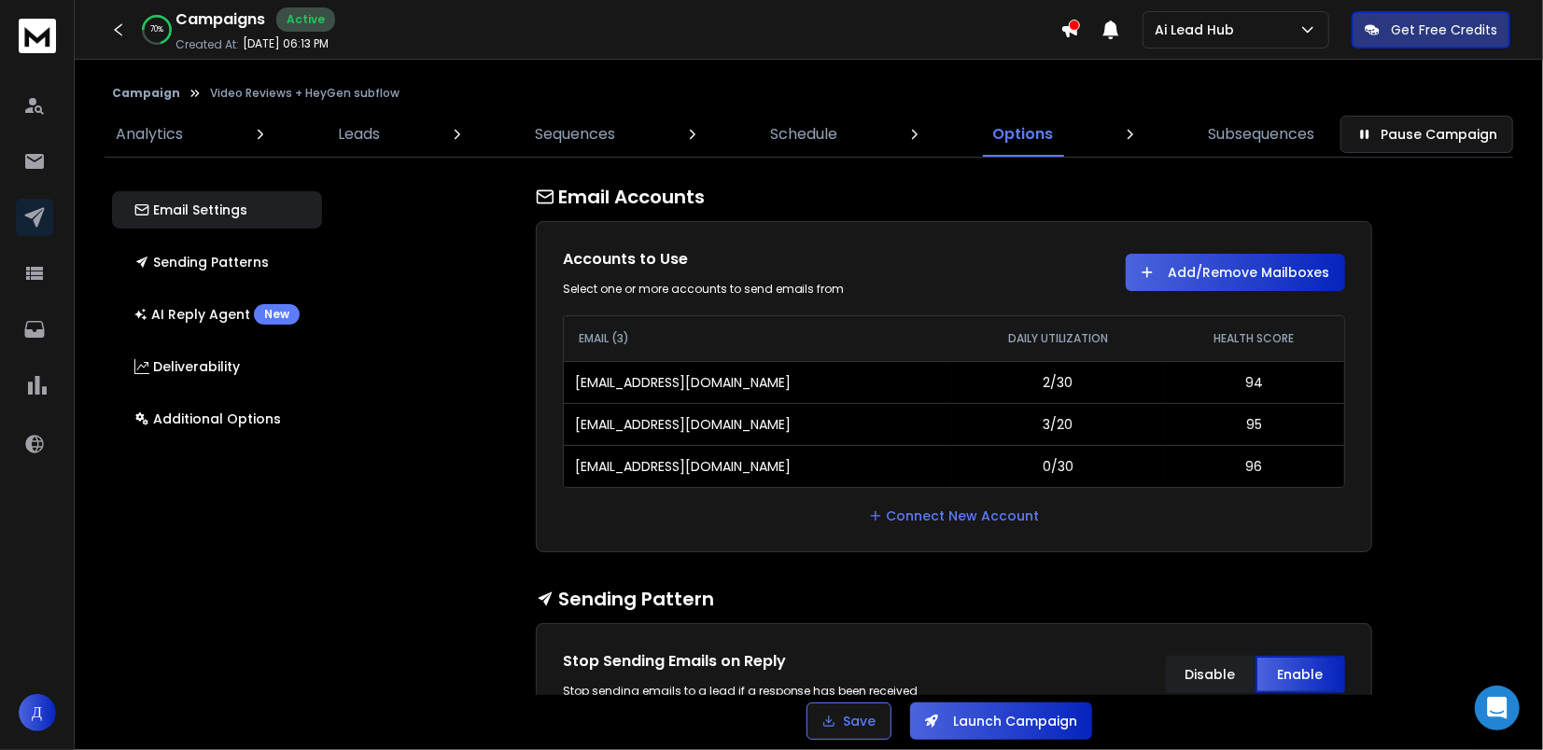
click at [1209, 278] on button "Add/Remove Mailboxes" at bounding box center [1235, 272] width 219 height 37
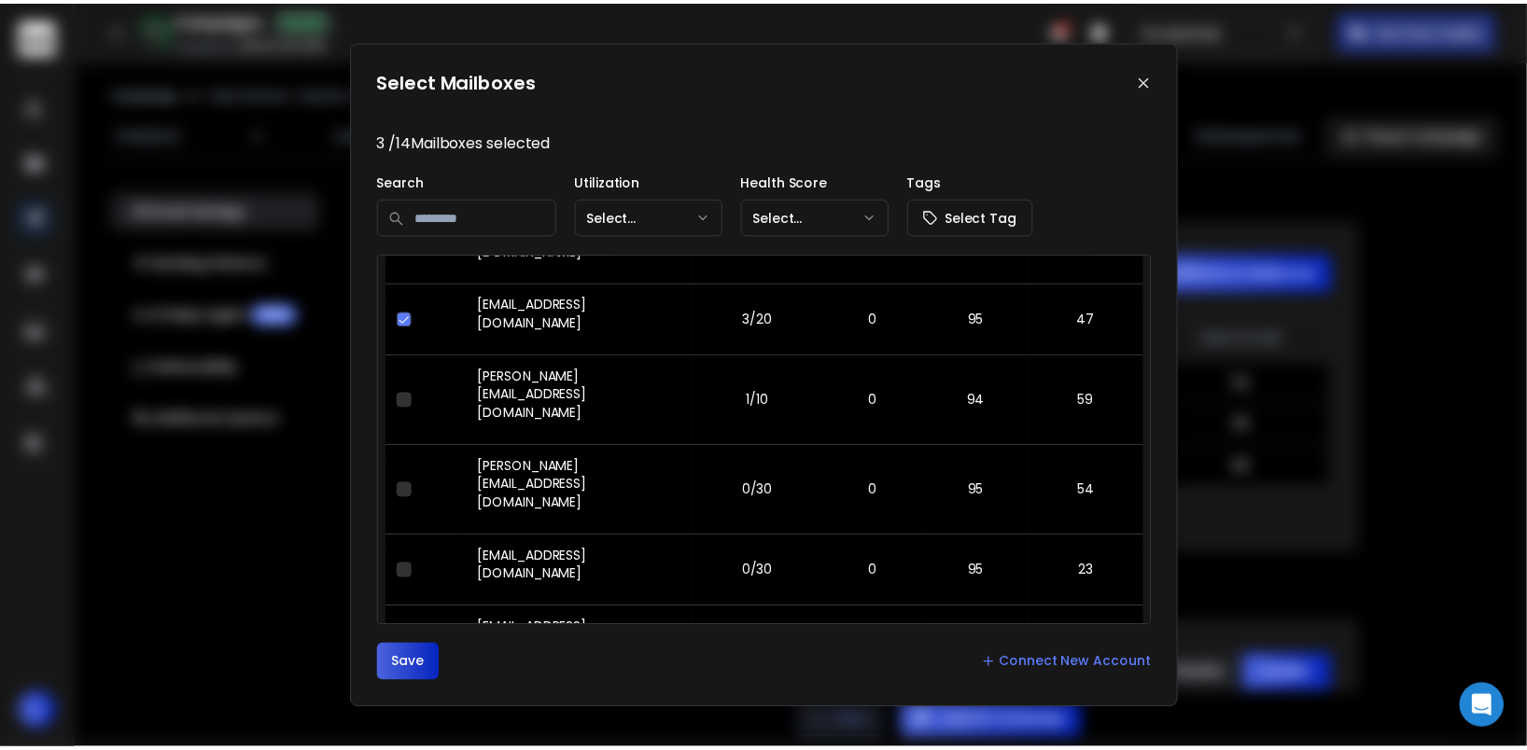
scroll to position [536, 0]
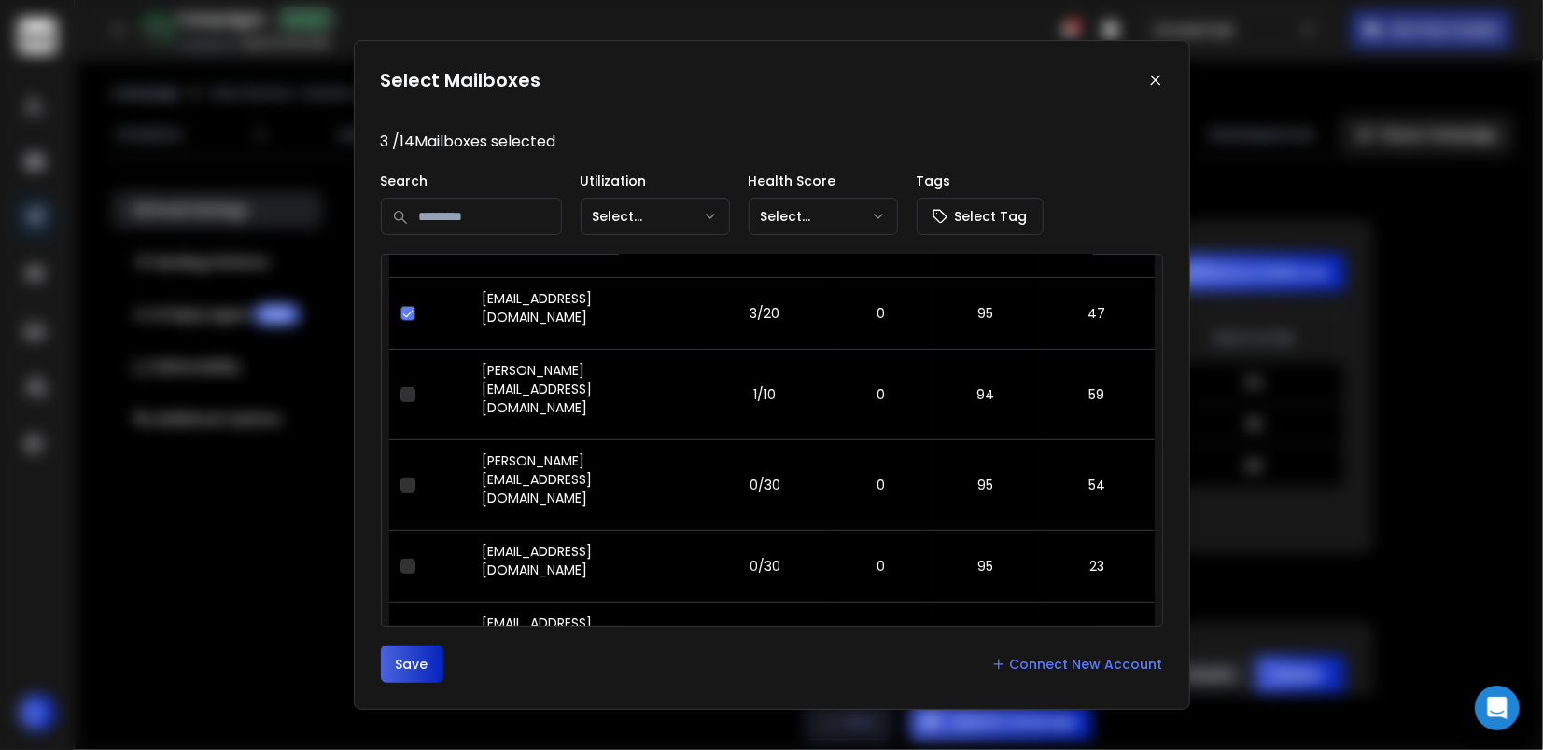
click at [399, 671] on button "Save" at bounding box center [412, 664] width 63 height 37
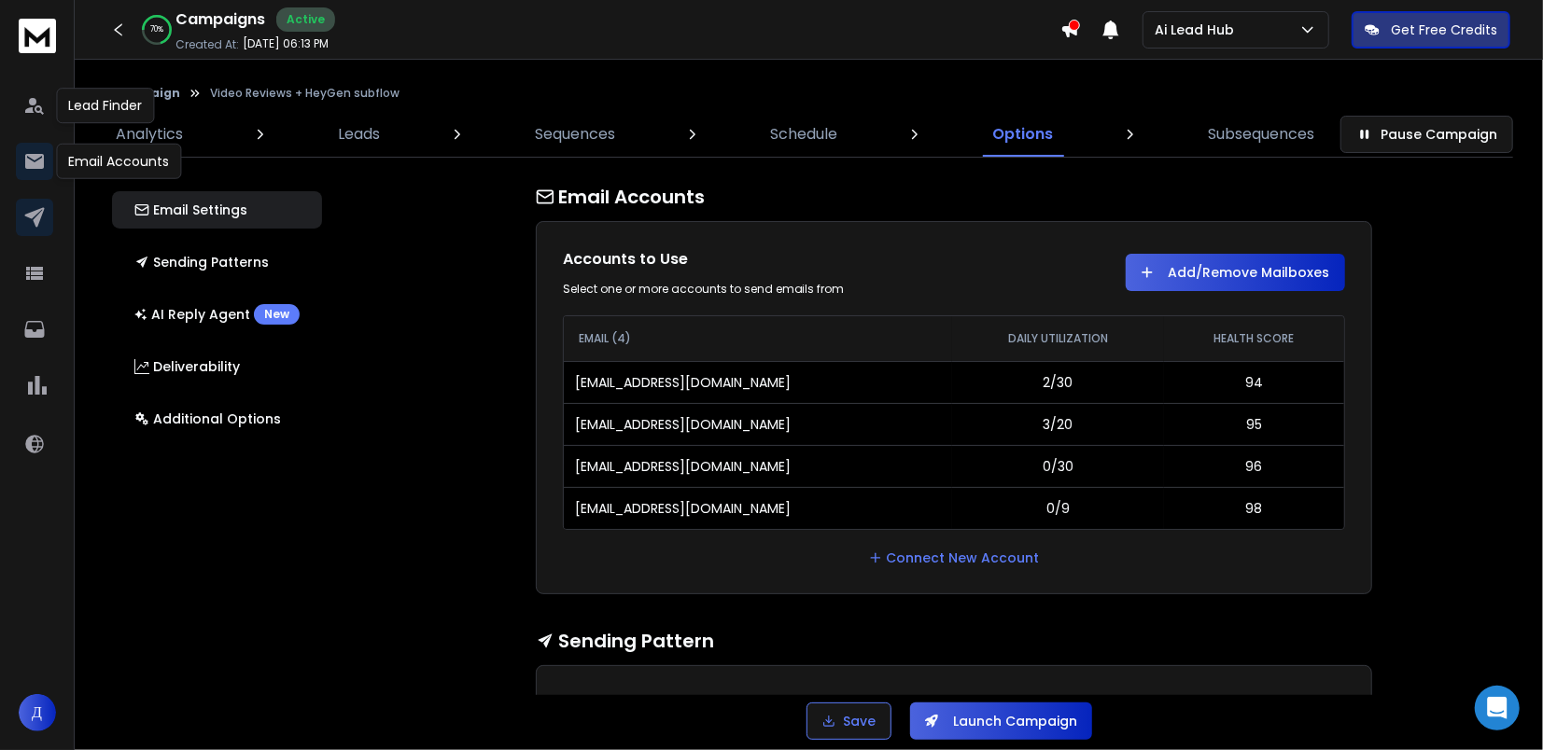
click at [31, 153] on icon at bounding box center [34, 161] width 22 height 22
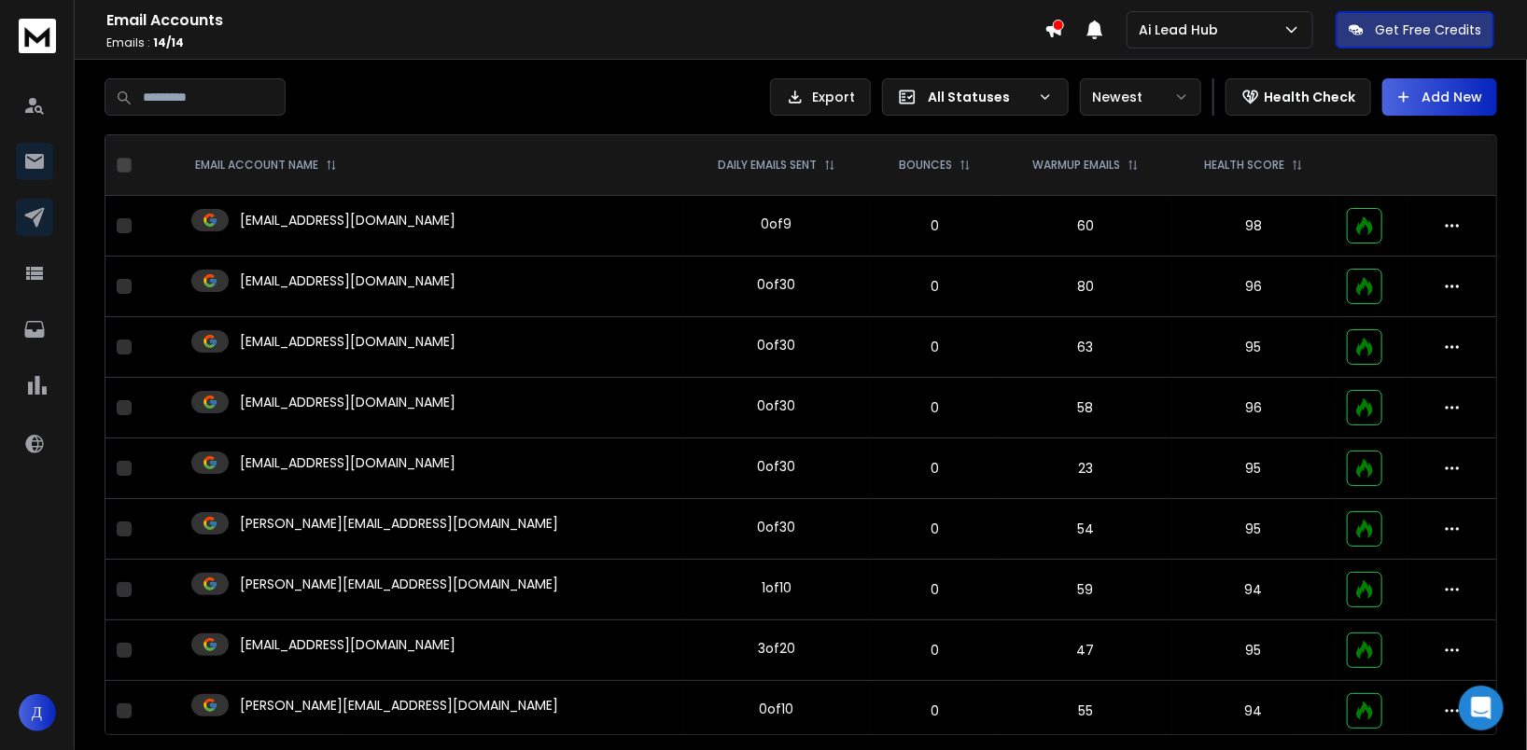
click at [33, 223] on icon at bounding box center [34, 217] width 22 height 22
